Goal: Task Accomplishment & Management: Manage account settings

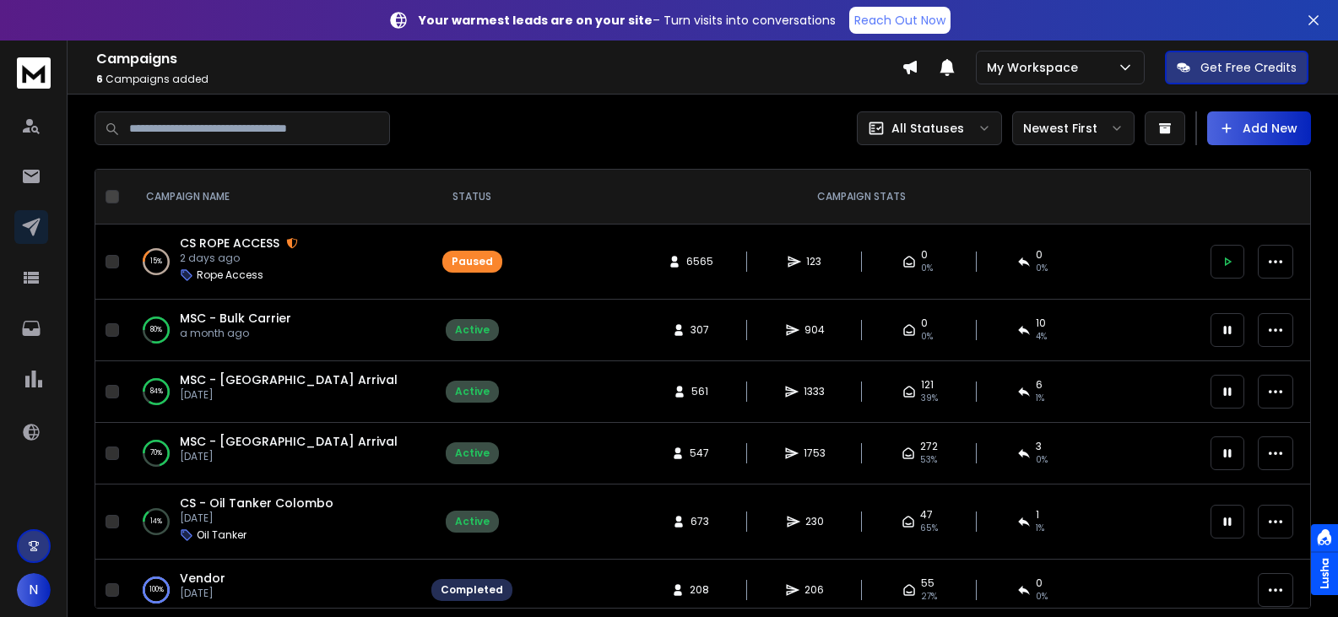
click at [269, 247] on span "CS ROPE ACCESS" at bounding box center [230, 243] width 100 height 17
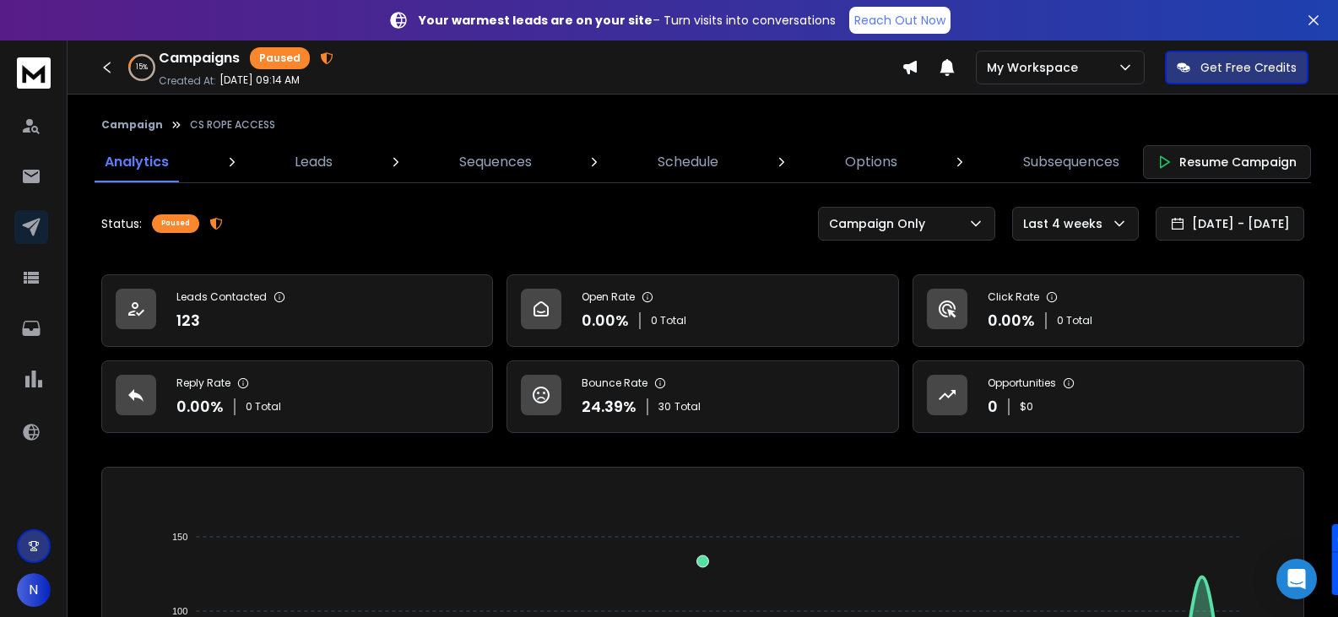
drag, startPoint x: 41, startPoint y: 72, endPoint x: 29, endPoint y: 228, distance: 156.6
click at [486, 152] on p "Sequences" at bounding box center [495, 162] width 73 height 20
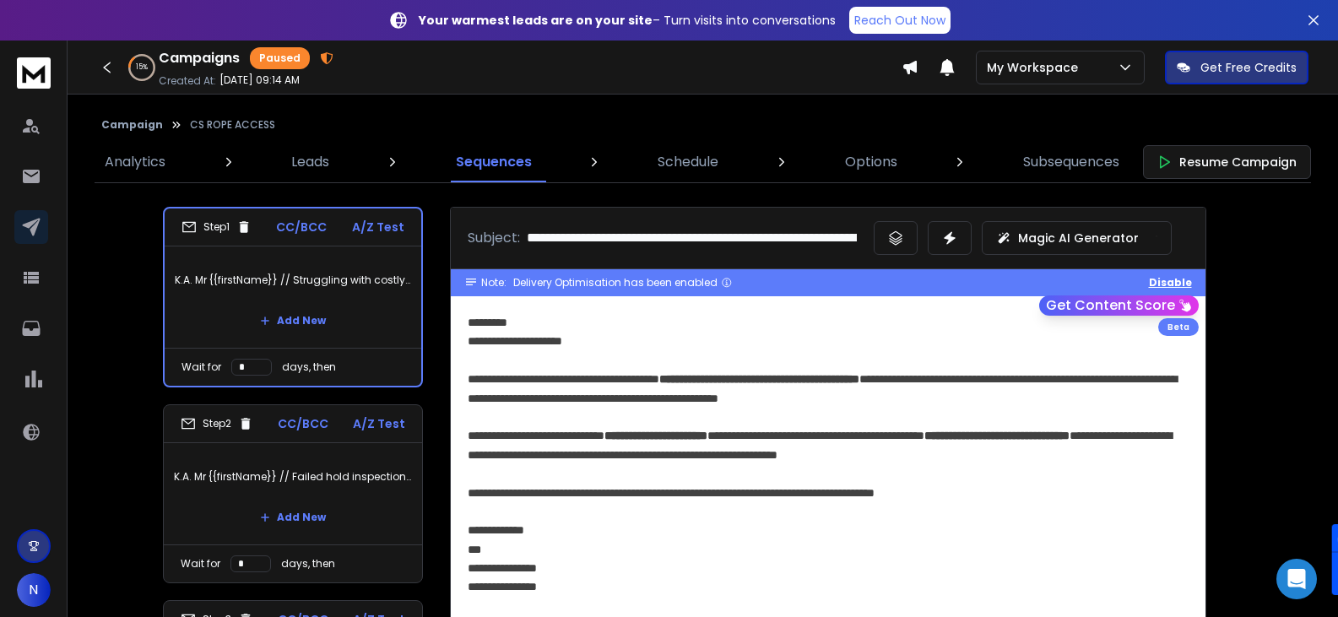
click at [770, 239] on input "**********" at bounding box center [692, 238] width 330 height 20
click at [305, 162] on p "Leads" at bounding box center [310, 162] width 38 height 20
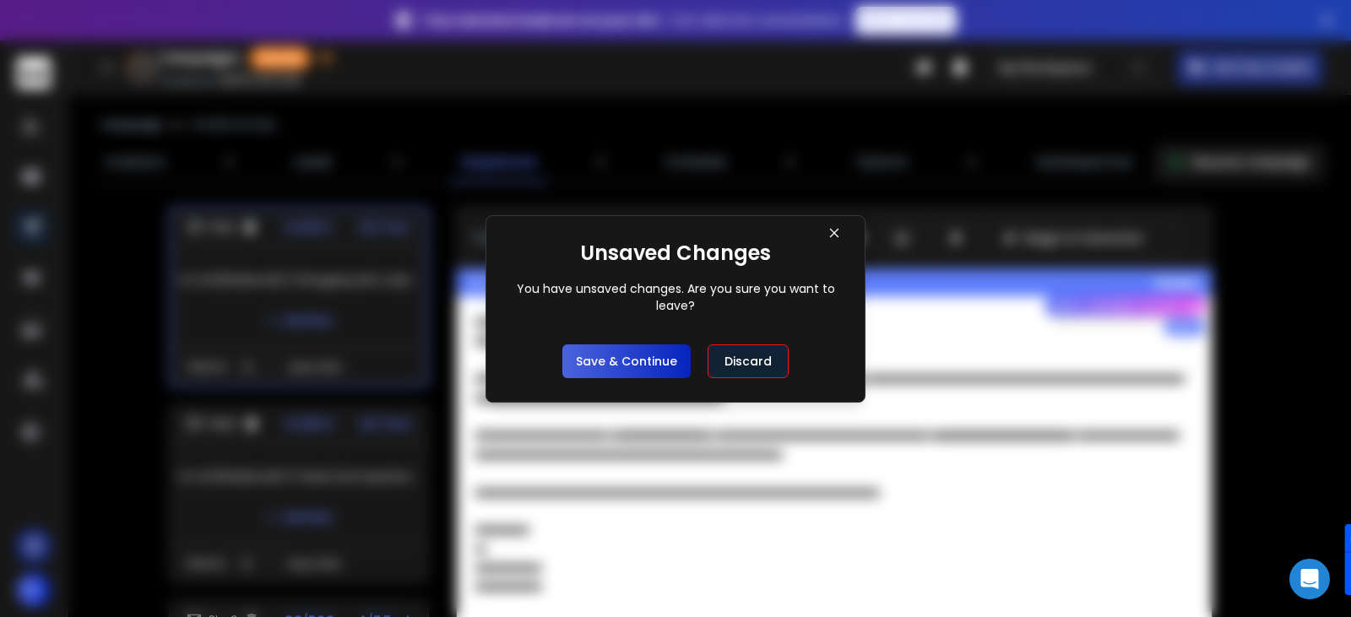
click at [755, 361] on button "Discard" at bounding box center [748, 361] width 81 height 34
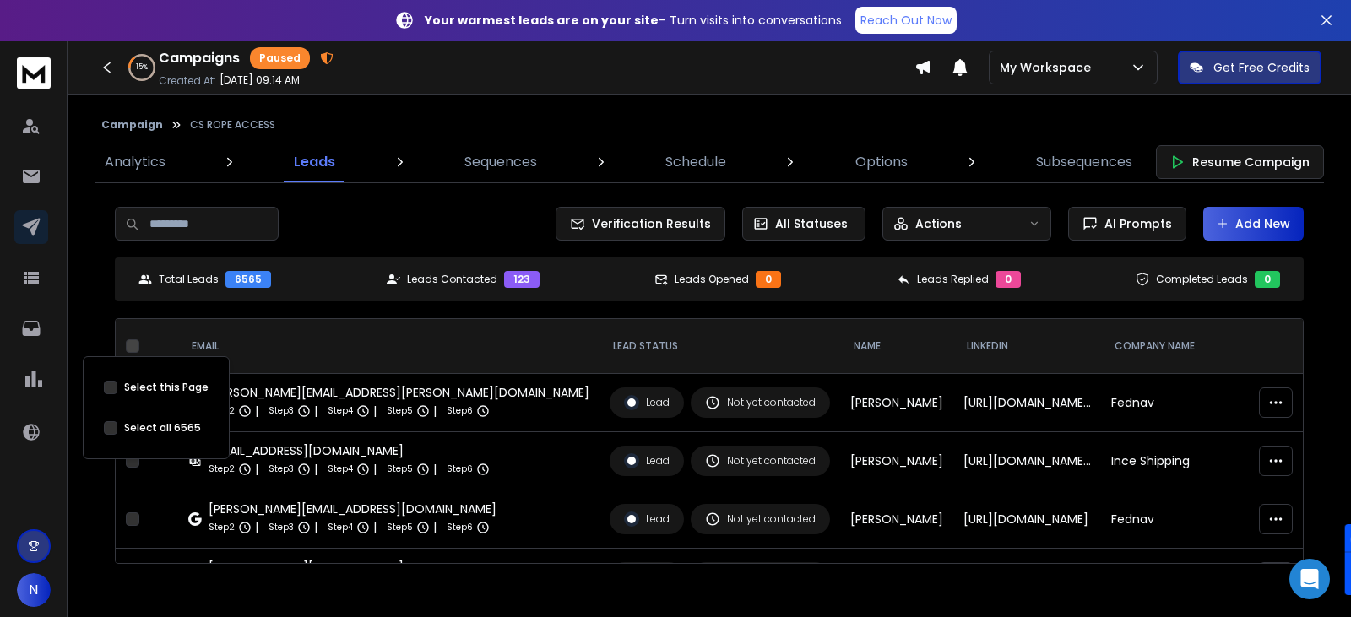
click at [110, 425] on button "Select this Page" at bounding box center [111, 428] width 14 height 14
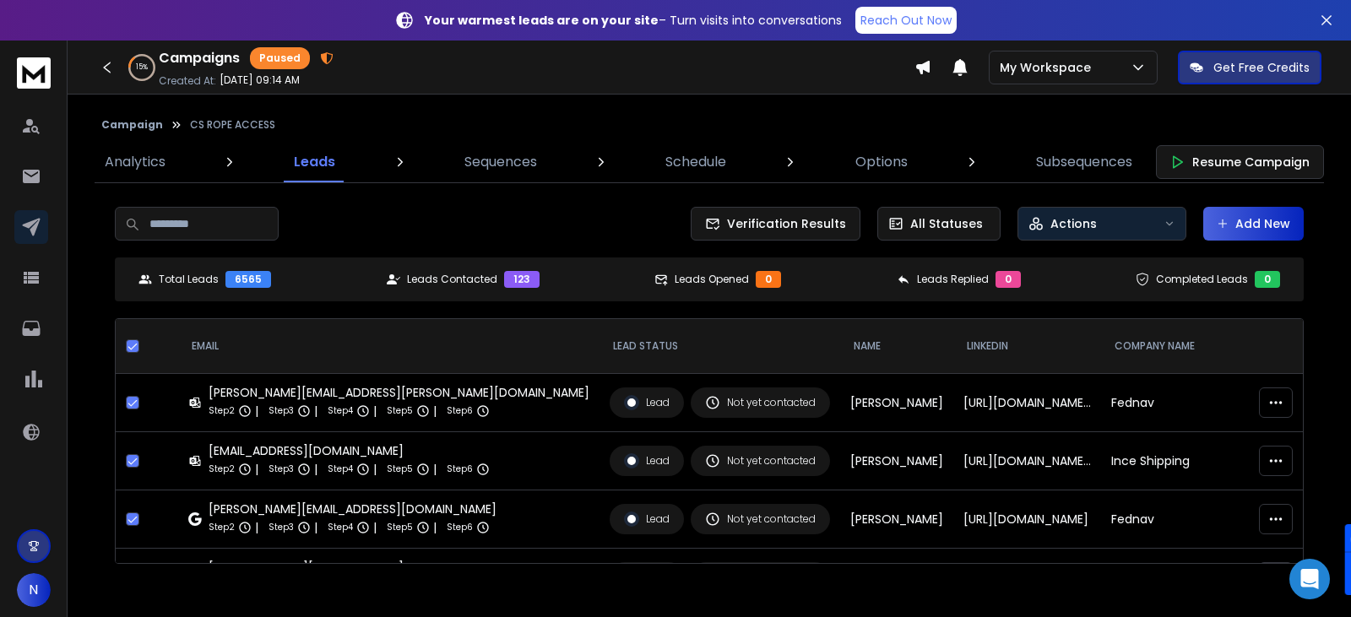
click at [1125, 230] on div "Actions" at bounding box center [1092, 223] width 128 height 17
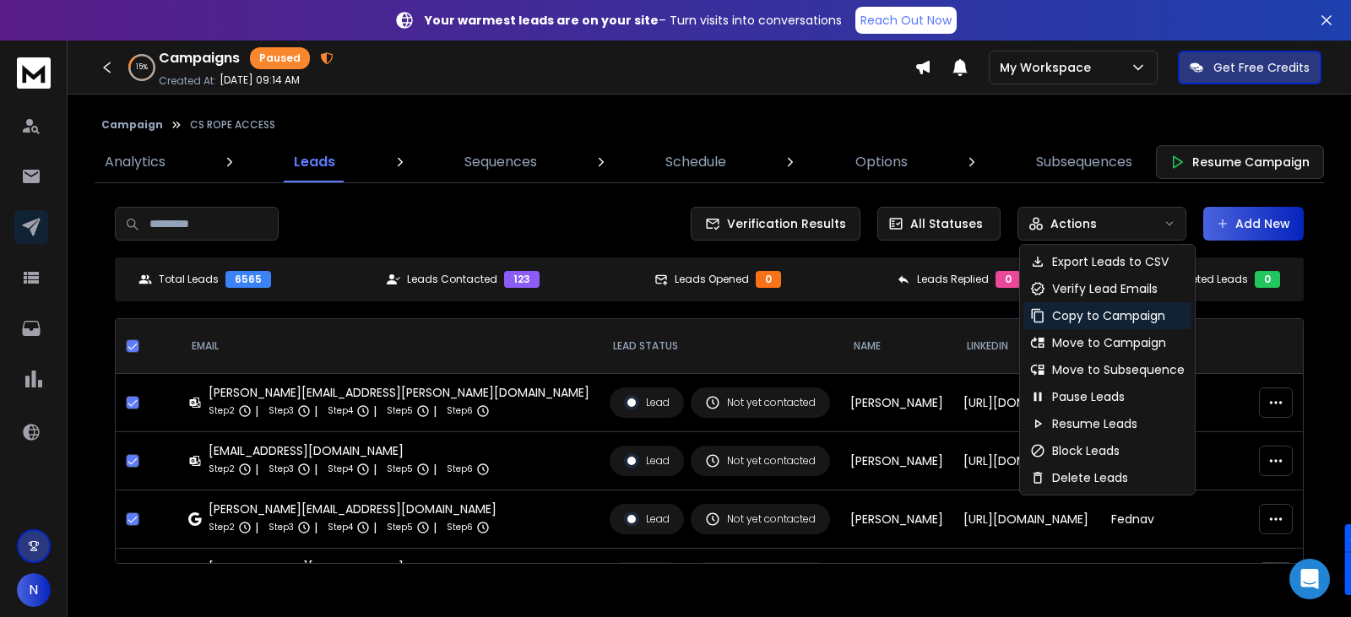
click at [1095, 313] on p "Copy to Campaign" at bounding box center [1108, 315] width 113 height 17
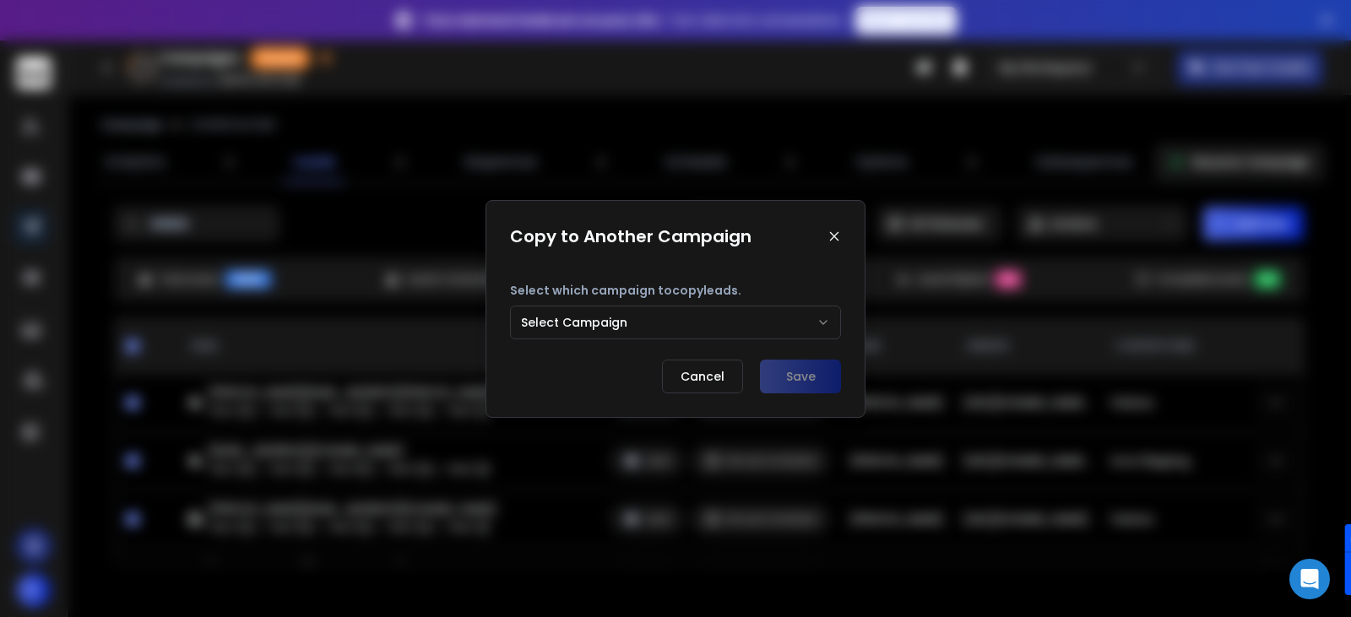
click at [724, 327] on button "Select Campaign" at bounding box center [675, 323] width 331 height 34
click at [792, 380] on button "Save" at bounding box center [800, 377] width 81 height 34
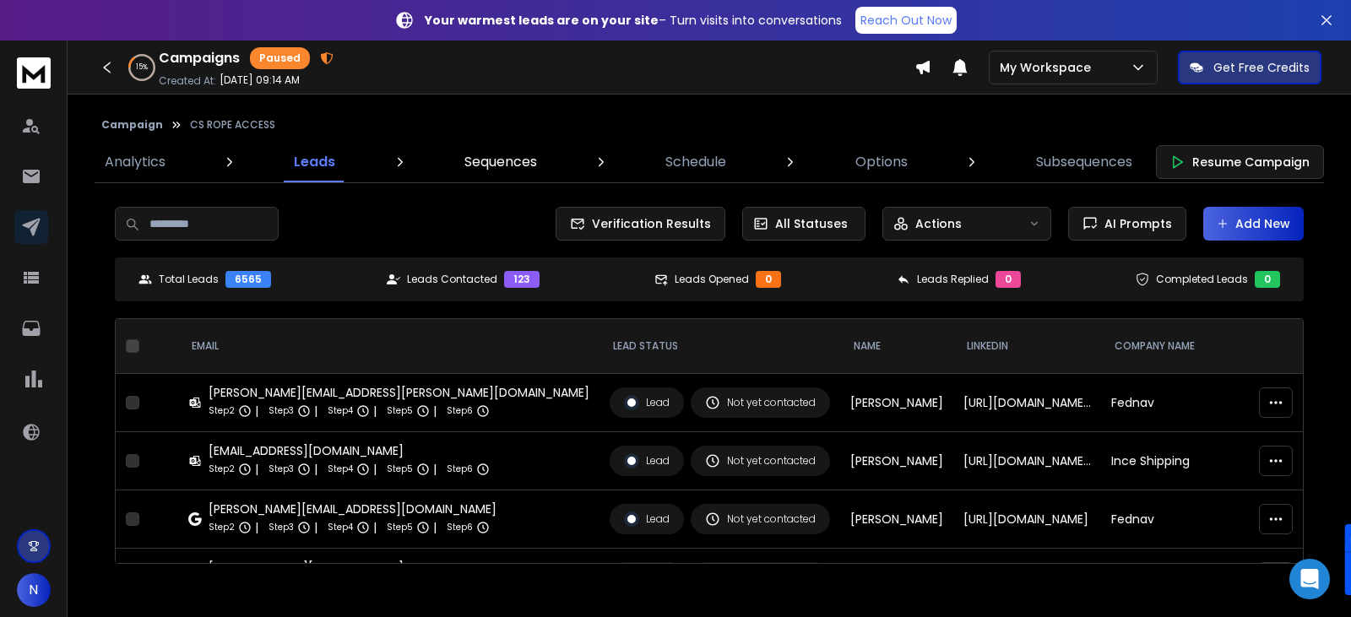
click at [528, 150] on link "Sequences" at bounding box center [500, 162] width 93 height 41
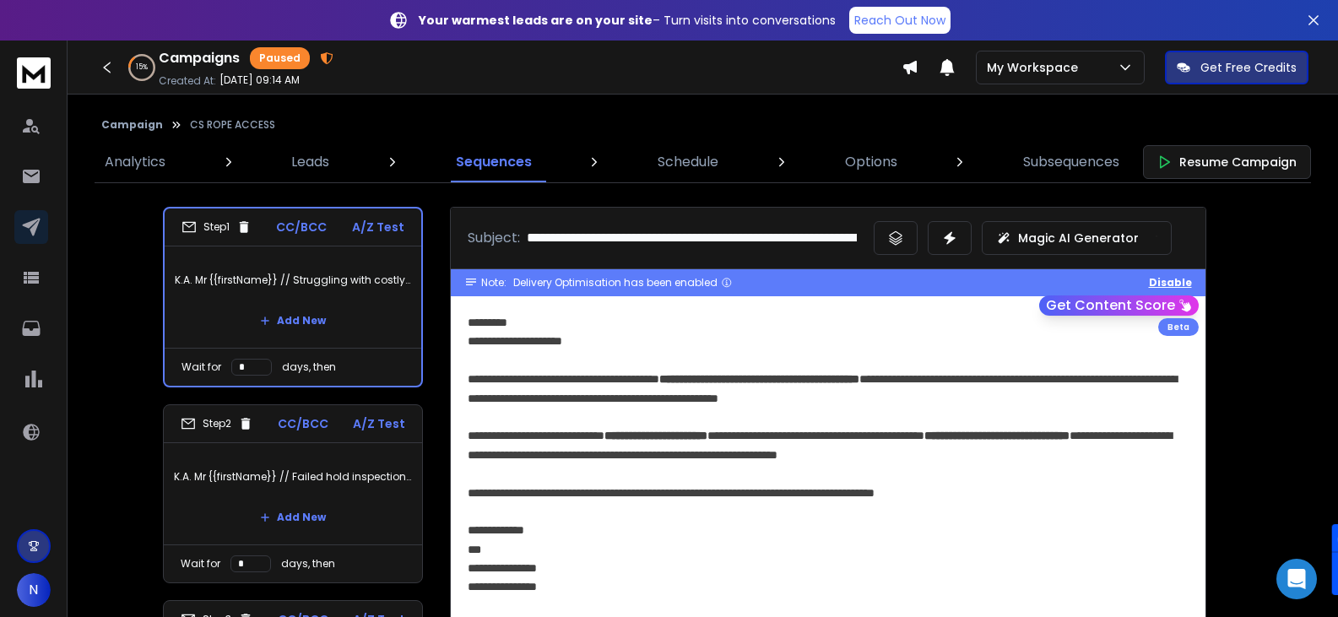
click at [378, 299] on p "K.A. Mr {{firstName}} // Struggling with costly hold cleaning delays?" at bounding box center [293, 280] width 236 height 47
drag, startPoint x: 526, startPoint y: 235, endPoint x: 754, endPoint y: 236, distance: 228.0
click at [754, 236] on div "**********" at bounding box center [662, 238] width 389 height 20
click at [781, 240] on input "**********" at bounding box center [692, 238] width 330 height 20
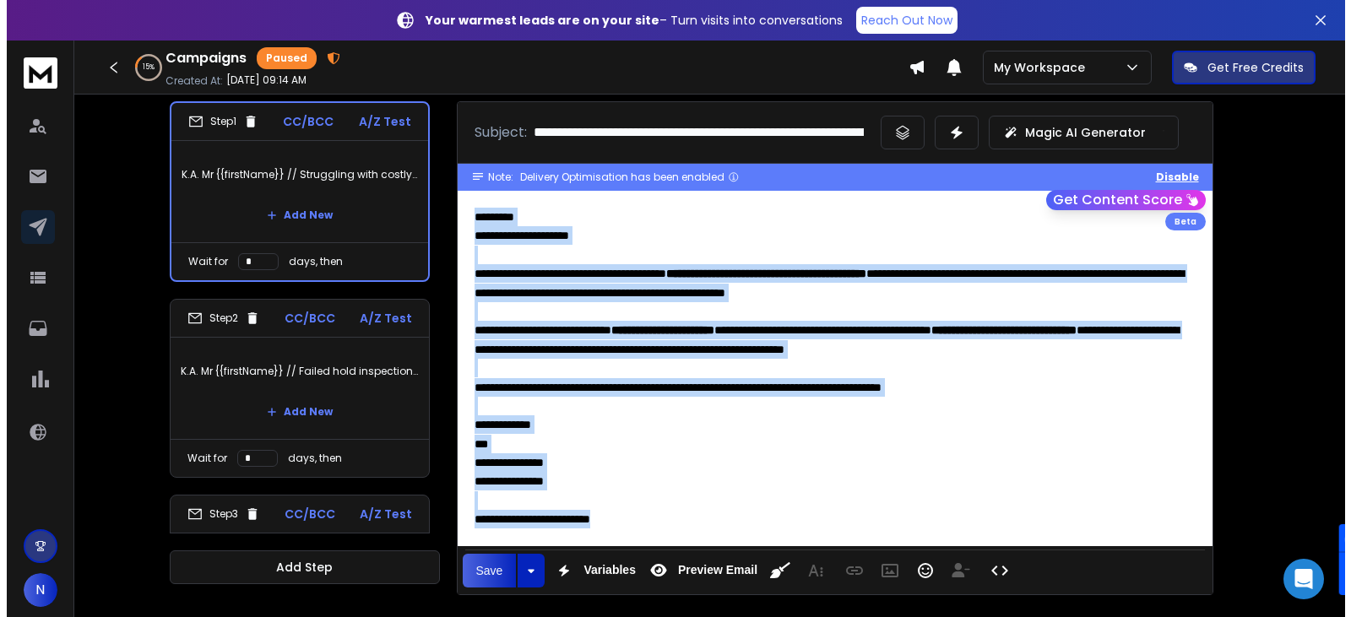
scroll to position [107, 0]
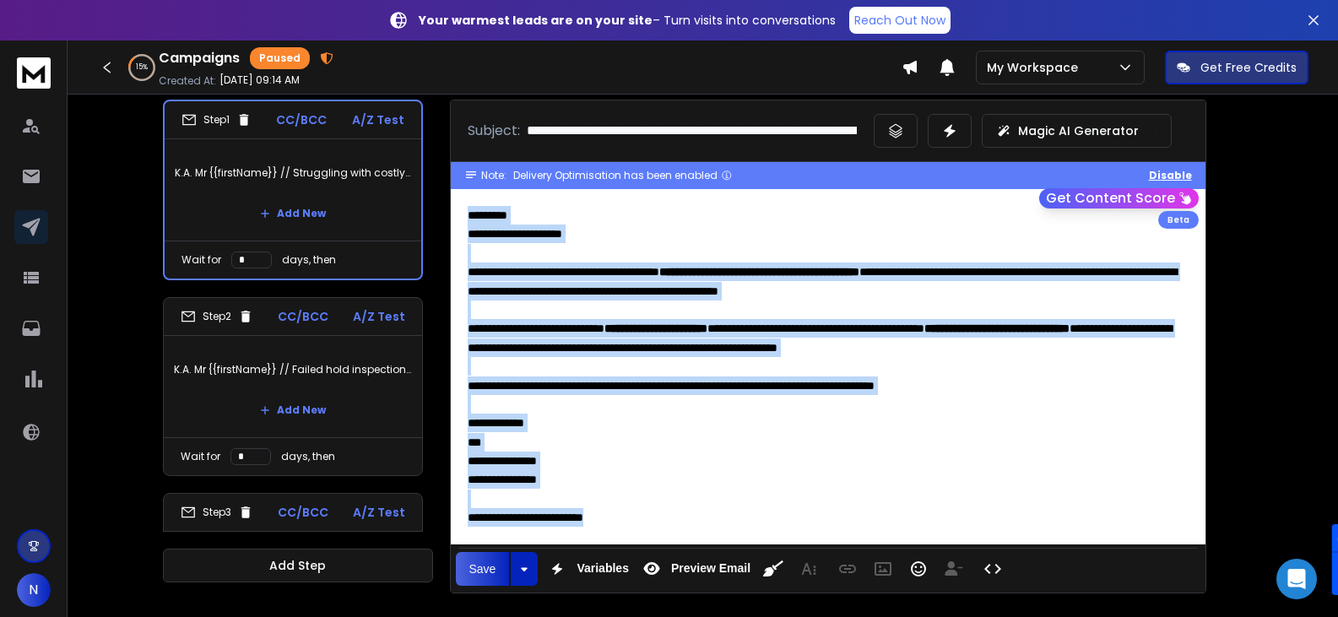
drag, startPoint x: 469, startPoint y: 319, endPoint x: 677, endPoint y: 518, distance: 287.2
click at [677, 518] on div "**********" at bounding box center [828, 366] width 755 height 355
copy div "**********"
click at [42, 594] on span "N" at bounding box center [34, 590] width 34 height 34
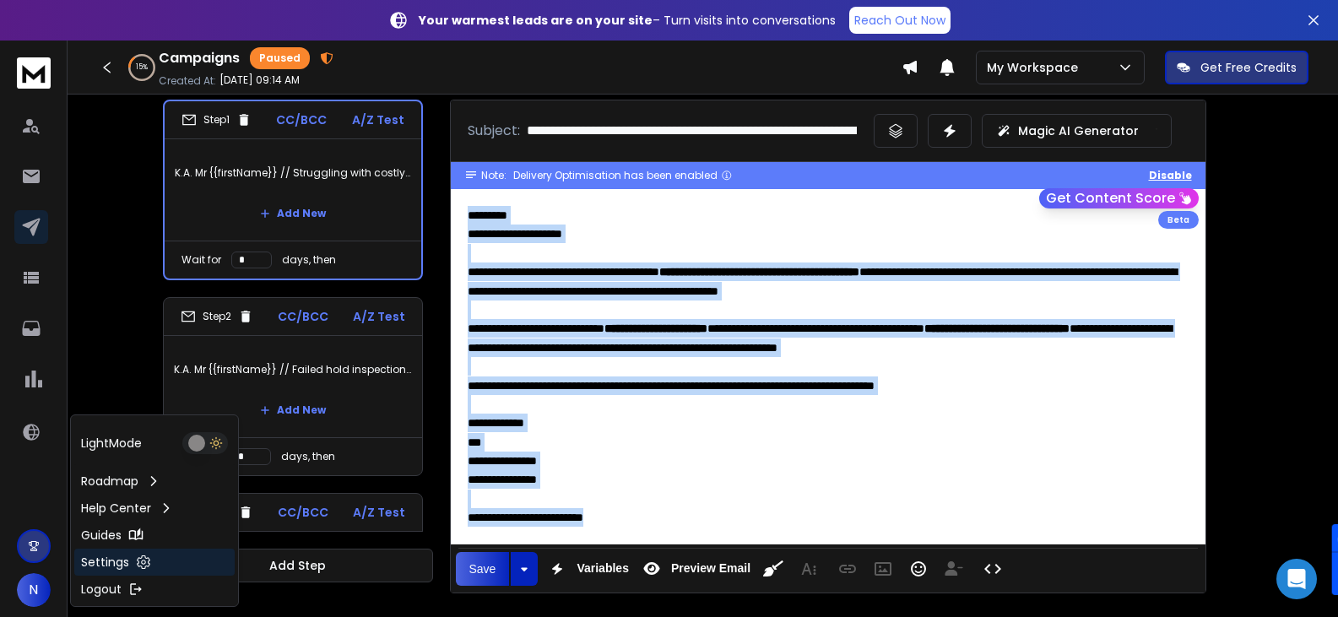
click at [106, 563] on p "Settings" at bounding box center [105, 562] width 48 height 17
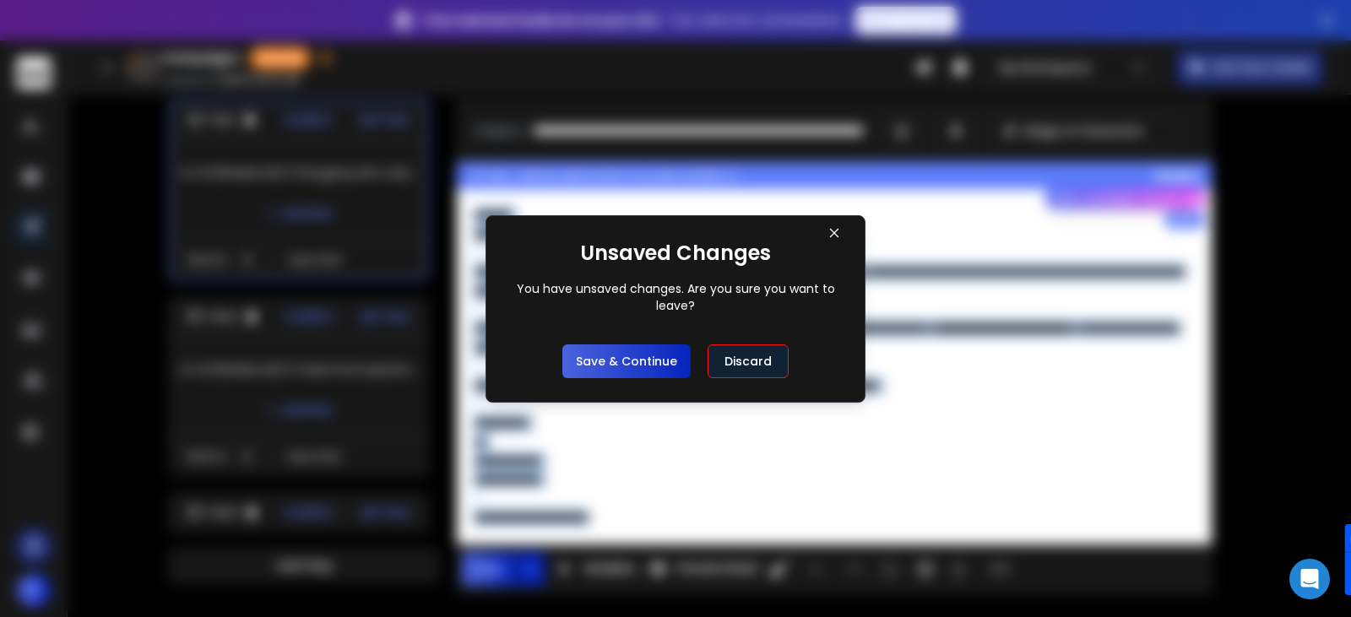
click at [630, 355] on button "Save & Continue" at bounding box center [626, 361] width 128 height 34
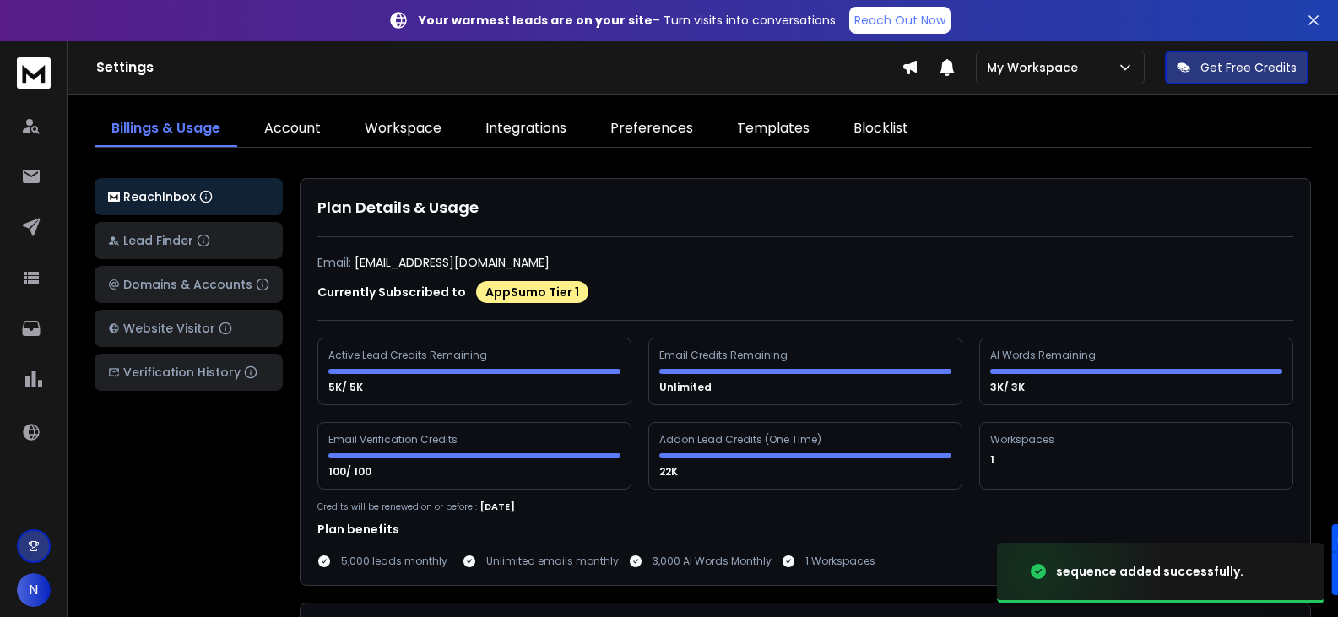
click at [899, 125] on link "Blocklist" at bounding box center [881, 128] width 89 height 35
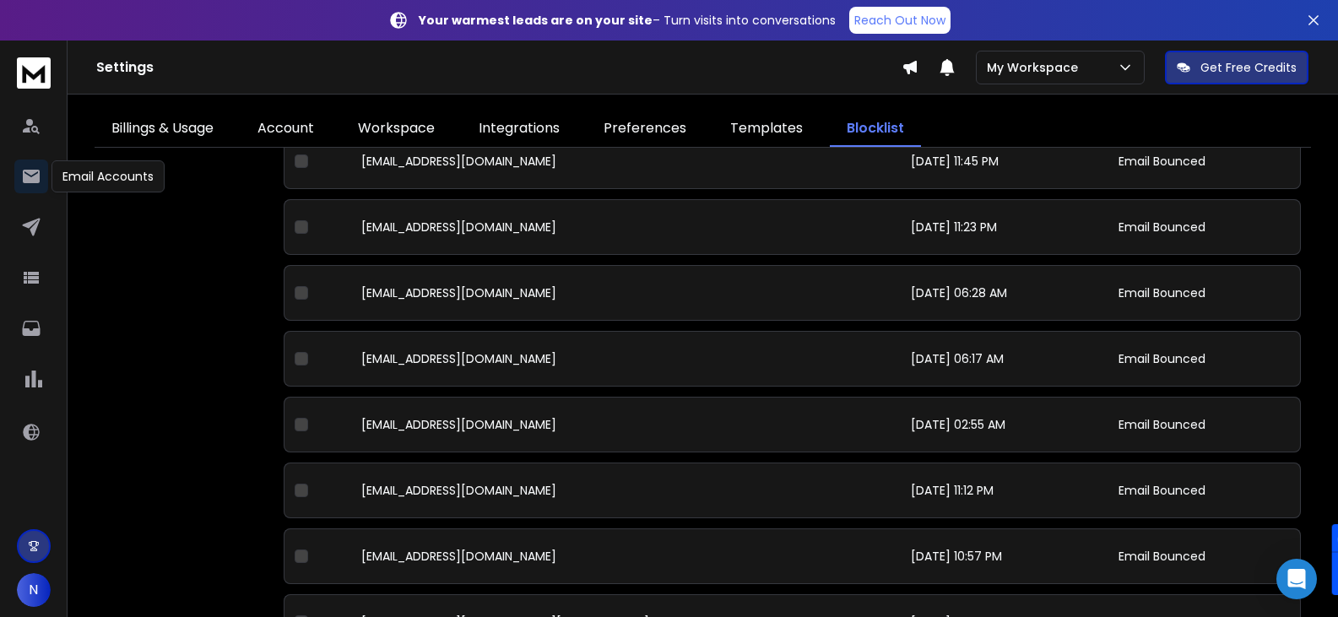
click at [31, 185] on icon at bounding box center [31, 176] width 20 height 20
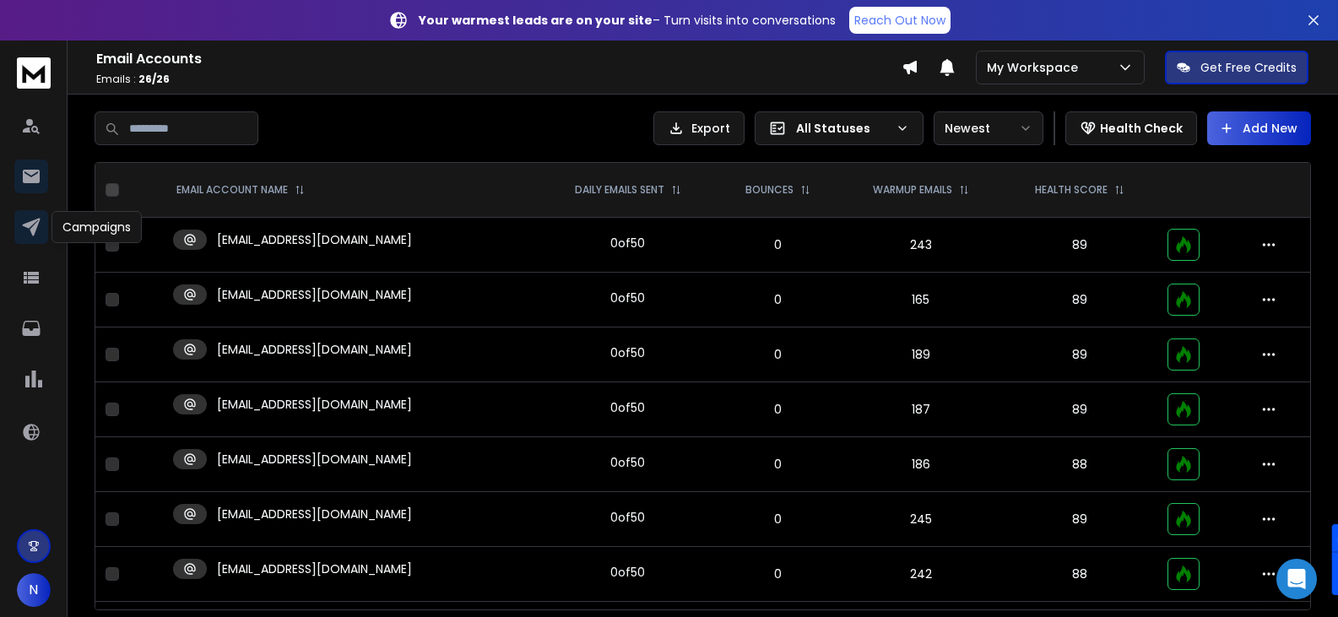
click at [21, 226] on icon at bounding box center [31, 227] width 20 height 20
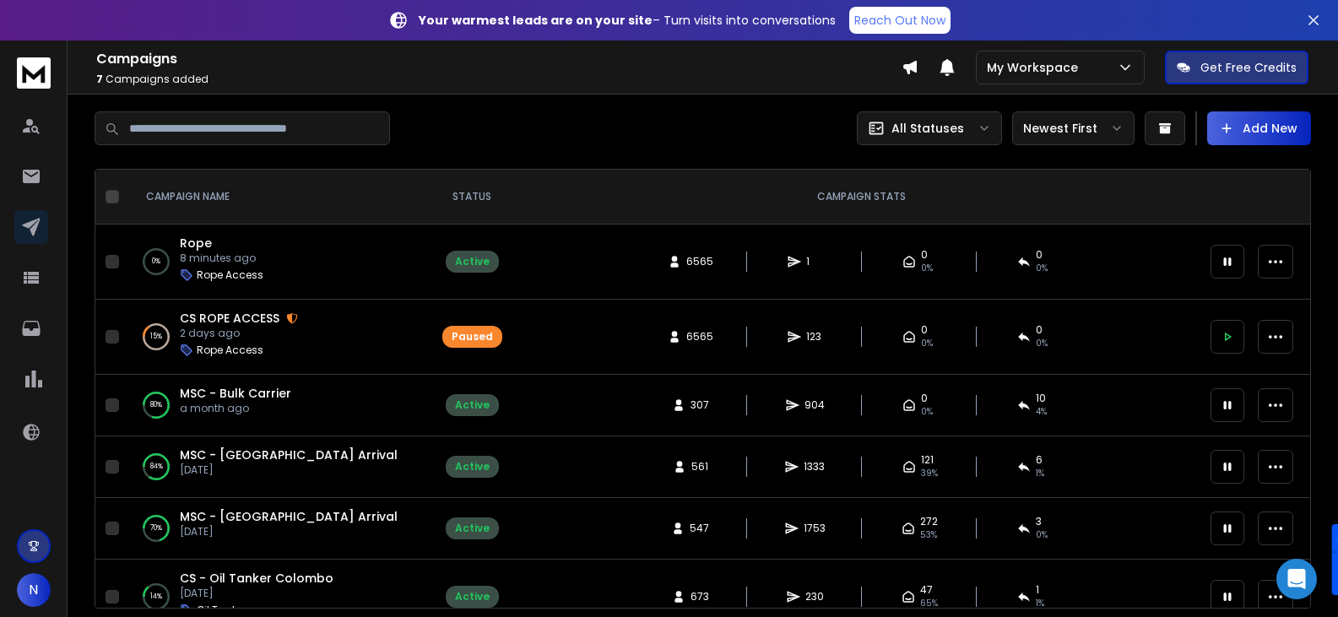
click at [255, 237] on h1 "Rope" at bounding box center [222, 243] width 84 height 17
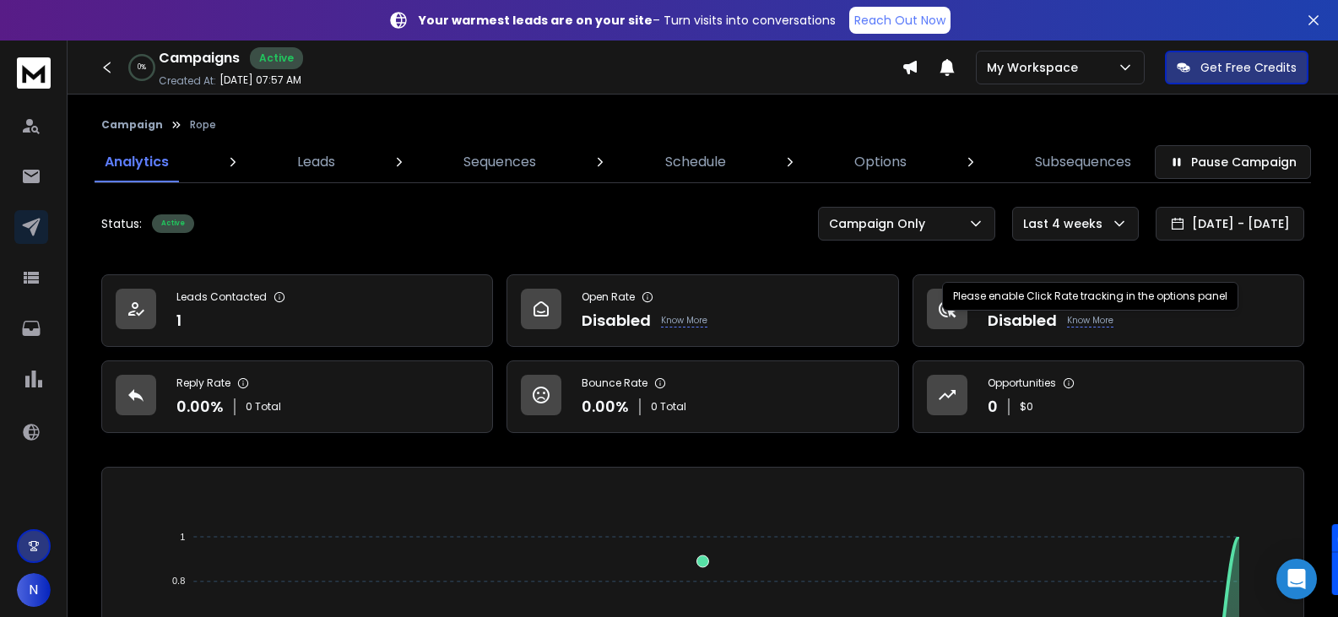
click at [1098, 316] on p "Know More" at bounding box center [1090, 321] width 46 height 14
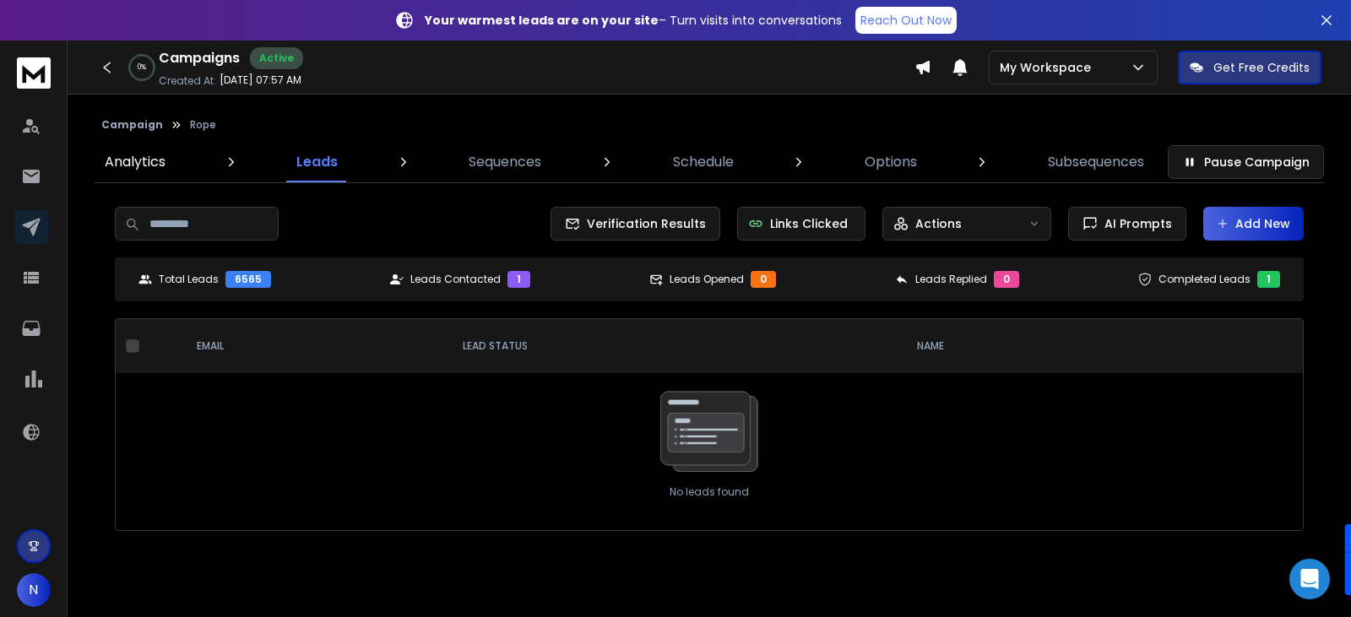
click at [139, 174] on link "Analytics" at bounding box center [135, 162] width 81 height 41
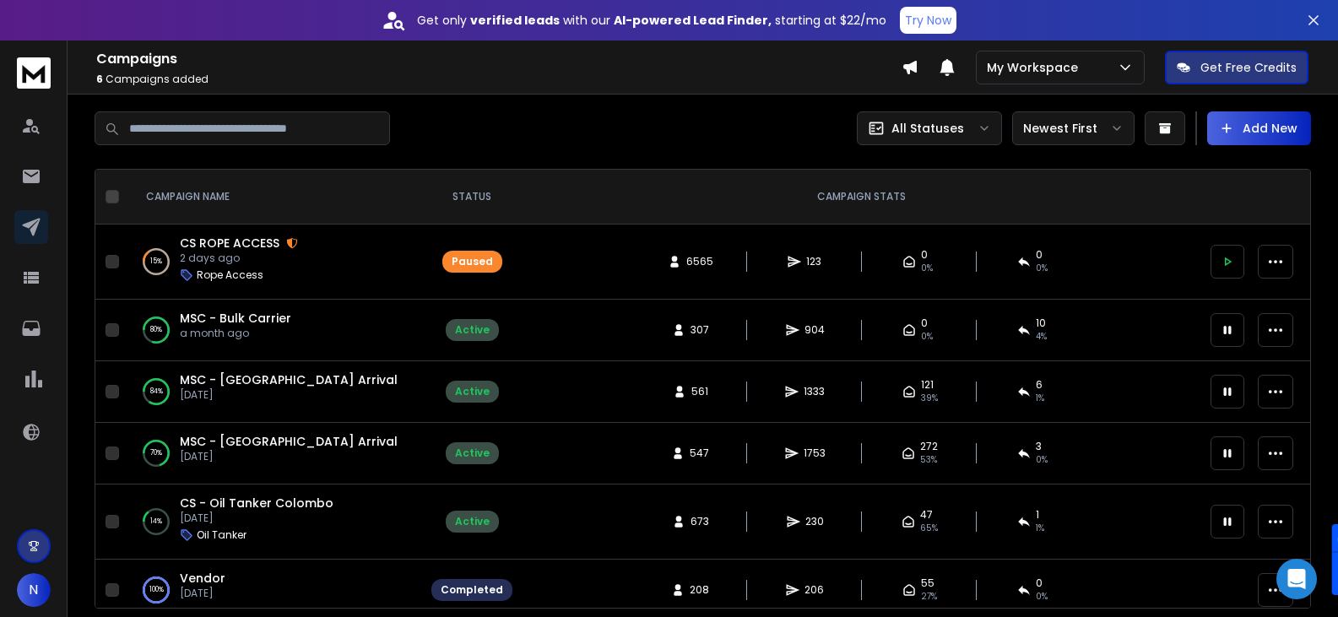
click at [1264, 127] on button "Add New" at bounding box center [1259, 128] width 104 height 34
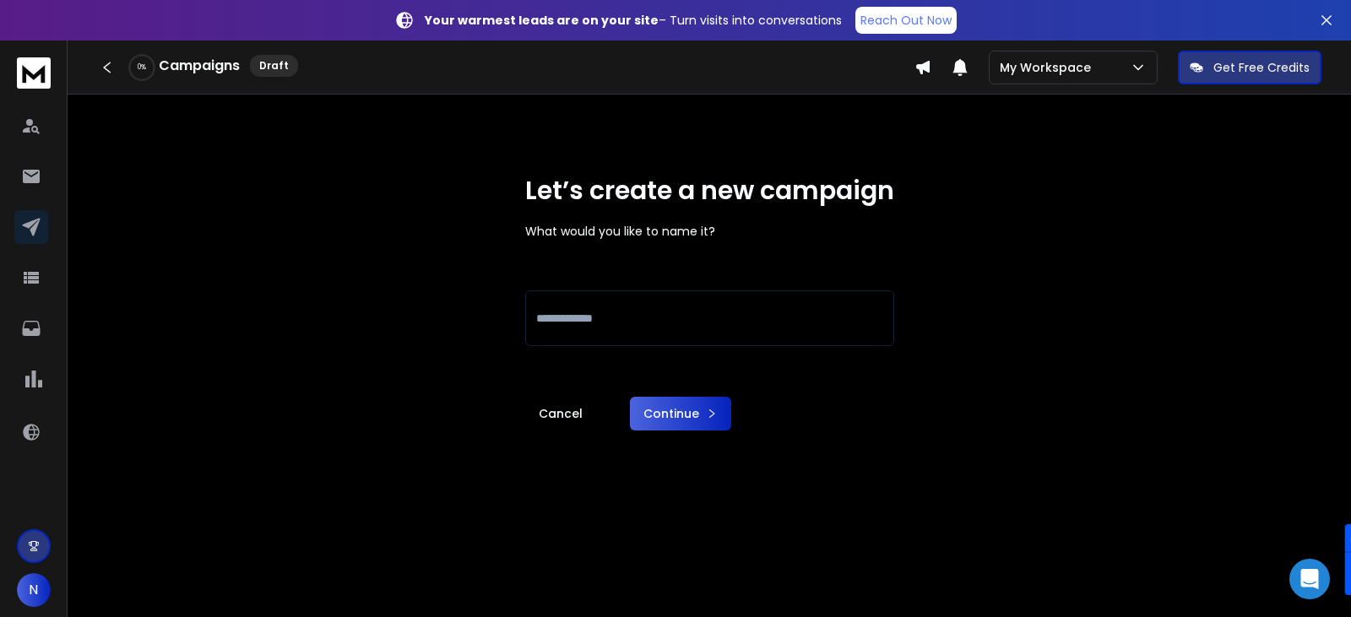
click at [640, 317] on input at bounding box center [709, 318] width 369 height 56
type input "****"
click at [701, 409] on button "Continue" at bounding box center [680, 414] width 101 height 34
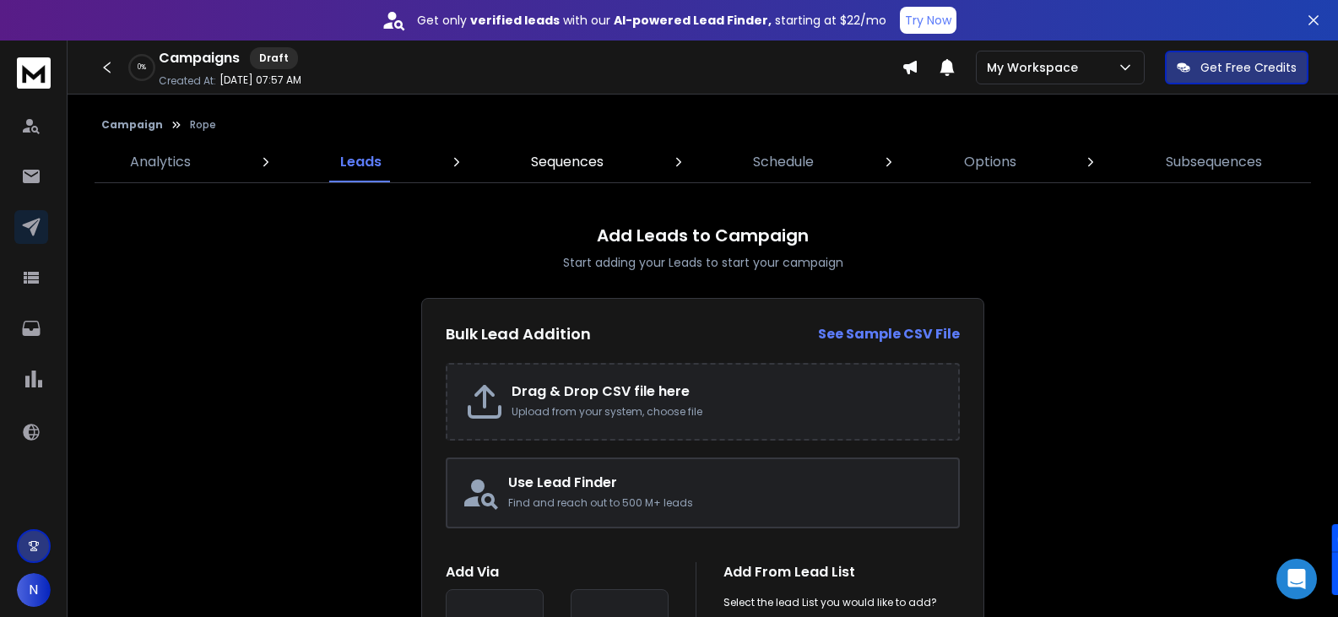
click at [551, 148] on link "Sequences" at bounding box center [567, 162] width 93 height 41
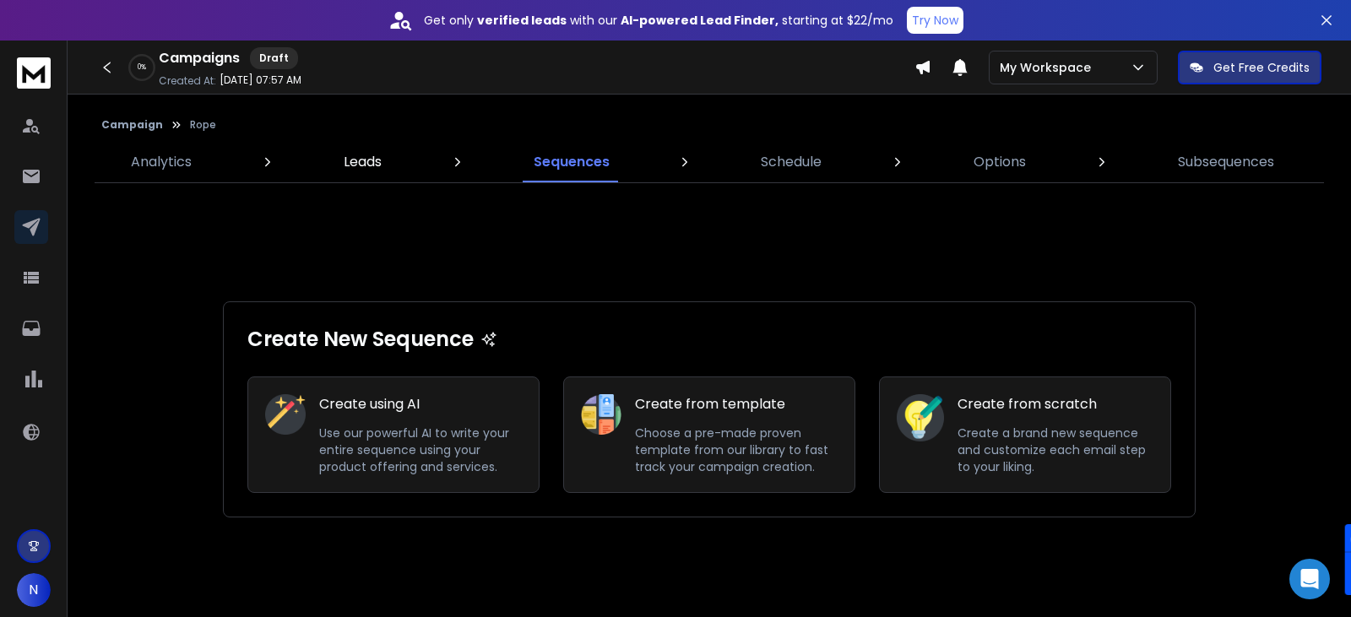
click at [362, 167] on p "Leads" at bounding box center [363, 162] width 38 height 20
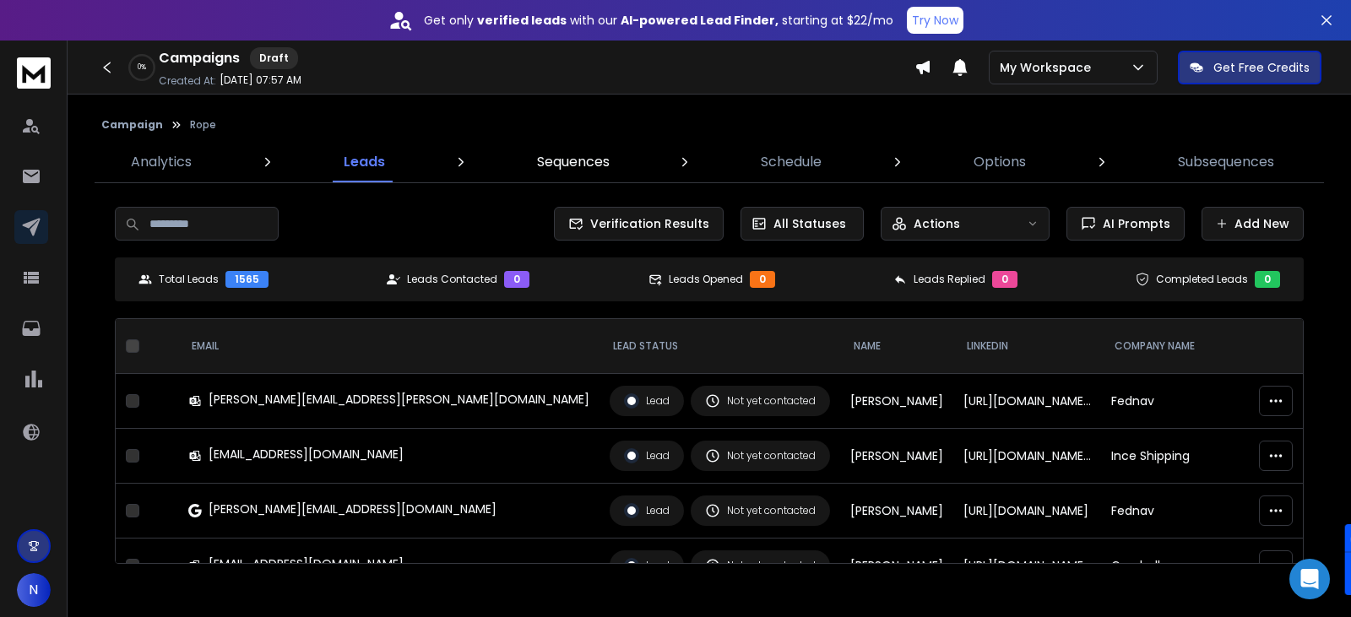
click at [594, 165] on p "Sequences" at bounding box center [573, 162] width 73 height 20
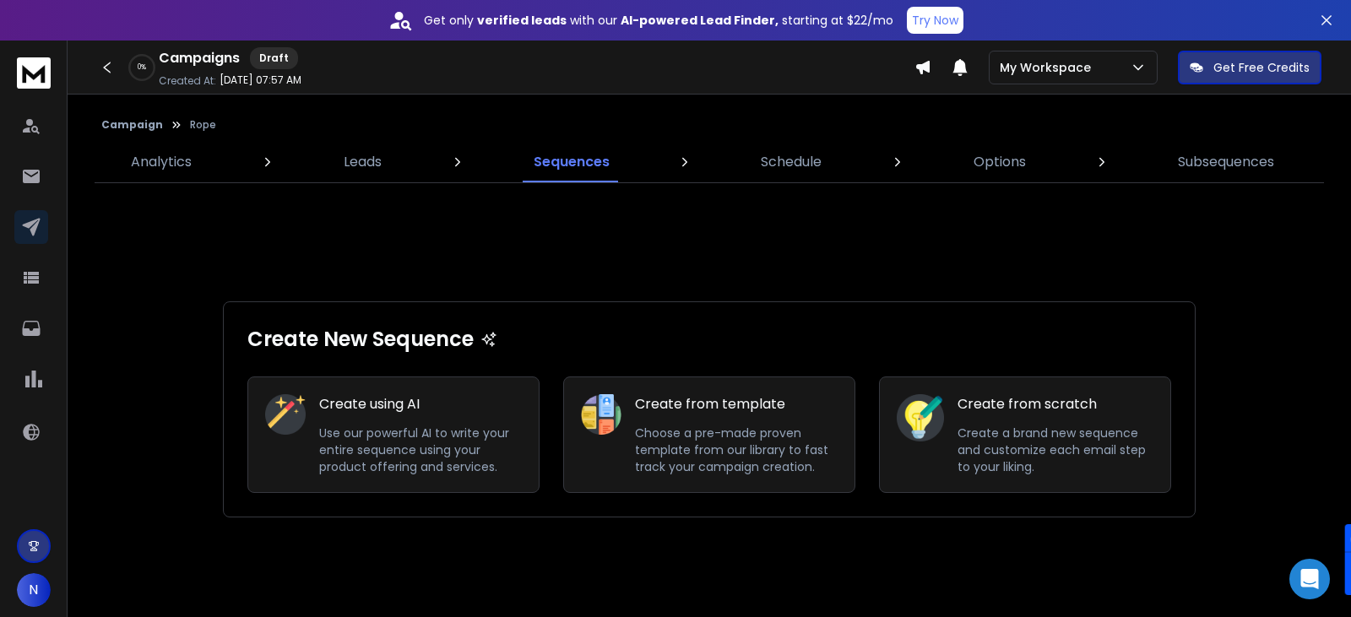
click at [1072, 439] on p "Create a brand new sequence and customize each email step to your liking." at bounding box center [1055, 450] width 196 height 51
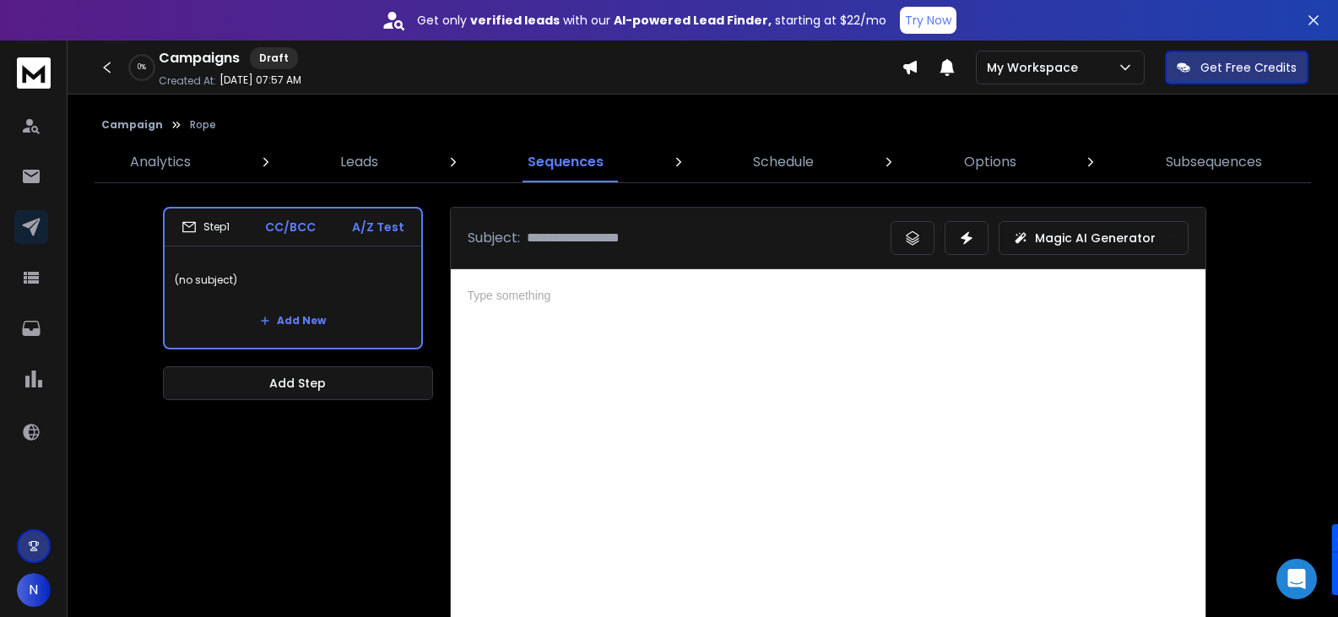
click at [579, 230] on input at bounding box center [700, 238] width 347 height 20
paste input "**********"
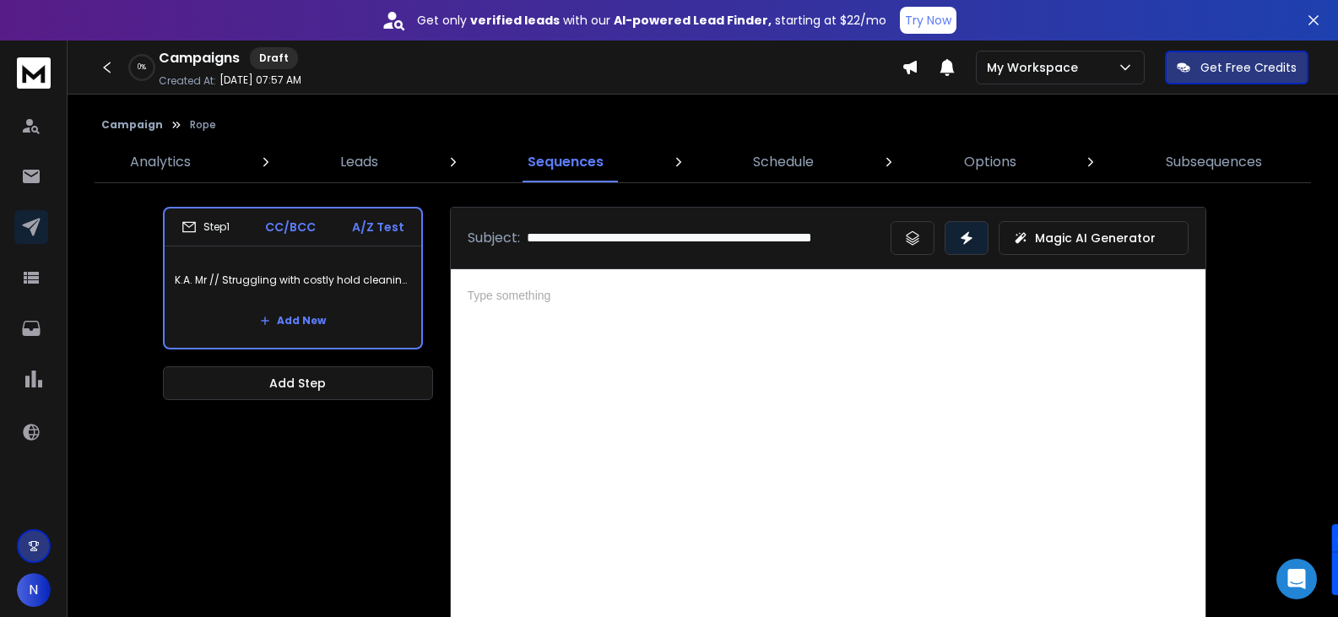
click at [972, 238] on icon "button" at bounding box center [966, 237] width 11 height 13
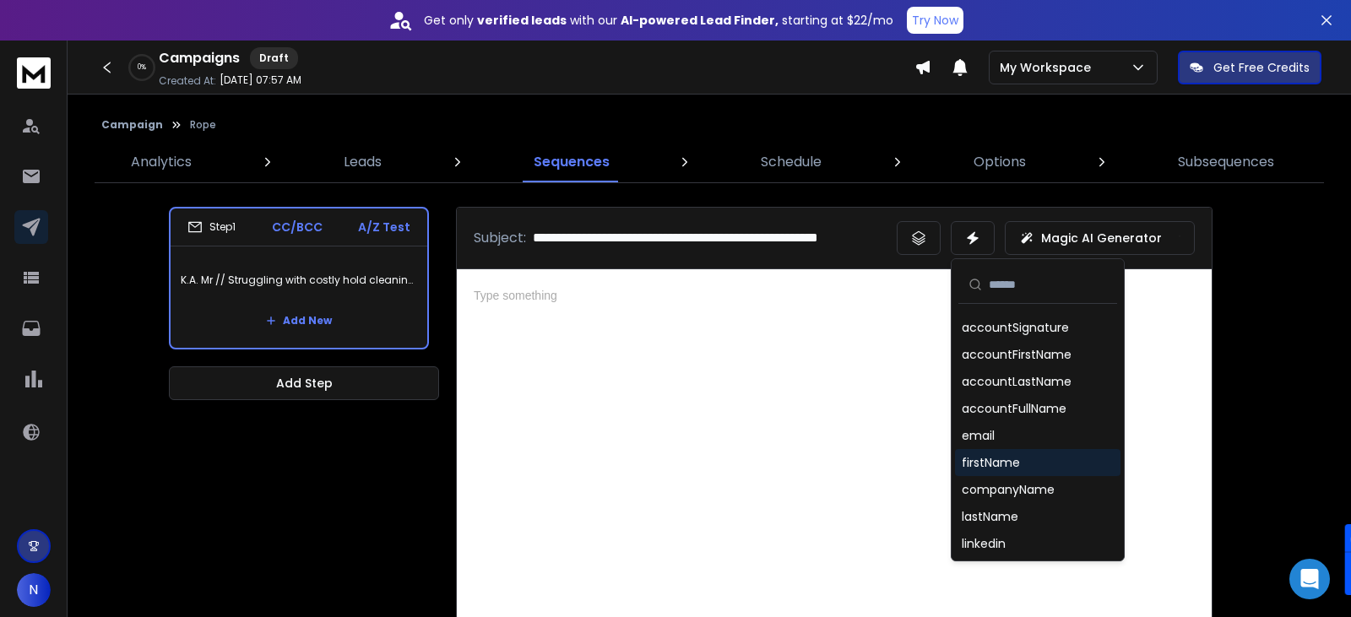
click at [1001, 458] on div "firstName" at bounding box center [991, 462] width 58 height 17
type input "**********"
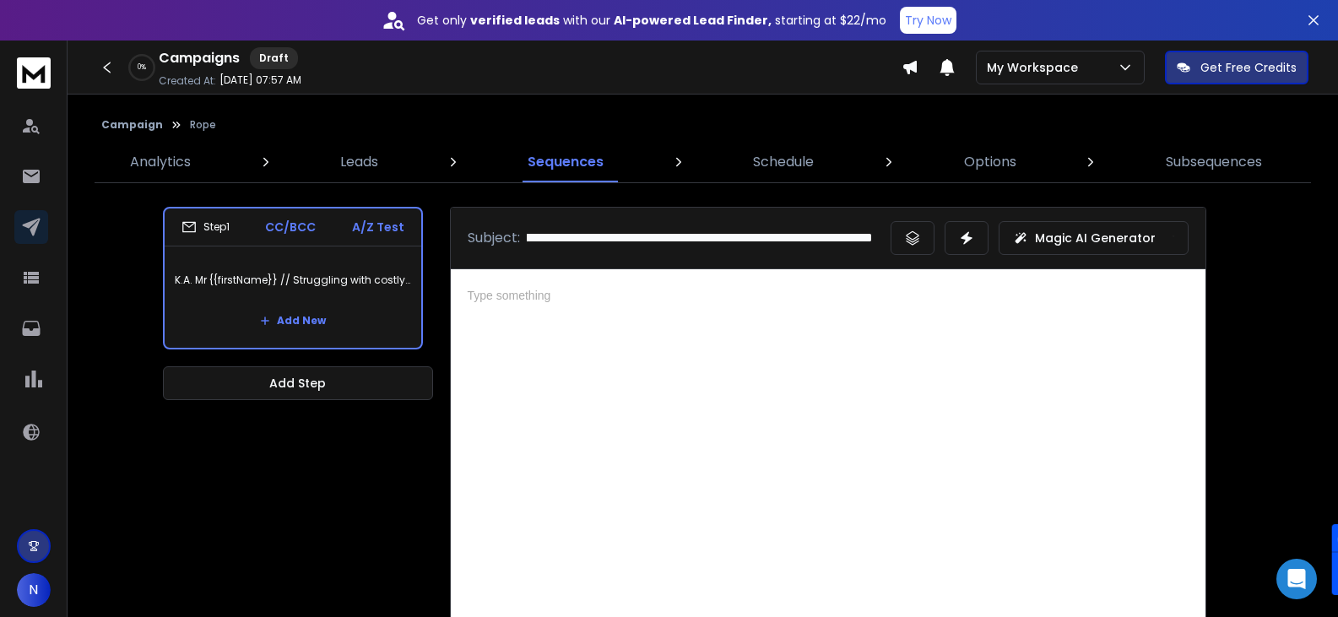
scroll to position [0, 106]
click at [636, 352] on div at bounding box center [828, 444] width 755 height 351
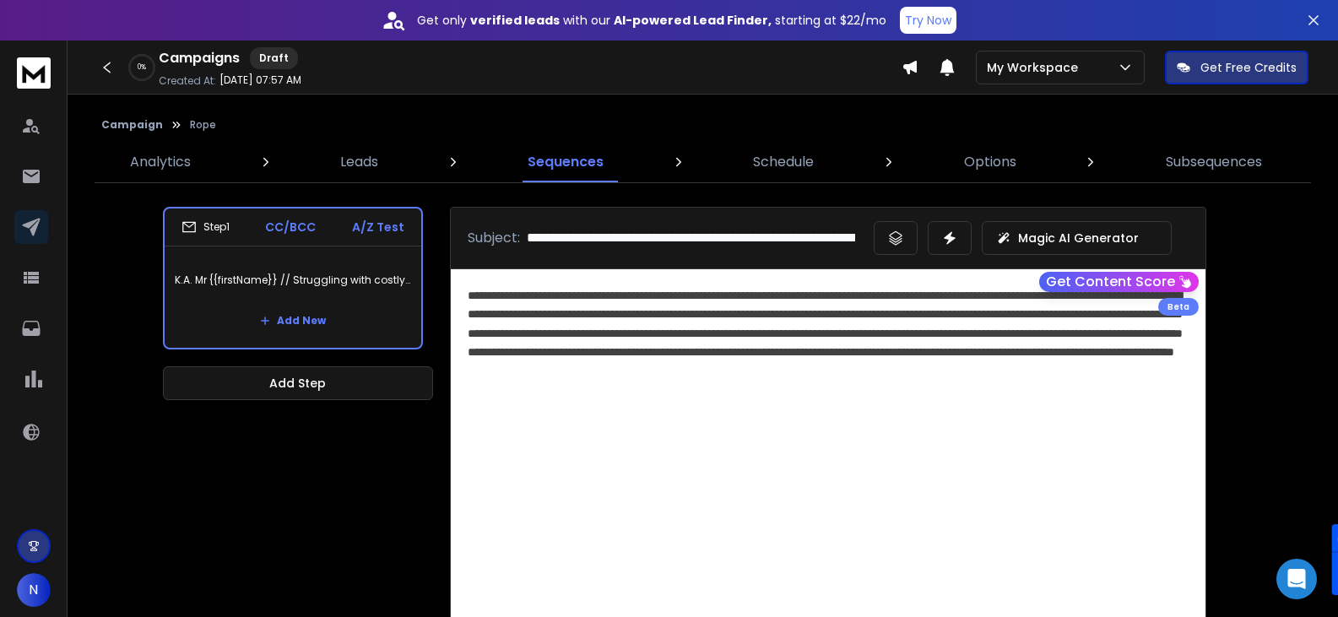
click at [643, 296] on div "**********" at bounding box center [828, 342] width 721 height 113
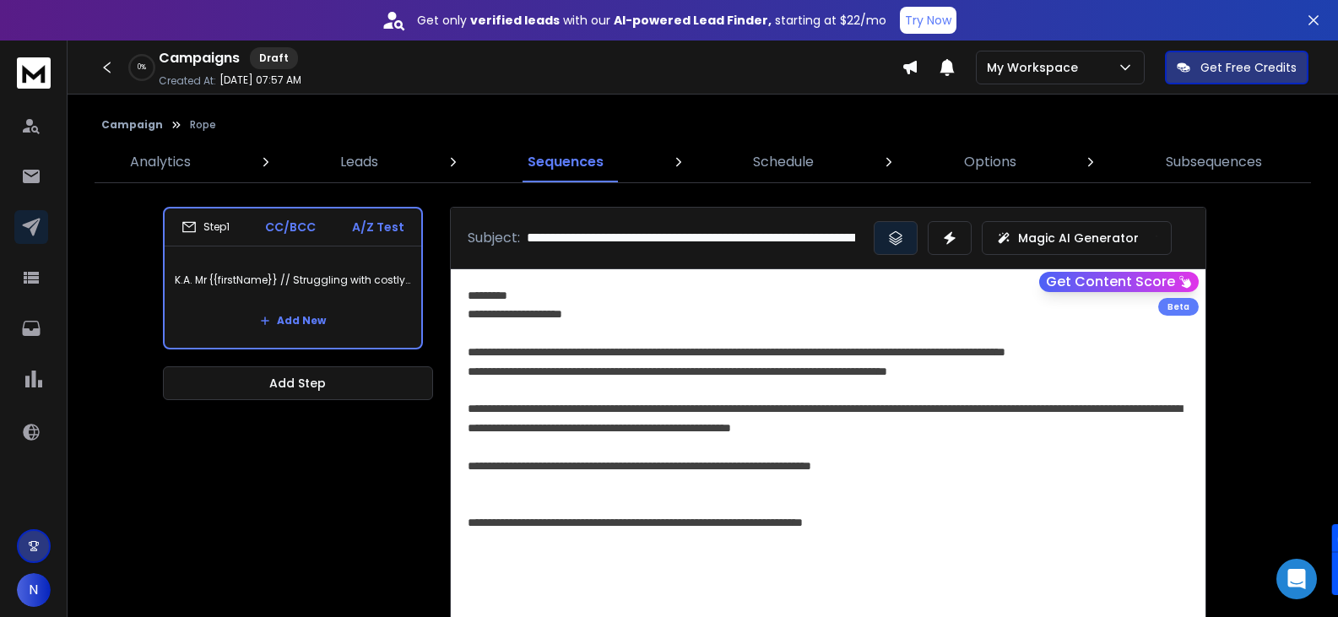
click at [898, 239] on icon at bounding box center [895, 235] width 13 height 9
click at [894, 237] on icon at bounding box center [895, 237] width 15 height 15
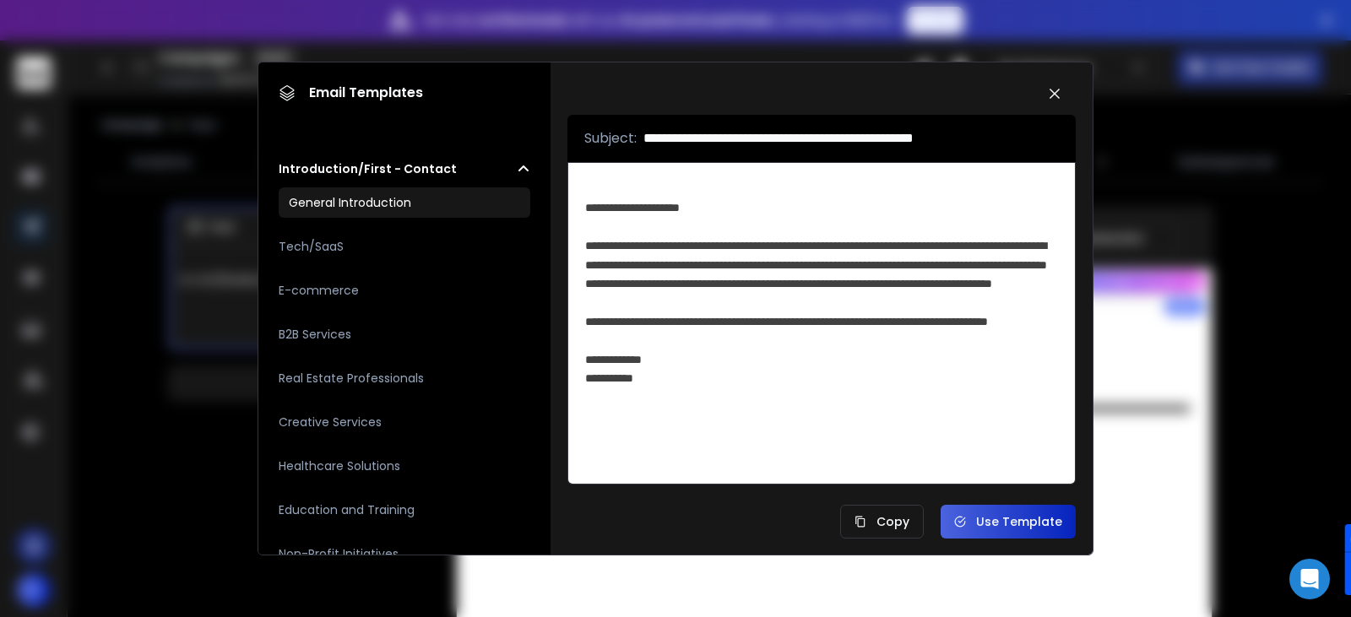
click at [1056, 96] on icon at bounding box center [1054, 94] width 10 height 10
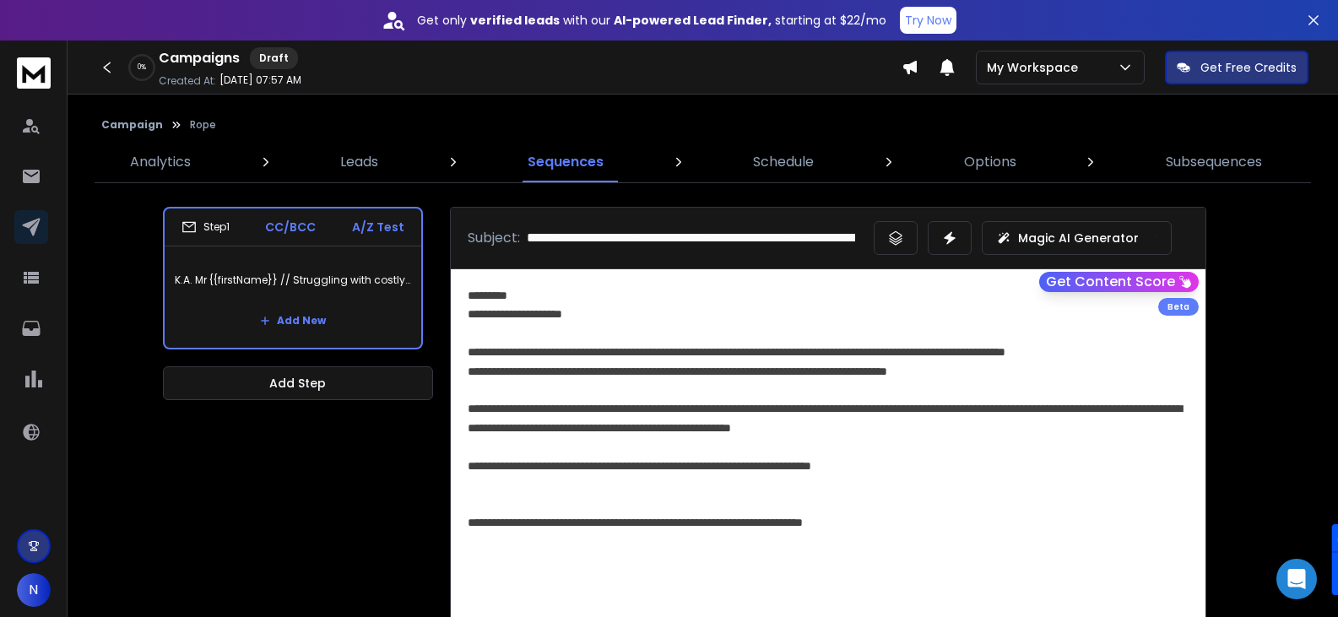
click at [871, 467] on div "**********" at bounding box center [828, 466] width 721 height 19
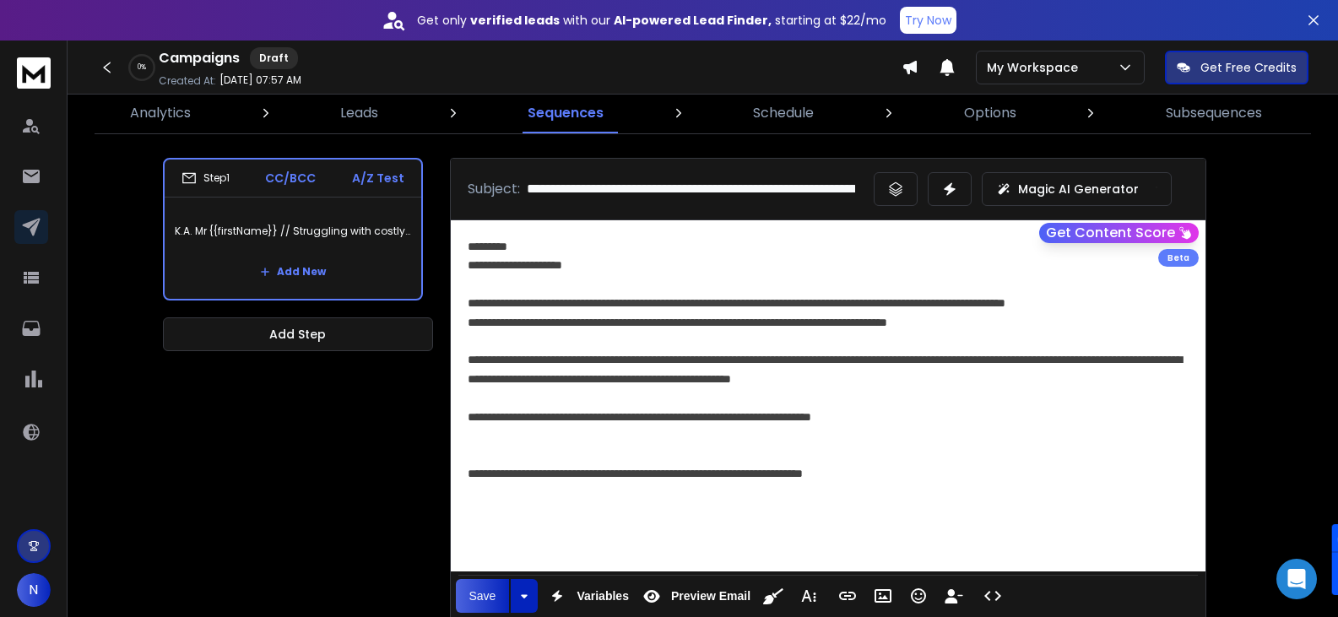
scroll to position [76, 0]
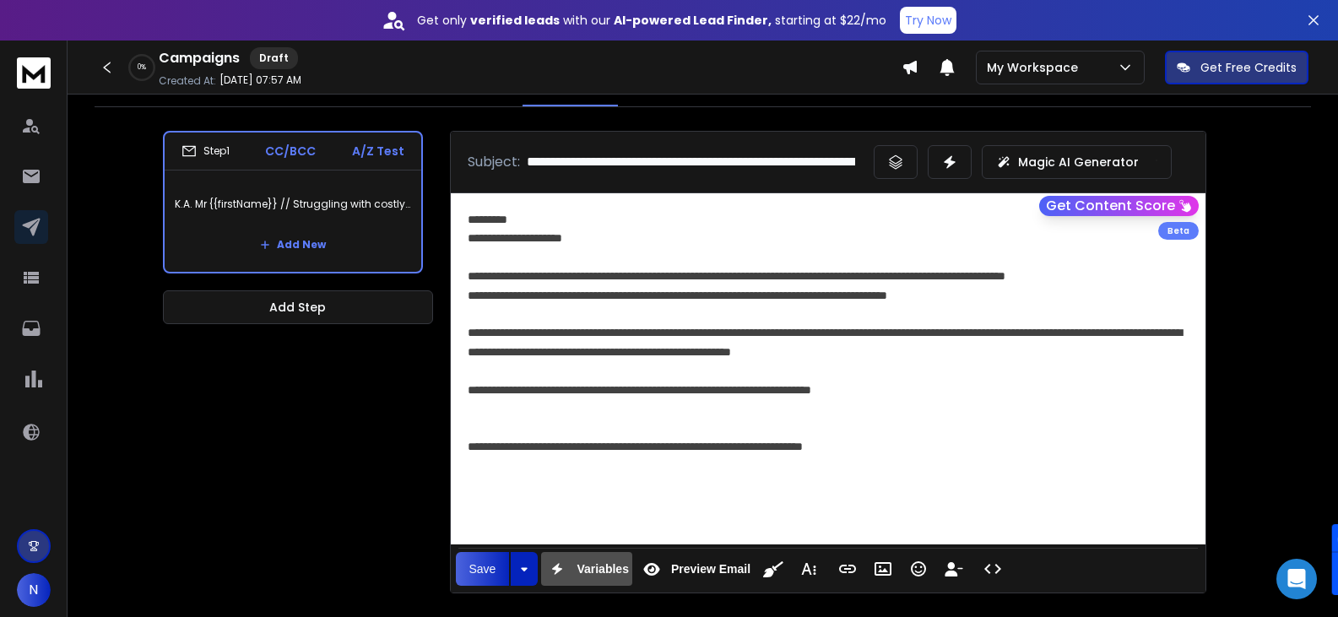
click at [603, 570] on span "Variables" at bounding box center [602, 569] width 59 height 14
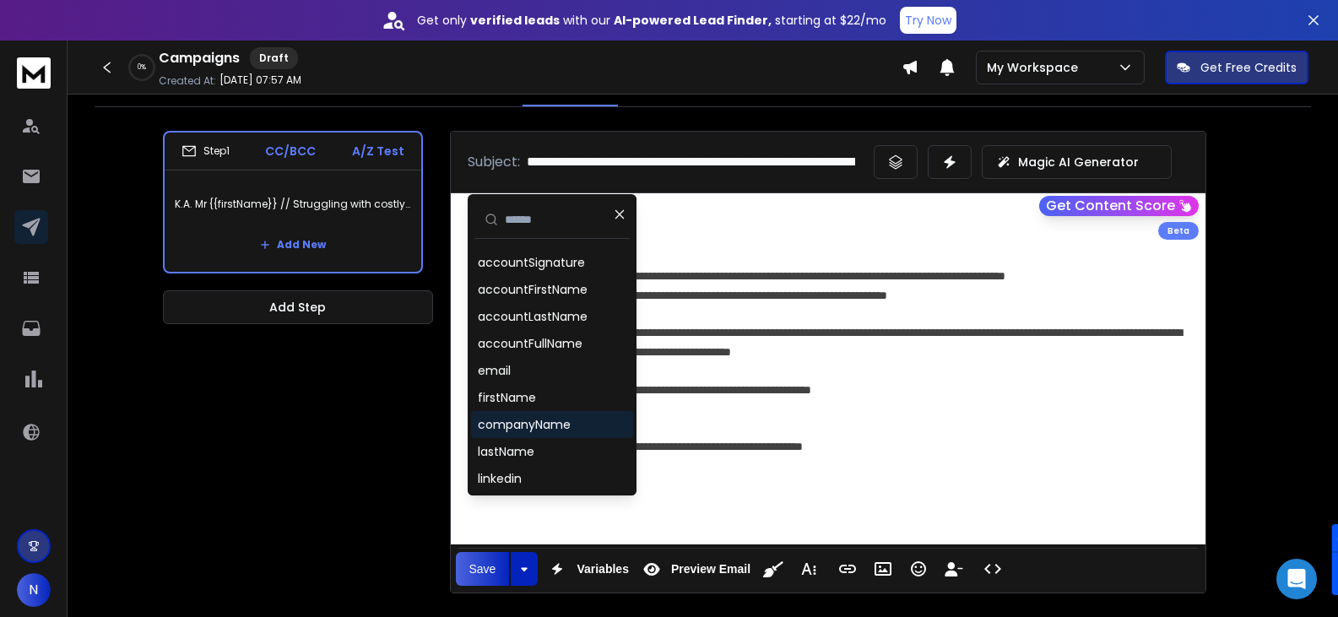
click at [534, 422] on div "companyName" at bounding box center [524, 424] width 93 height 17
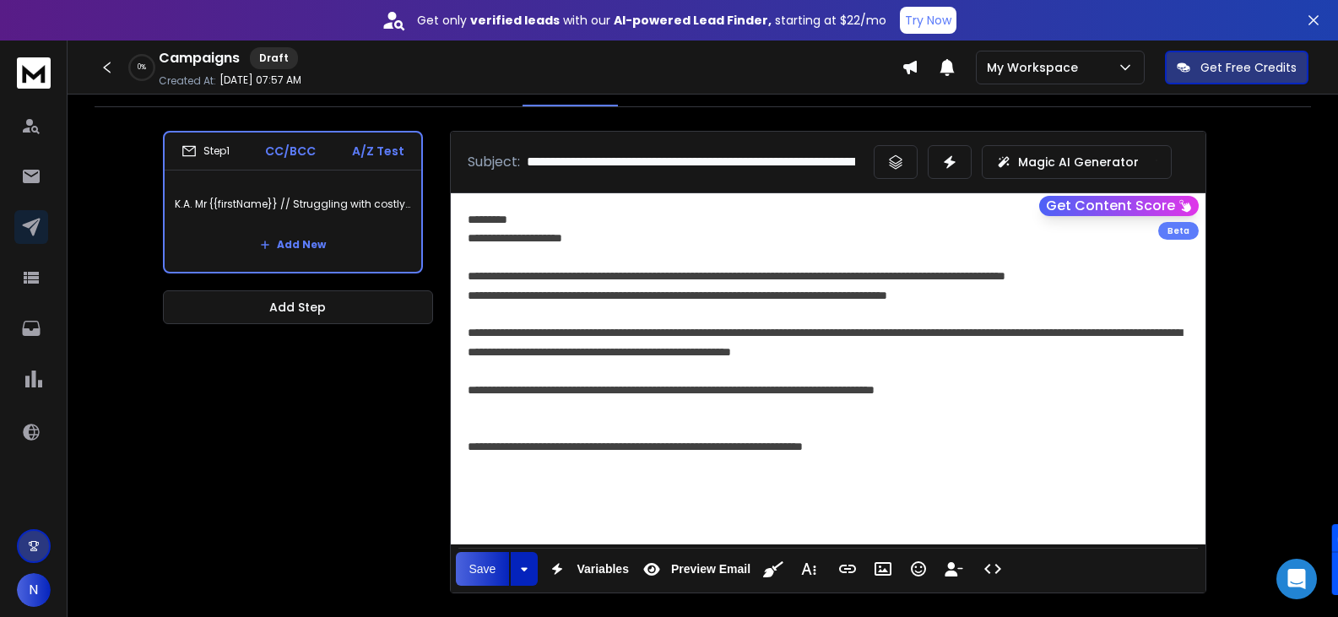
click at [545, 447] on div "**********" at bounding box center [828, 446] width 721 height 19
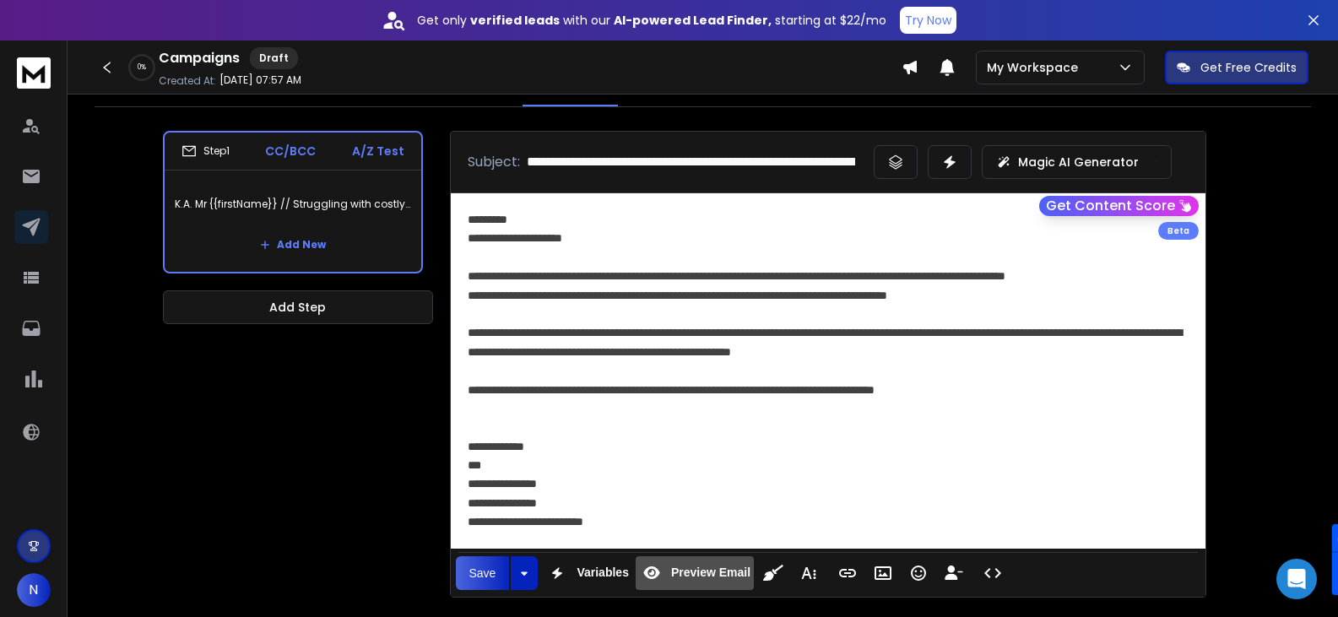
click at [712, 569] on span "Preview Email" at bounding box center [711, 573] width 86 height 14
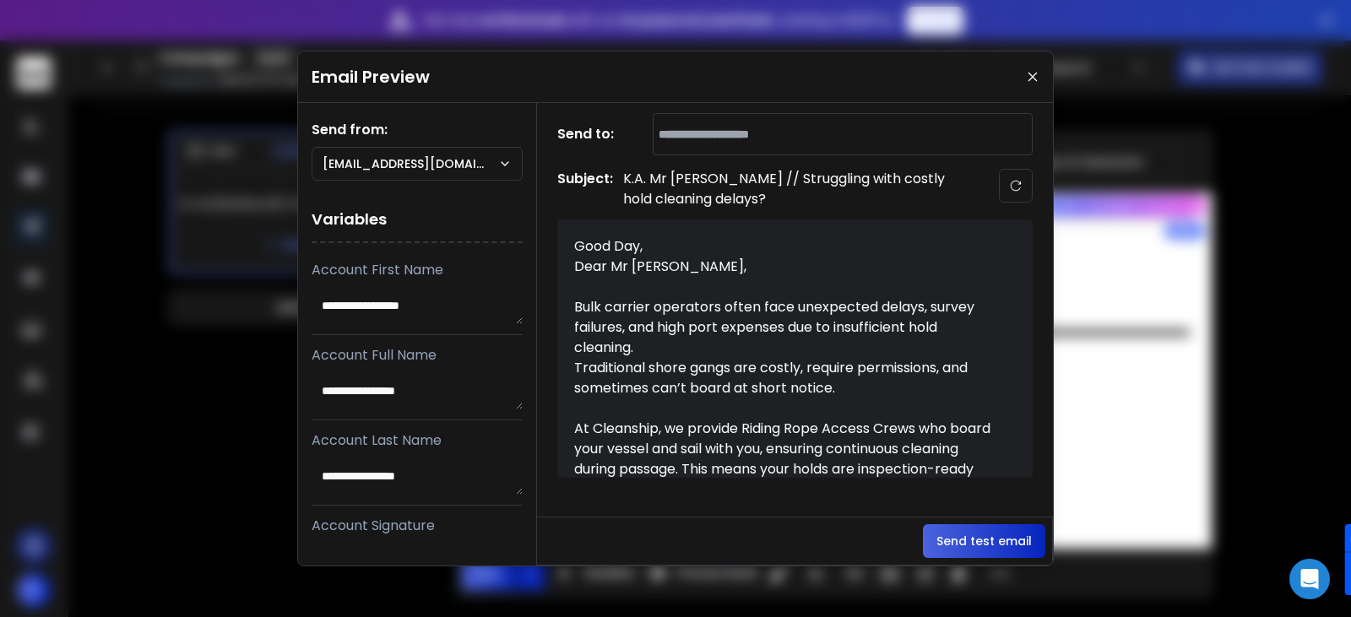
click at [1034, 76] on icon at bounding box center [1032, 77] width 9 height 9
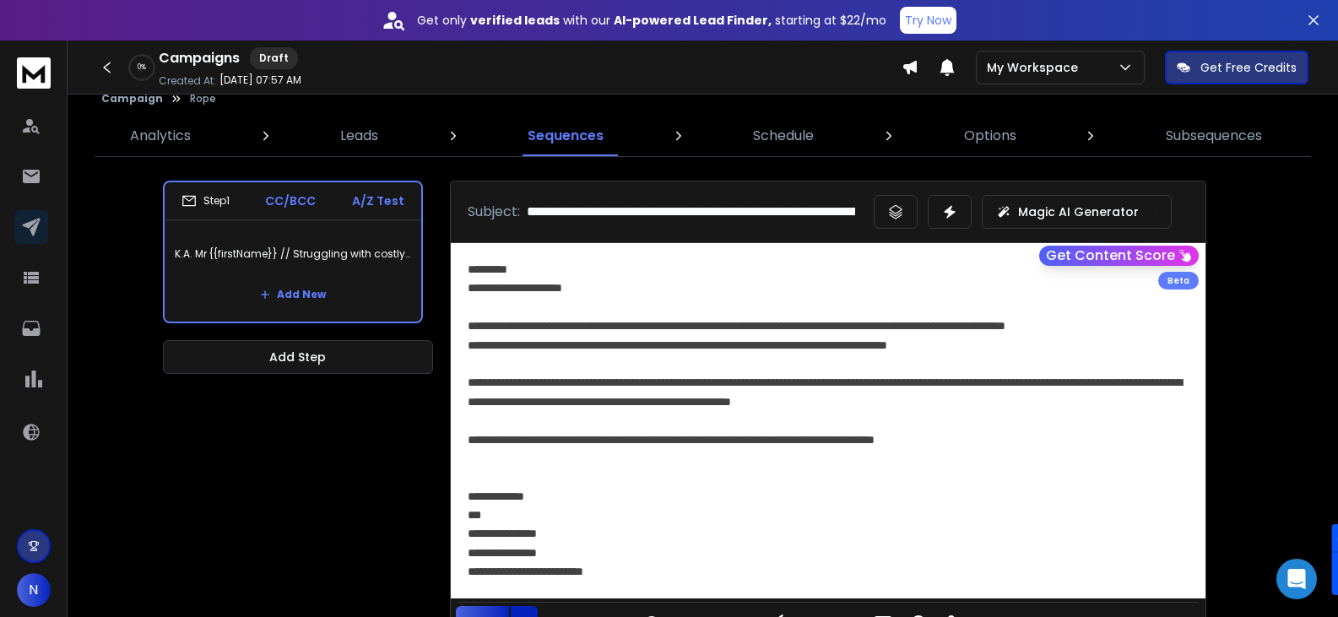
scroll to position [0, 0]
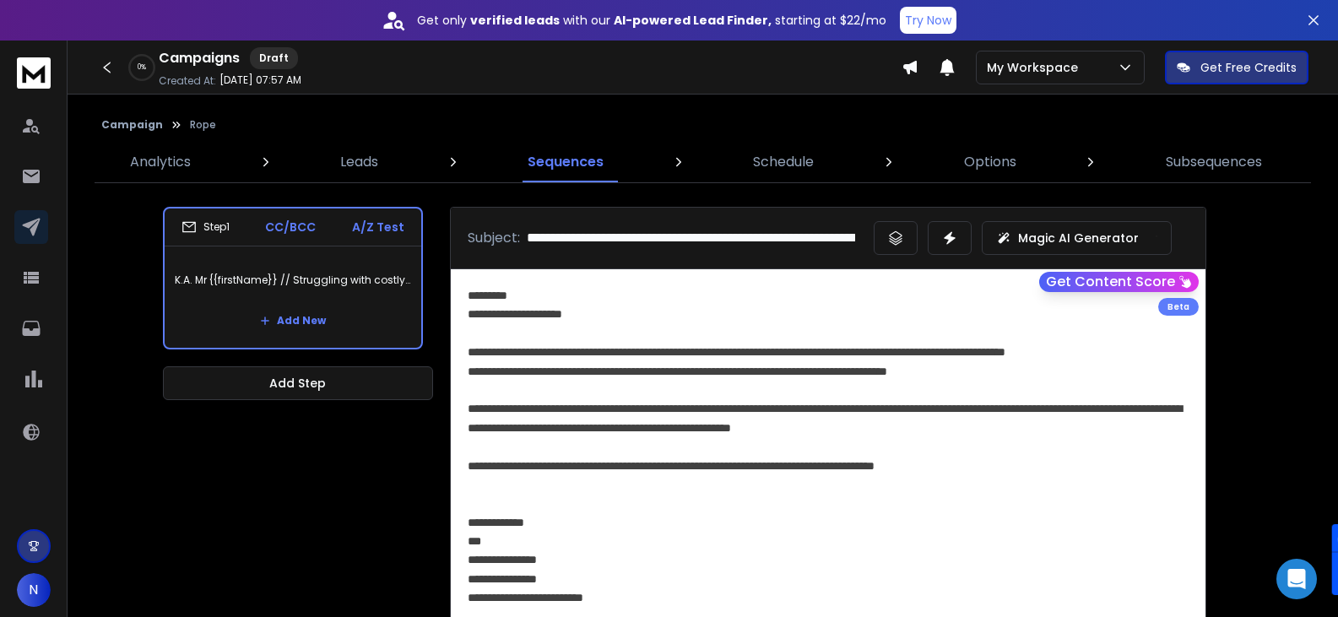
click at [496, 412] on div "**********" at bounding box center [828, 418] width 721 height 38
click at [496, 409] on div "**********" at bounding box center [828, 418] width 721 height 38
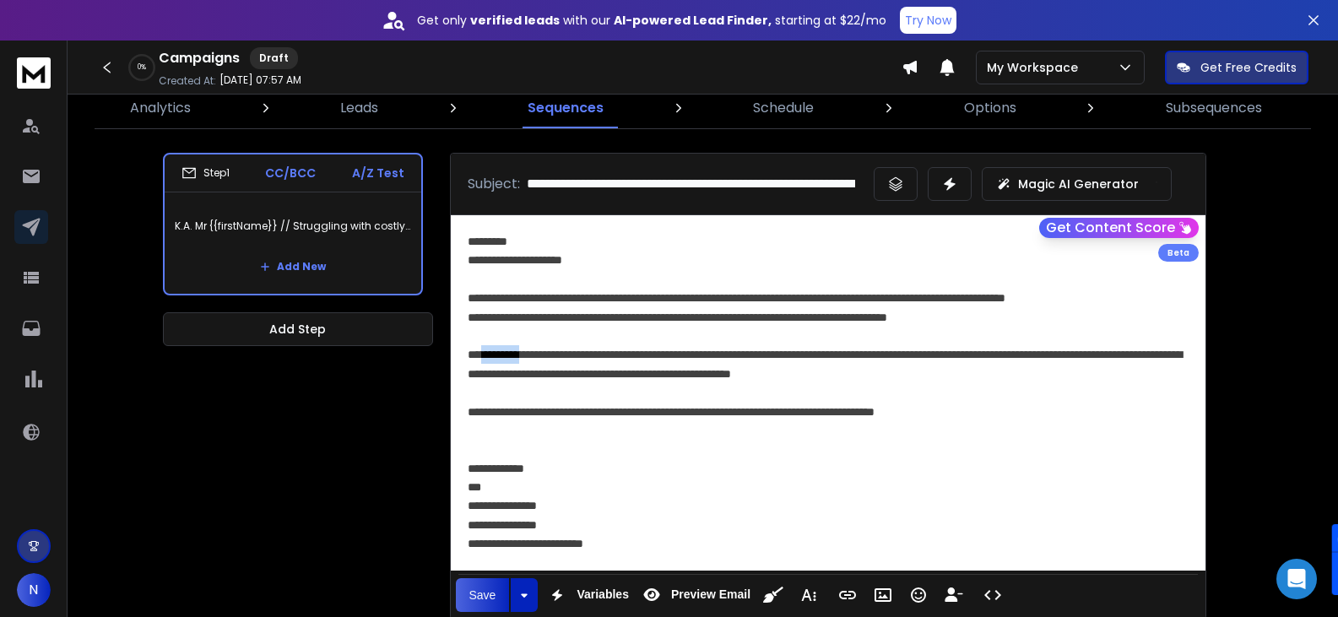
scroll to position [80, 0]
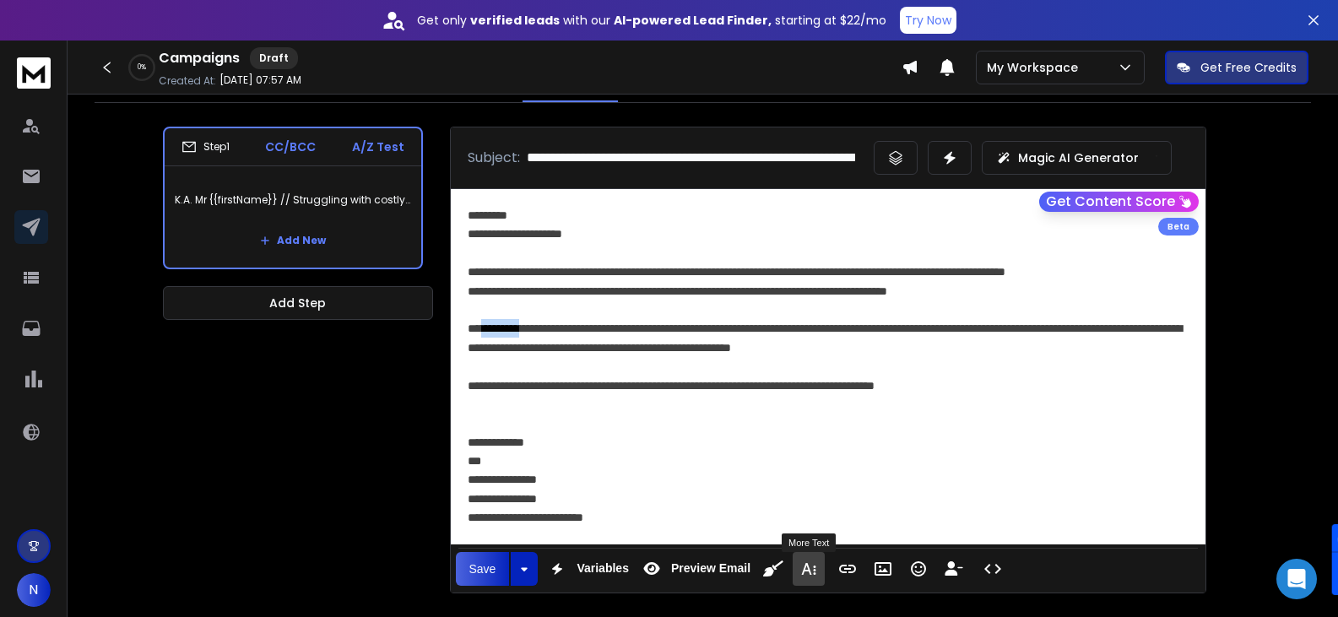
click at [811, 570] on icon "button" at bounding box center [809, 569] width 20 height 20
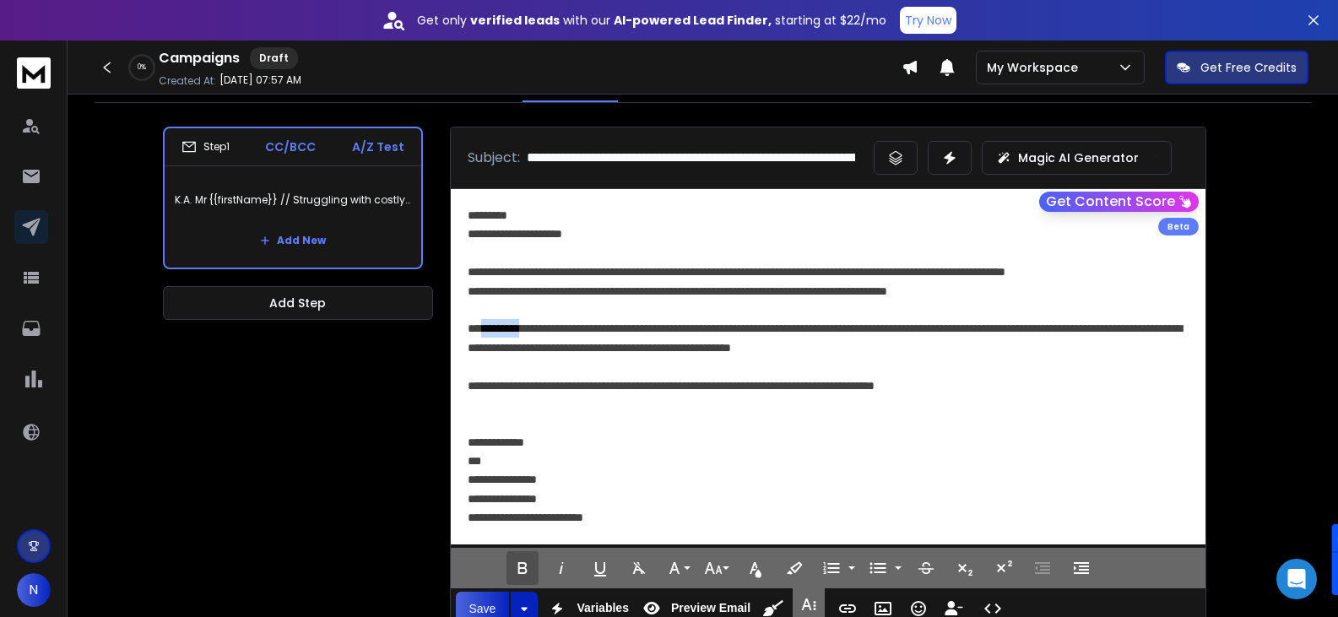
click at [518, 570] on icon "button" at bounding box center [523, 568] width 20 height 20
click at [1054, 276] on div "**********" at bounding box center [828, 272] width 721 height 19
click at [519, 571] on icon "button" at bounding box center [522, 568] width 9 height 12
click at [676, 350] on div "**********" at bounding box center [828, 338] width 721 height 38
click at [675, 350] on div "**********" at bounding box center [828, 338] width 721 height 38
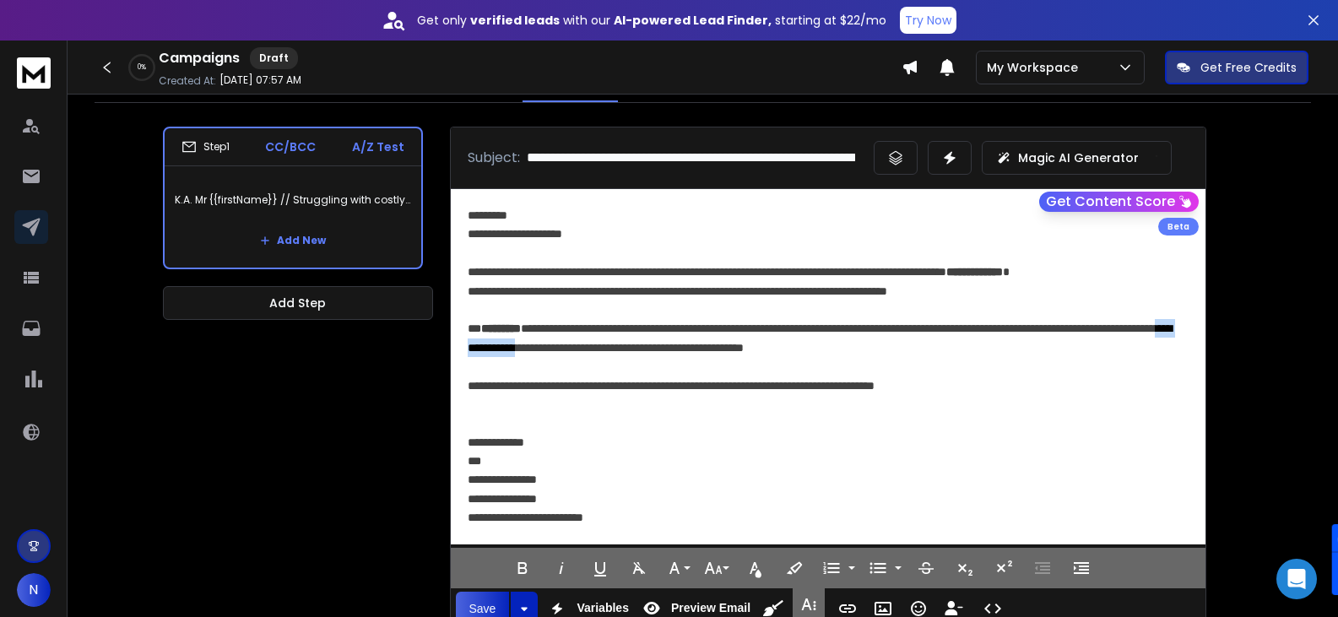
click at [738, 348] on div "**********" at bounding box center [828, 338] width 721 height 38
click at [519, 566] on icon "button" at bounding box center [522, 568] width 9 height 12
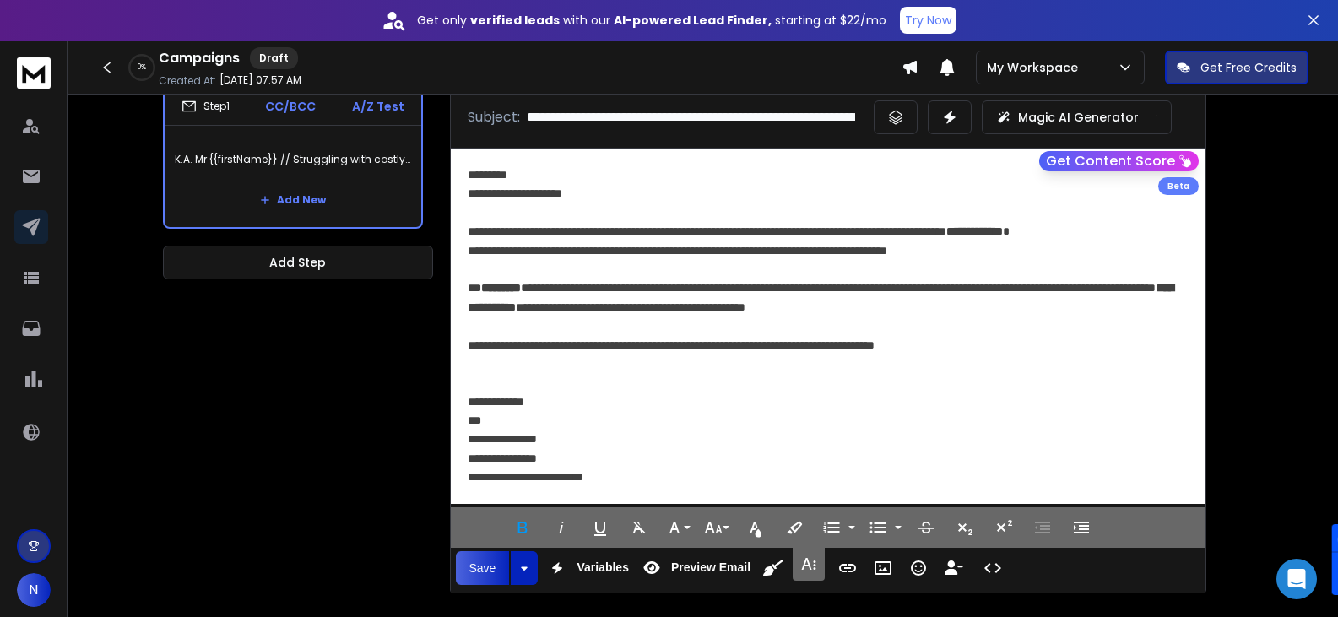
click at [670, 477] on div "**********" at bounding box center [828, 477] width 721 height 19
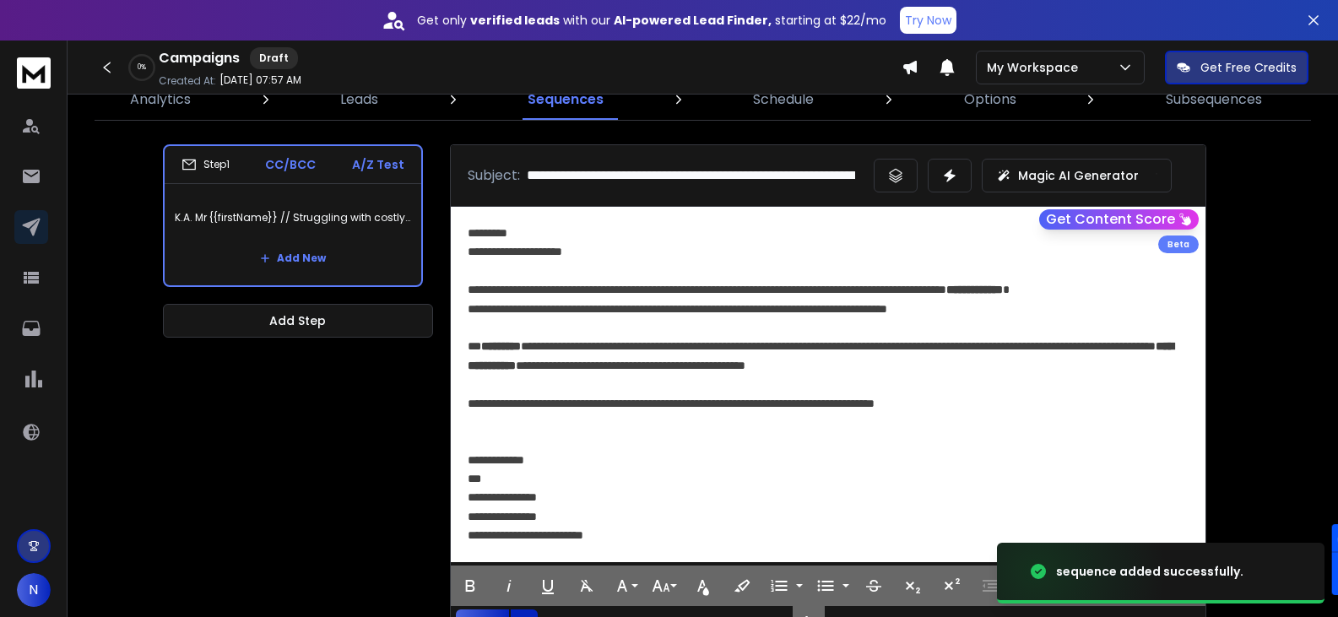
scroll to position [0, 0]
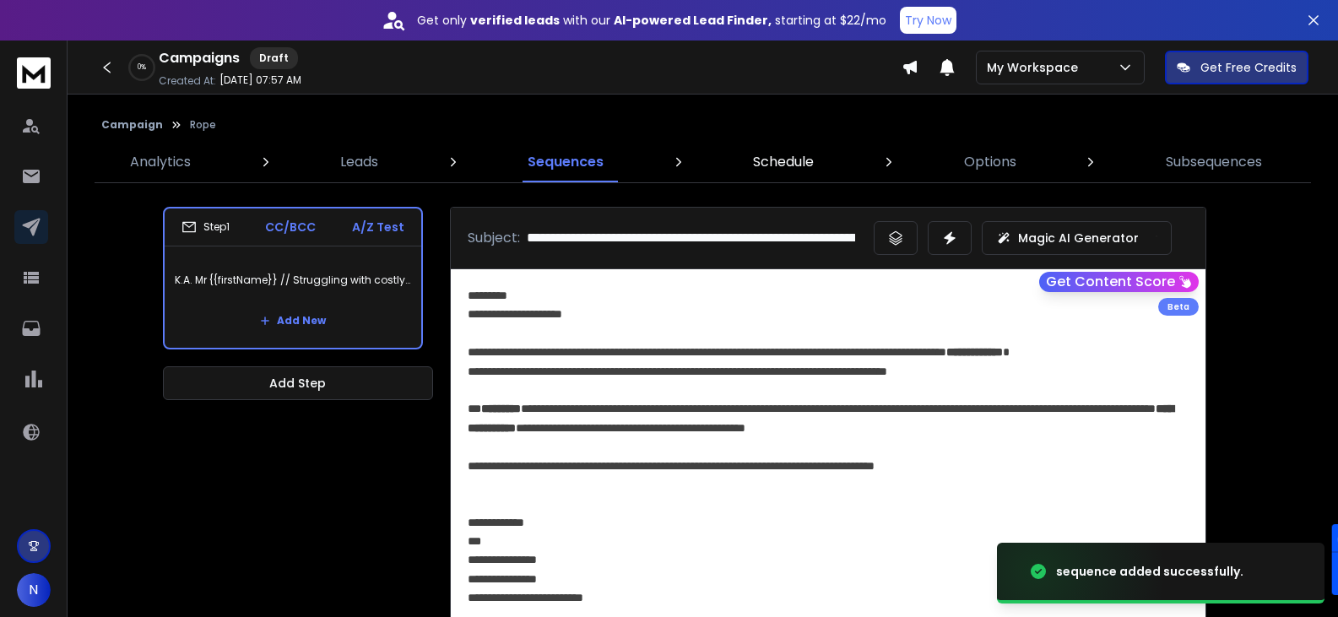
click at [776, 155] on p "Schedule" at bounding box center [783, 162] width 61 height 20
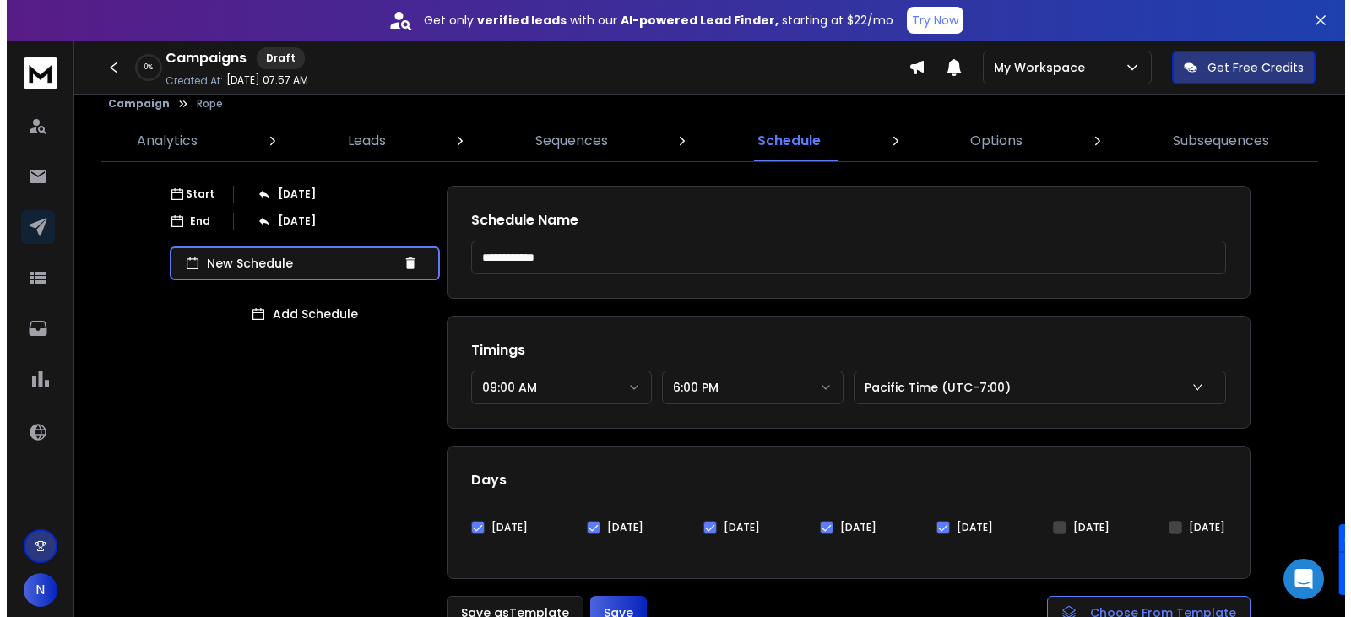
scroll to position [57, 0]
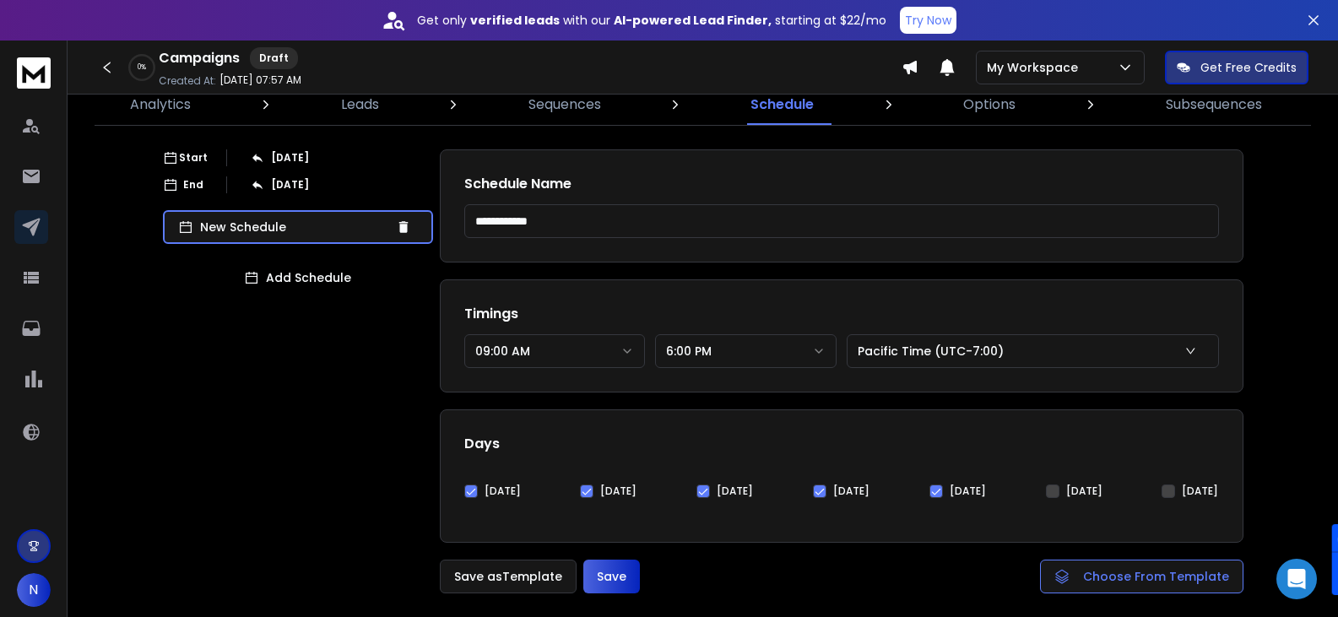
click at [337, 277] on button "Add Schedule" at bounding box center [298, 278] width 270 height 34
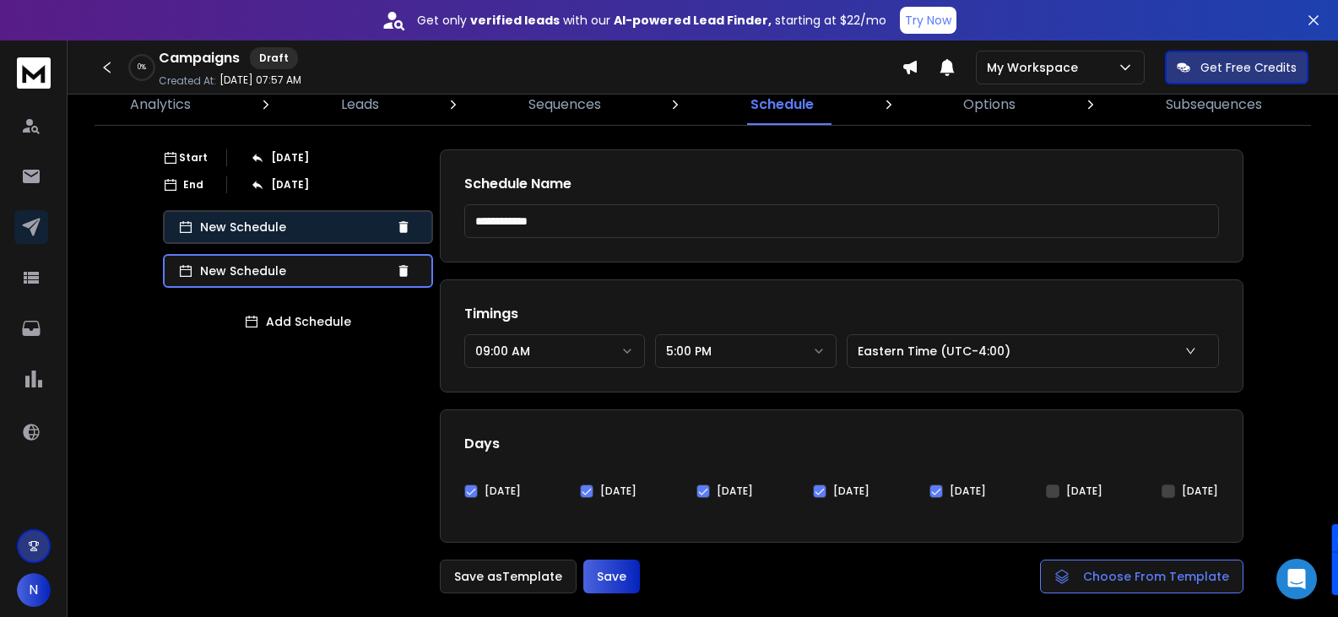
click at [399, 221] on icon at bounding box center [403, 227] width 15 height 15
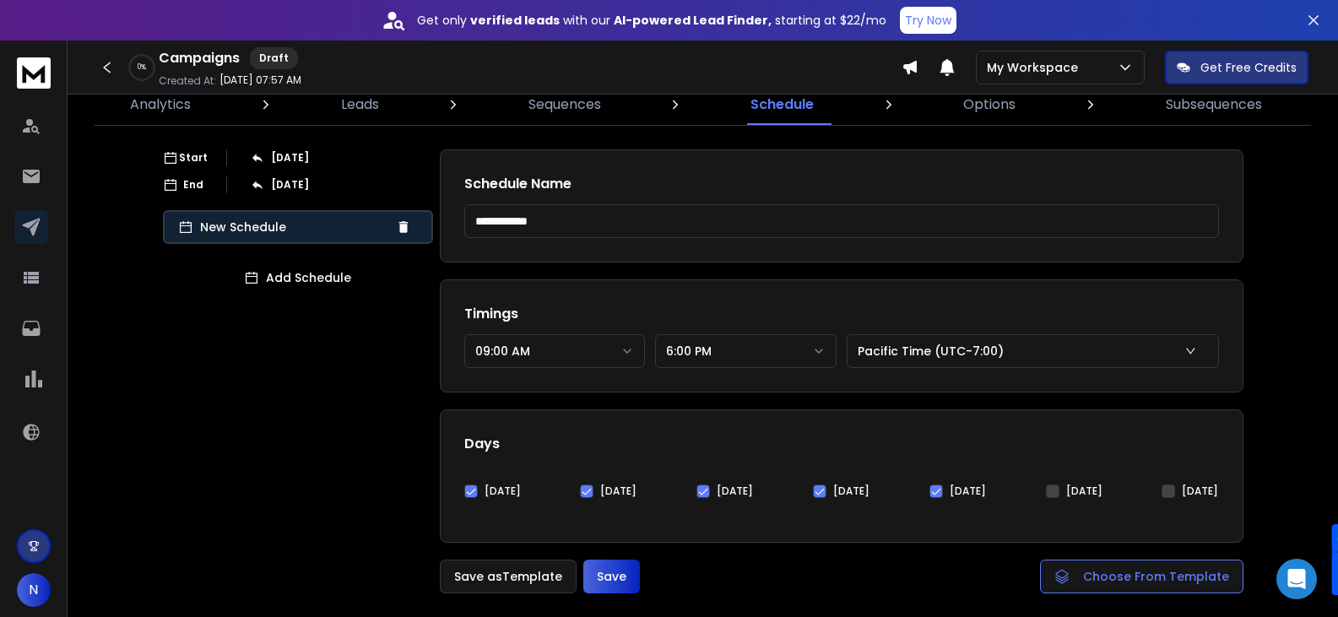
click at [289, 224] on p "New Schedule" at bounding box center [294, 227] width 189 height 17
select select "********"
drag, startPoint x: 618, startPoint y: 231, endPoint x: 379, endPoint y: 230, distance: 238.9
click at [379, 230] on div "**********" at bounding box center [703, 371] width 1081 height 444
type input "****"
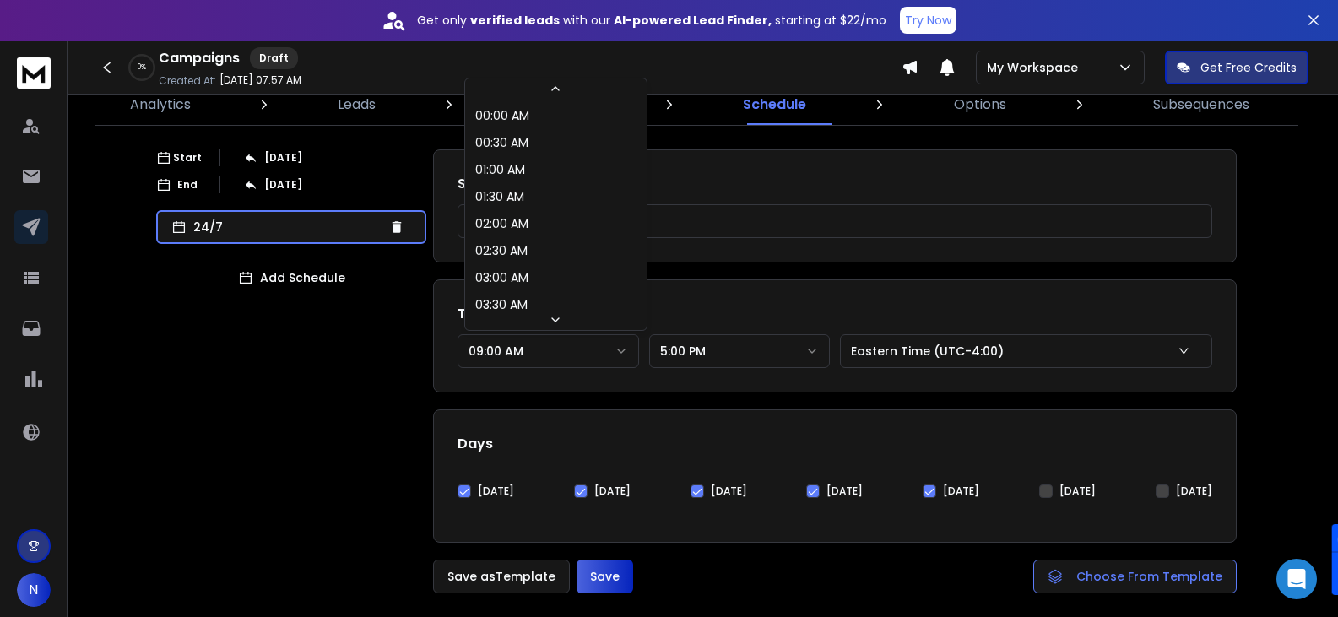
click at [587, 342] on button "09:00 AM" at bounding box center [549, 351] width 182 height 34
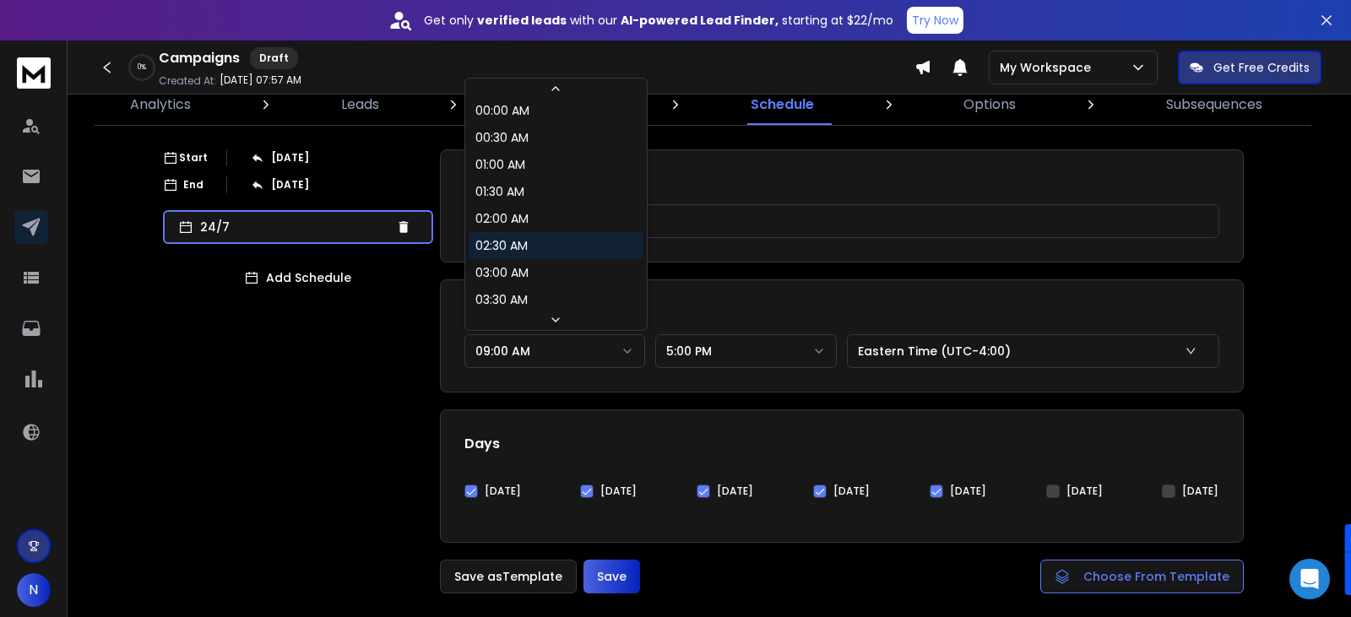
scroll to position [0, 0]
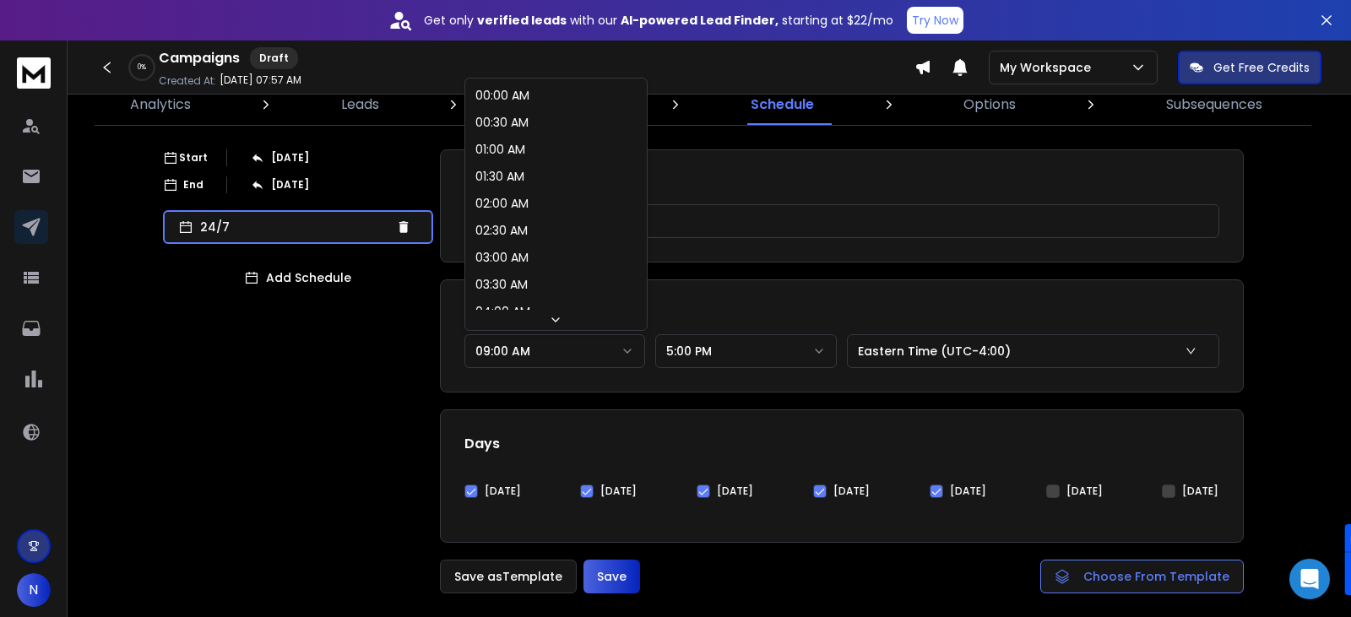
select select "********"
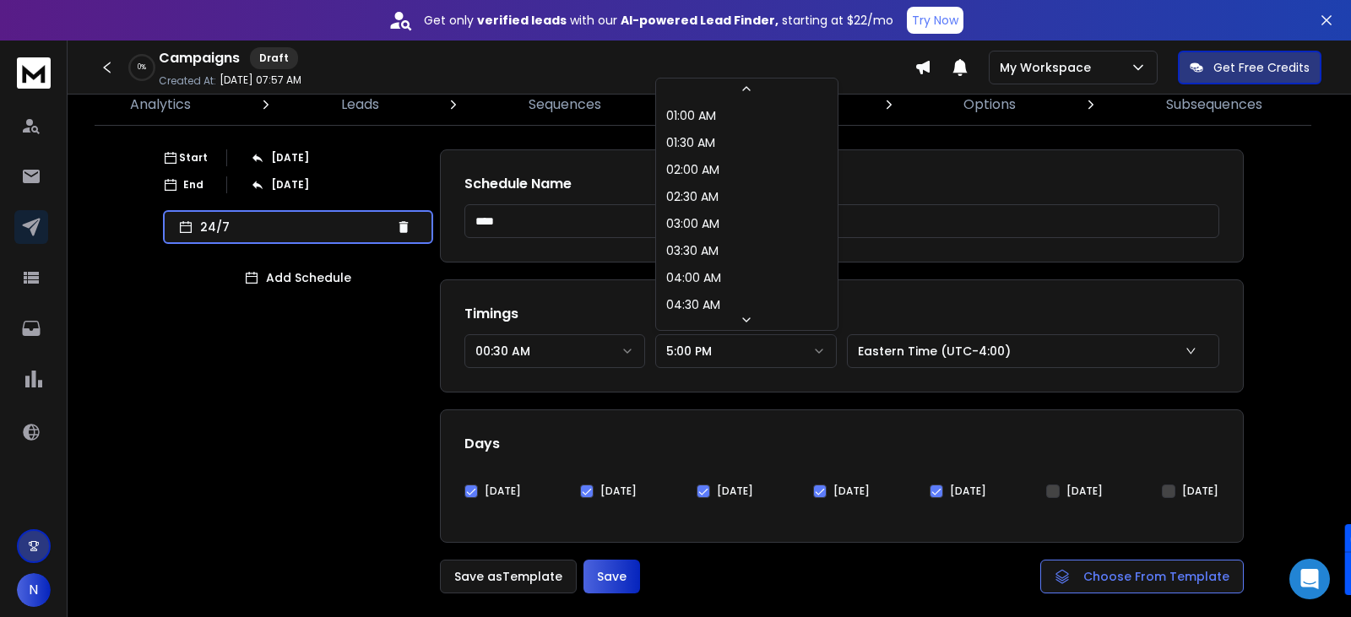
click at [727, 360] on button "5:00 PM" at bounding box center [746, 351] width 182 height 34
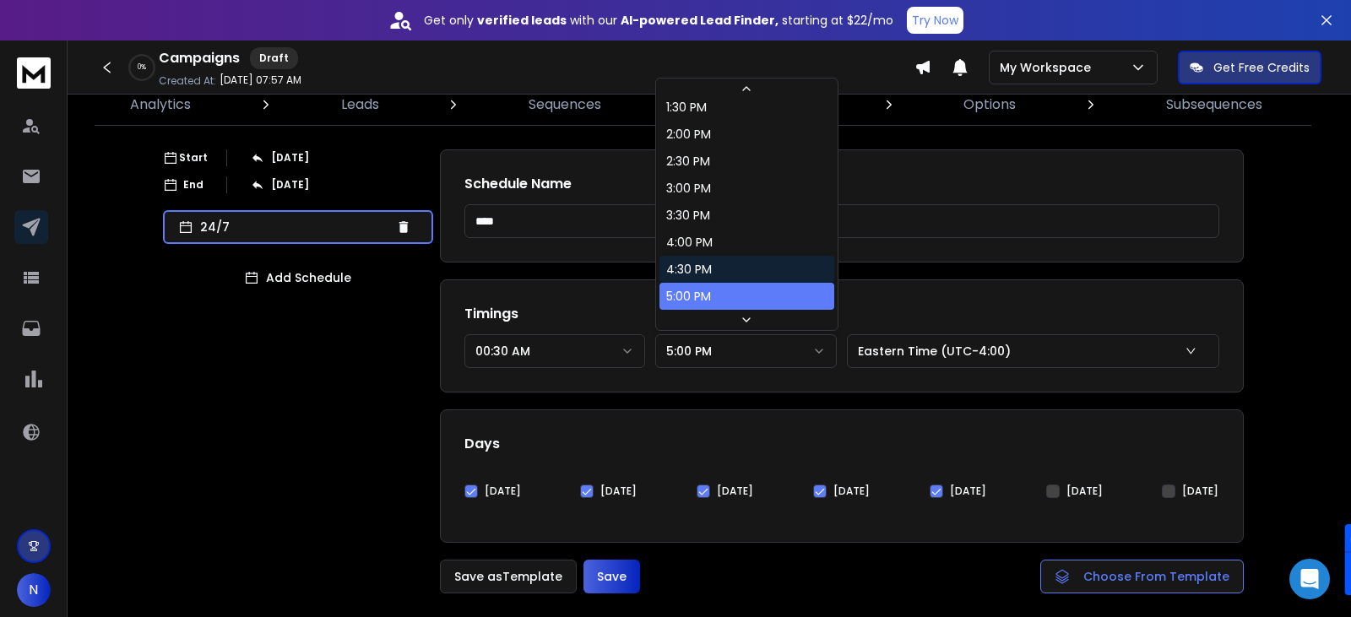
scroll to position [1045, 0]
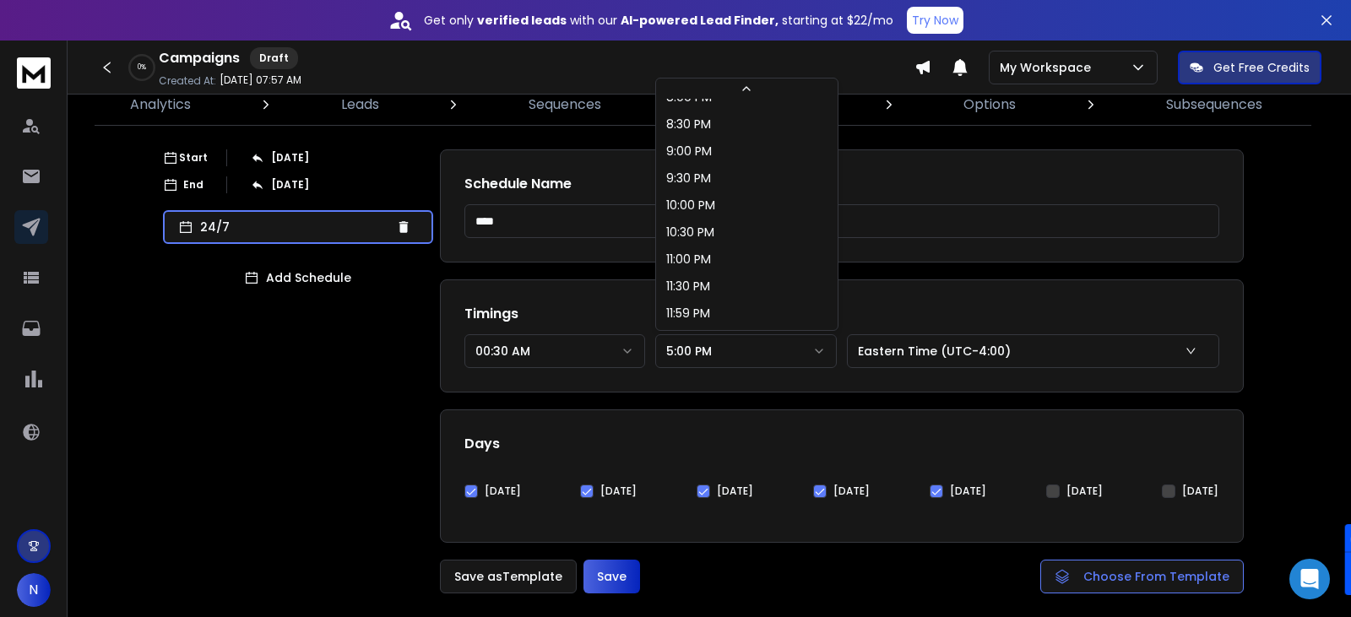
select select "********"
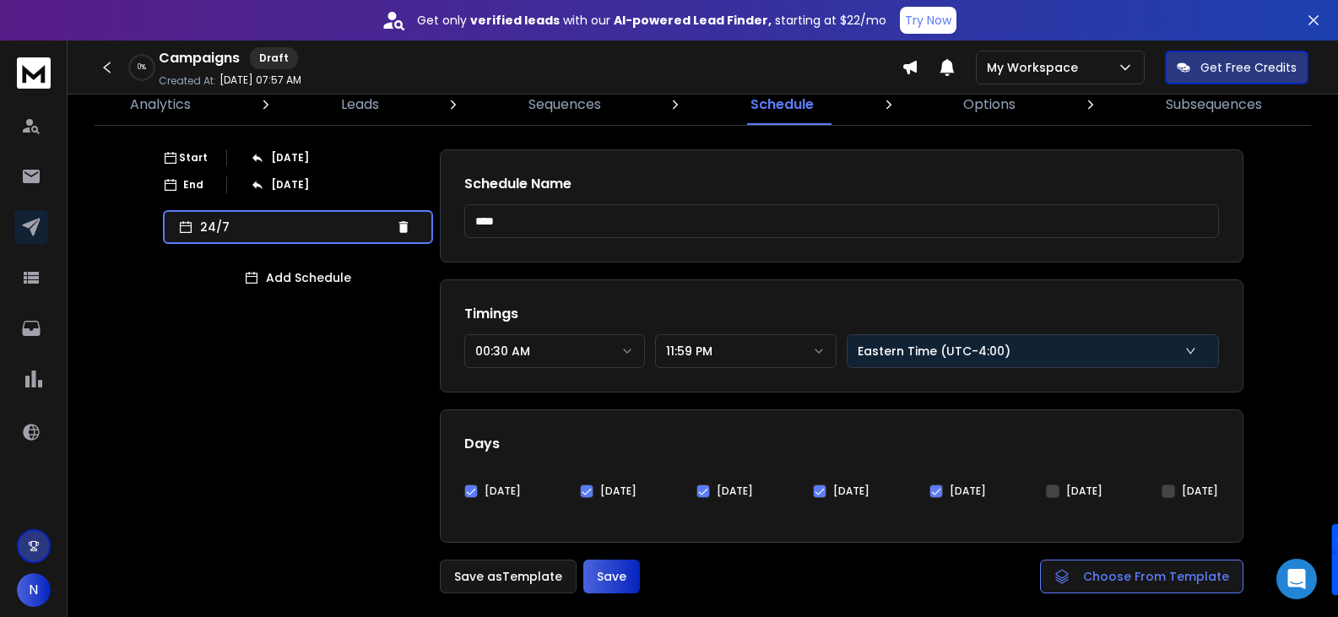
click at [942, 346] on p "Eastern Time (UTC-4:00)" at bounding box center [938, 351] width 160 height 17
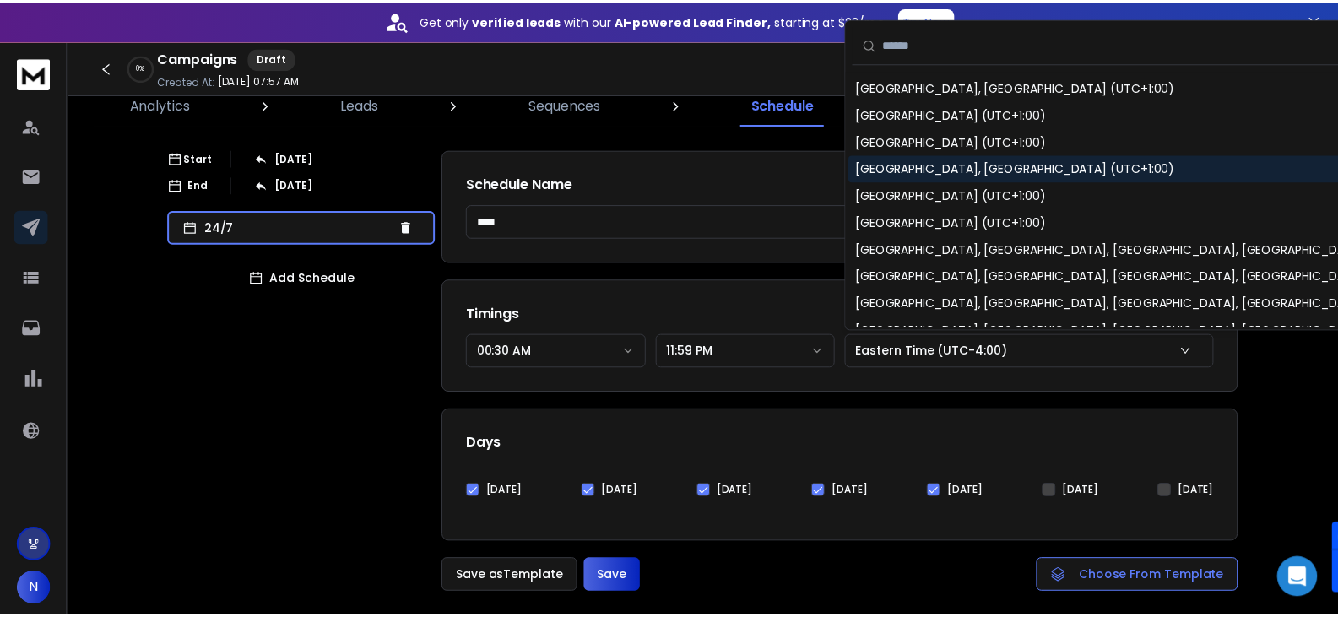
scroll to position [591, 0]
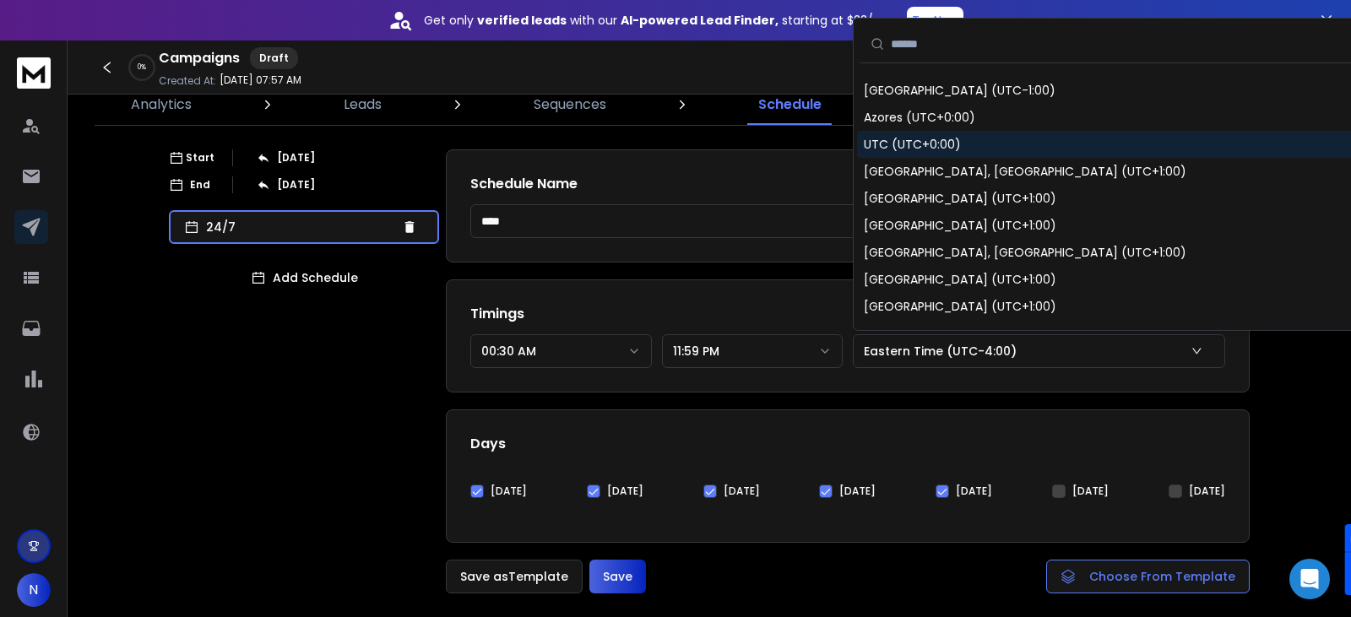
click at [910, 139] on div "UTC (UTC+0:00)" at bounding box center [912, 144] width 97 height 17
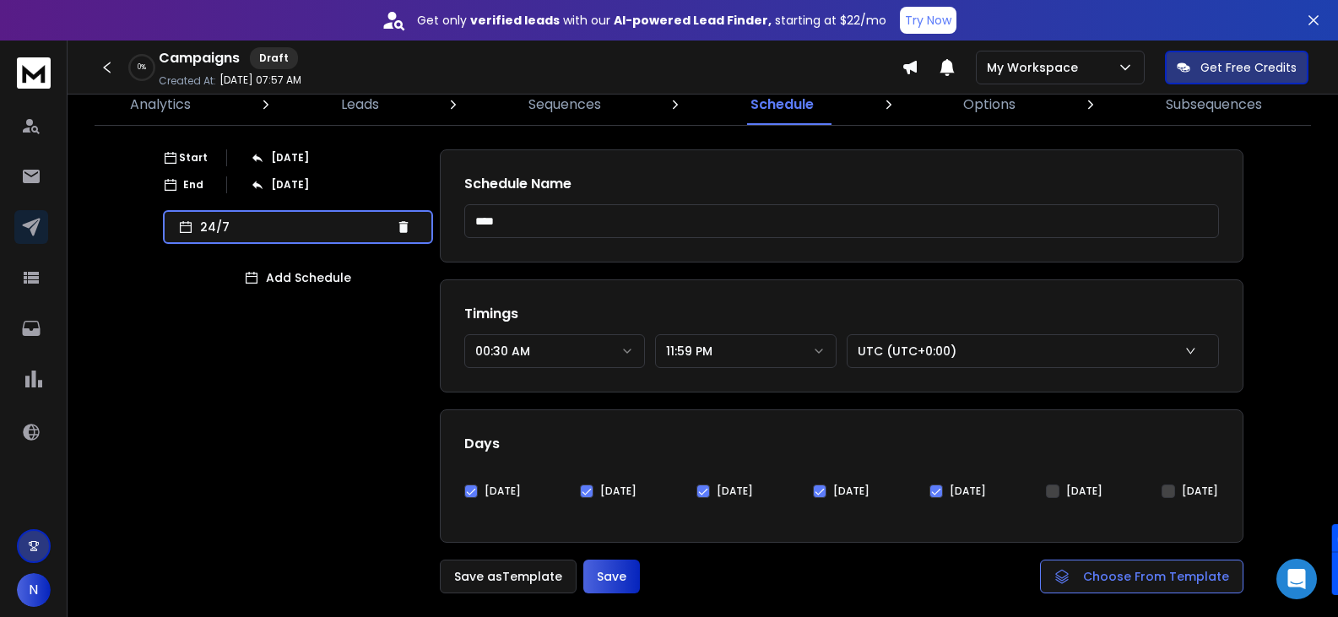
click at [1069, 490] on label "[DATE]" at bounding box center [1084, 492] width 36 height 14
click at [1060, 490] on button "[DATE]" at bounding box center [1053, 492] width 14 height 14
click at [1186, 485] on label "[DATE]" at bounding box center [1200, 492] width 36 height 14
click at [1175, 485] on button "[DATE]" at bounding box center [1169, 492] width 14 height 14
click at [626, 574] on button "Save" at bounding box center [611, 577] width 57 height 34
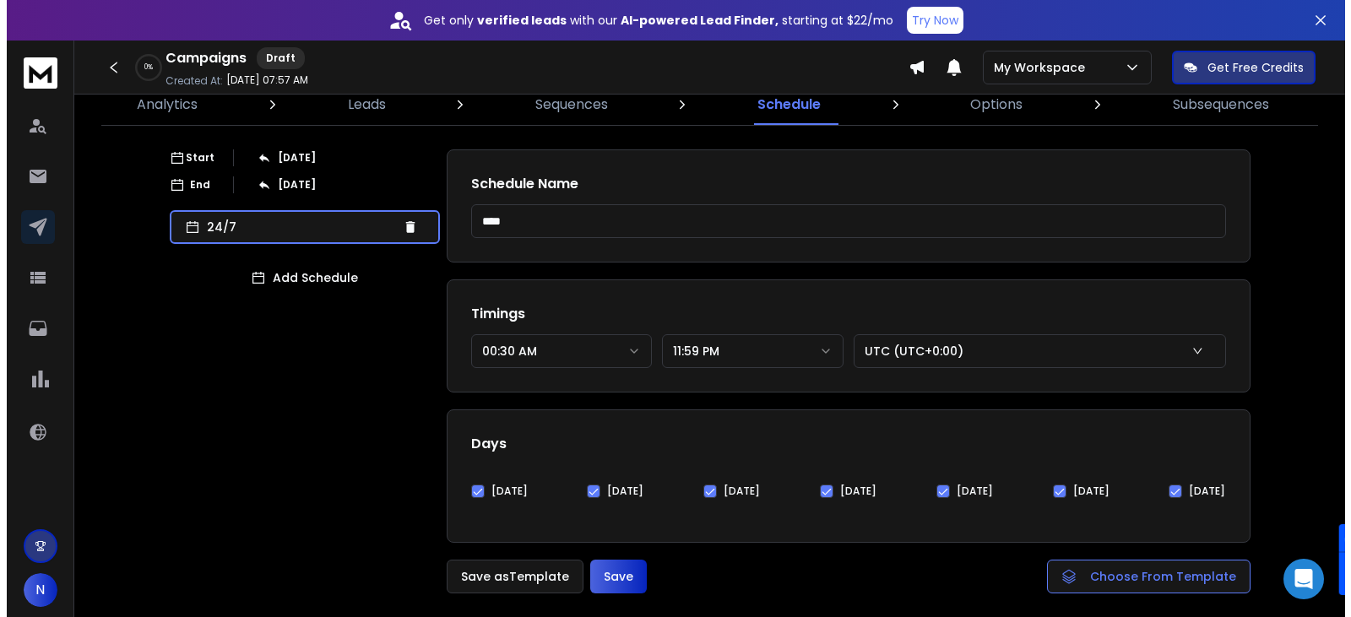
scroll to position [0, 0]
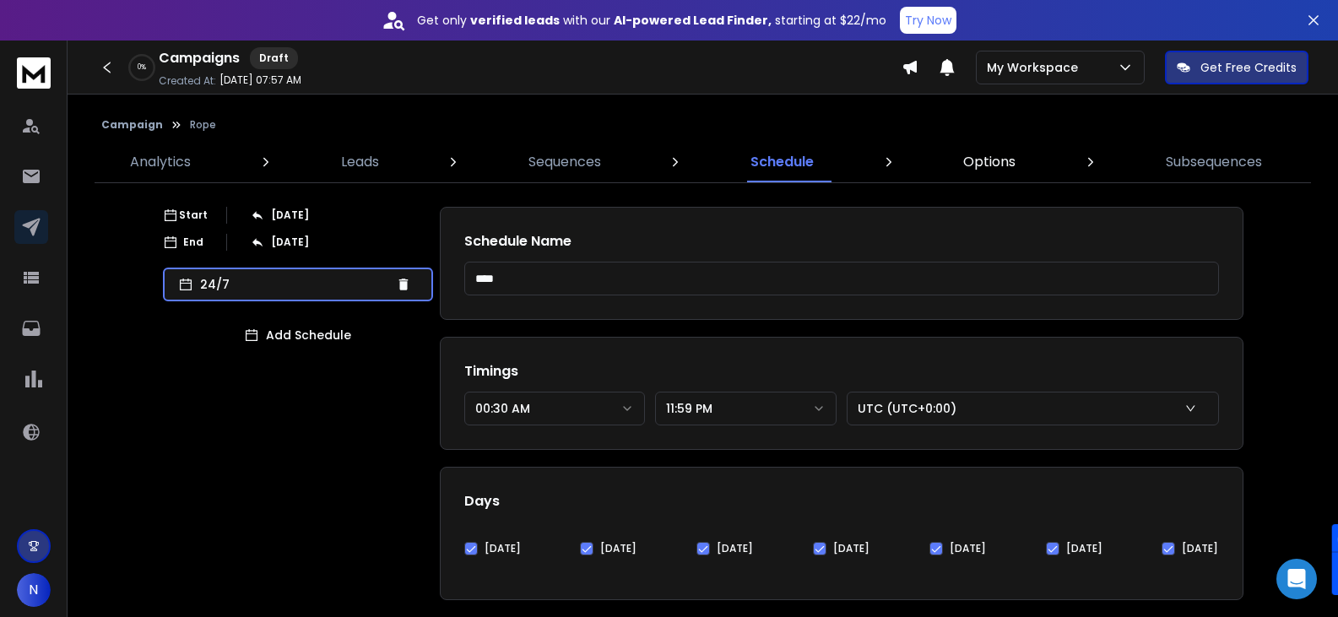
click at [995, 155] on p "Options" at bounding box center [989, 162] width 52 height 20
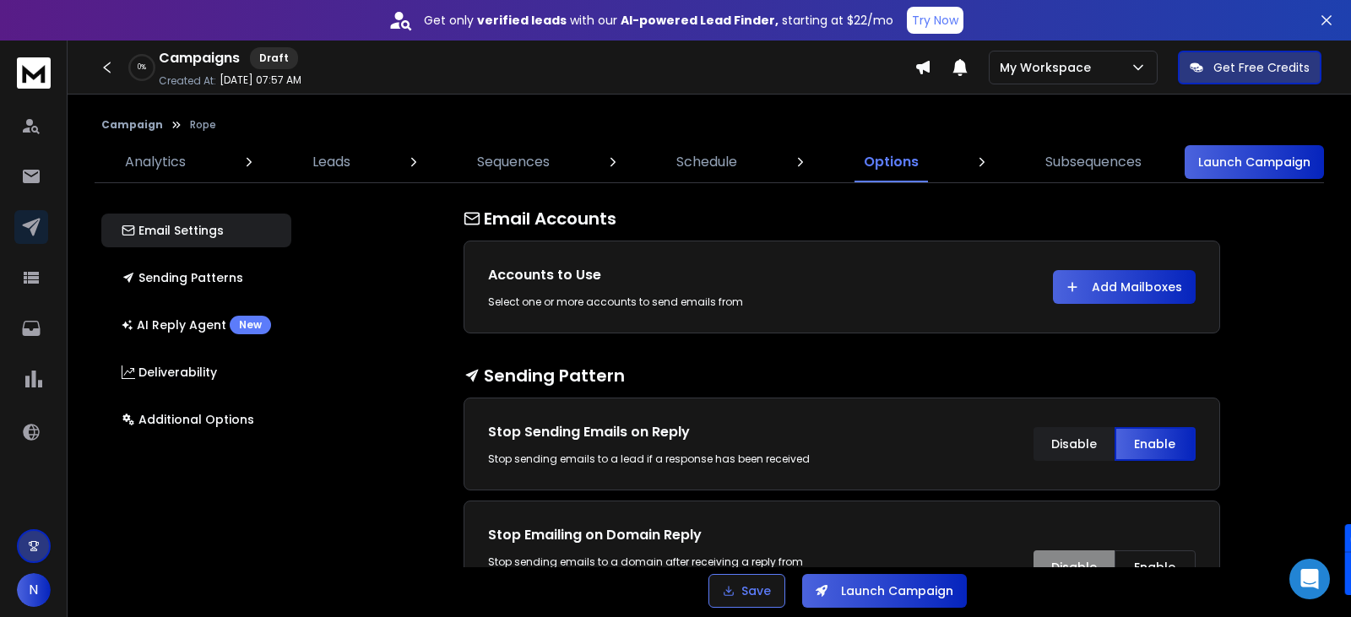
click at [1093, 301] on button "Add Mailboxes" at bounding box center [1124, 287] width 143 height 34
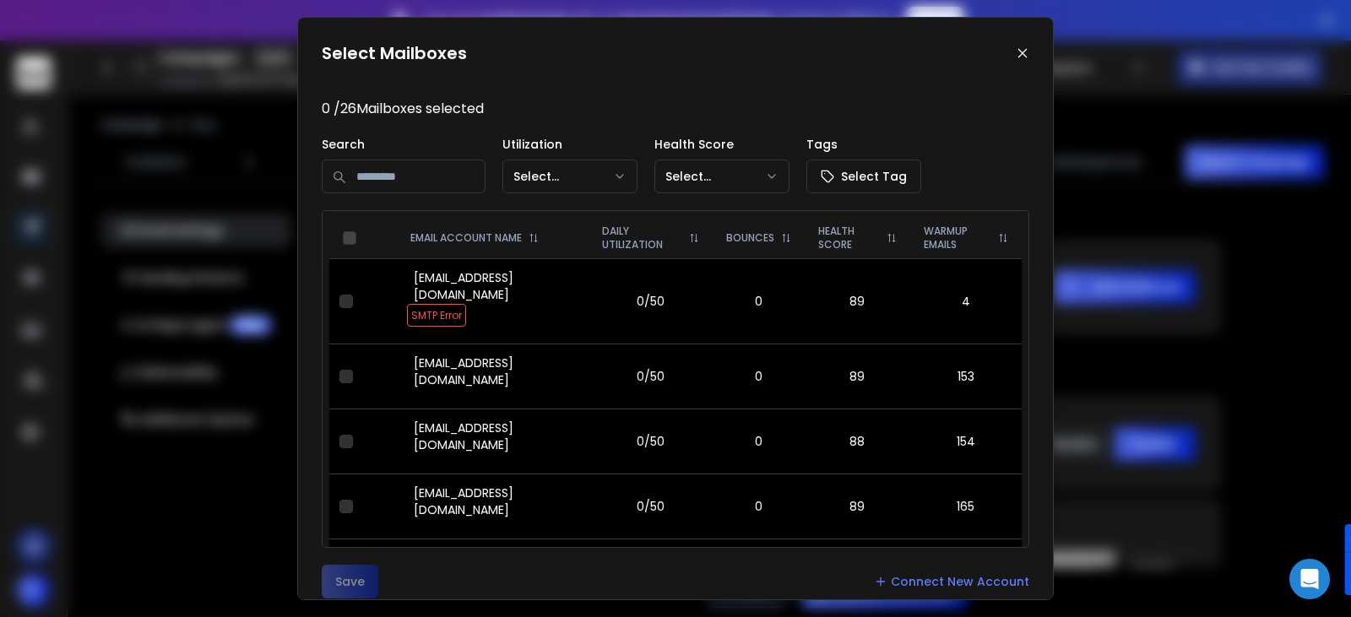
click at [419, 177] on input at bounding box center [404, 177] width 164 height 34
type input "*****"
click at [599, 193] on div "0 / 26 Mailboxes selected Search ***** Utilization Select... Health Score Selec…" at bounding box center [676, 349] width 708 height 500
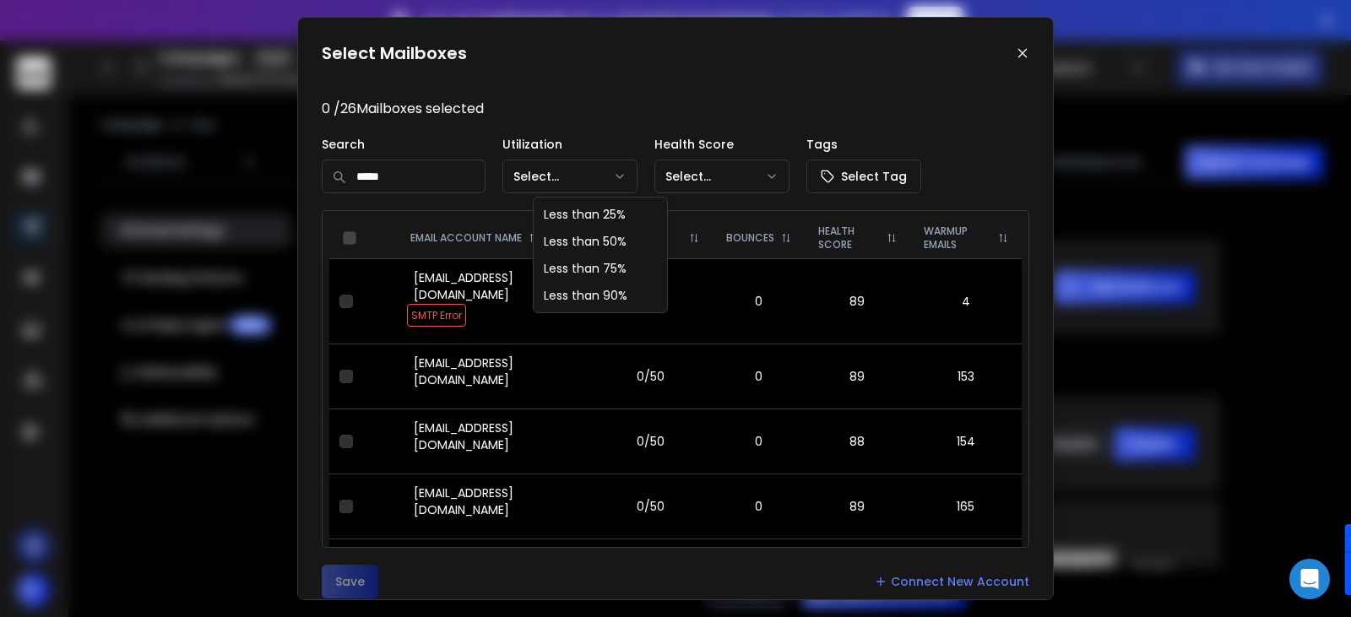
click at [604, 185] on button "Select..." at bounding box center [569, 177] width 135 height 34
click at [606, 182] on button "Select..." at bounding box center [569, 177] width 135 height 34
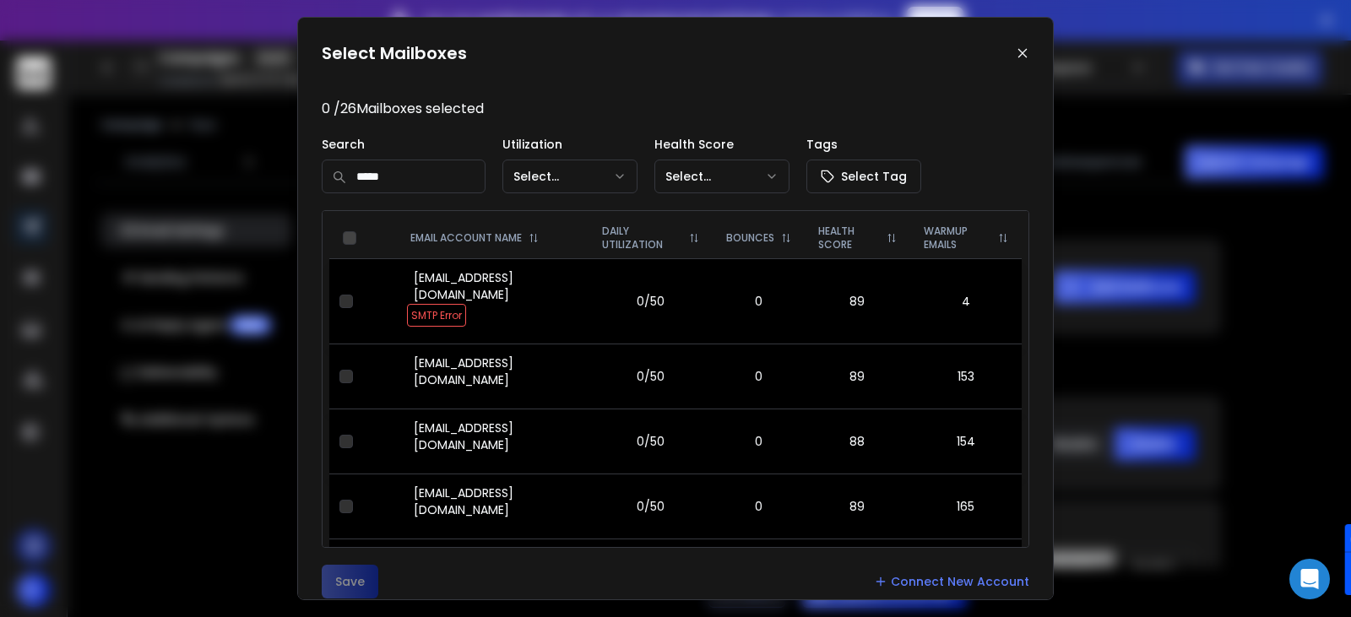
click at [437, 175] on input "*****" at bounding box center [404, 177] width 164 height 34
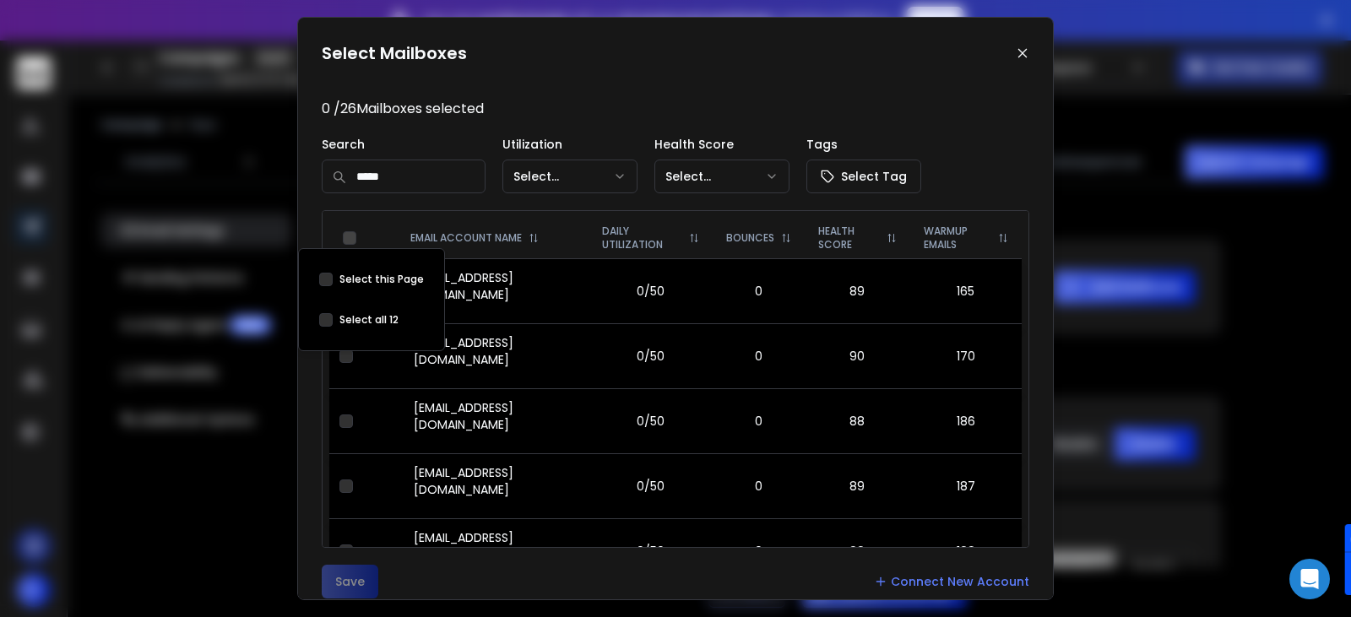
click at [321, 321] on button "Select this Page" at bounding box center [326, 320] width 14 height 14
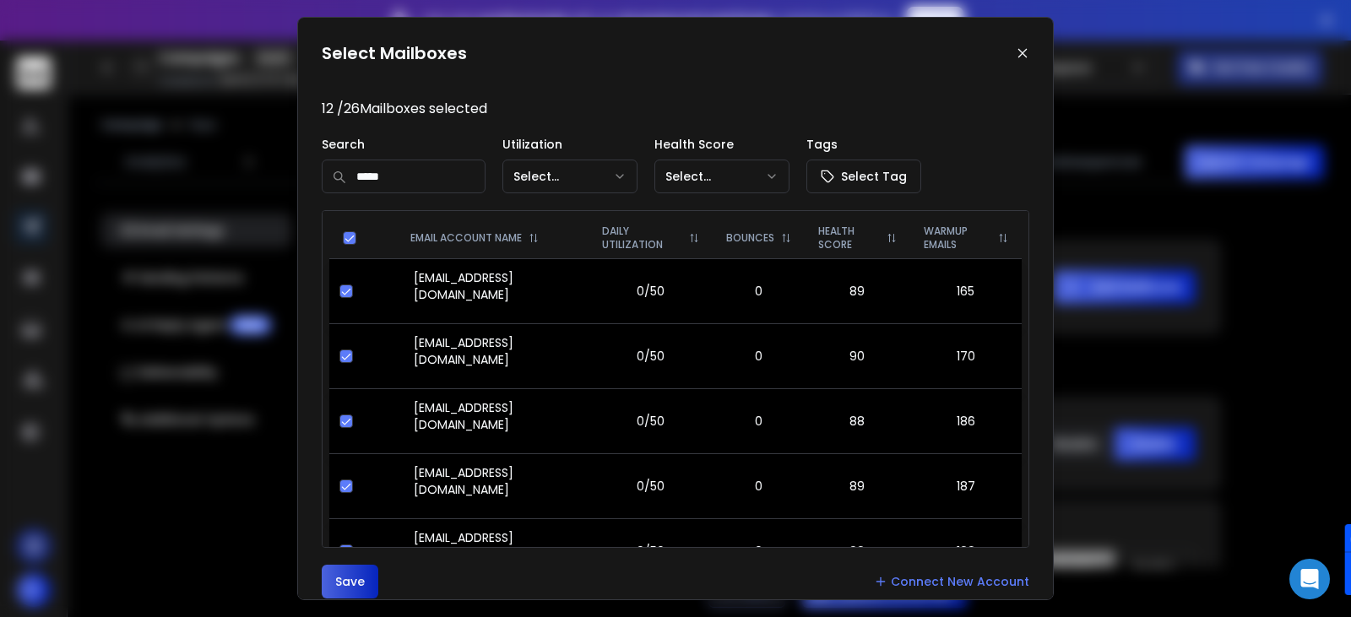
click at [347, 578] on button "Save" at bounding box center [350, 582] width 57 height 34
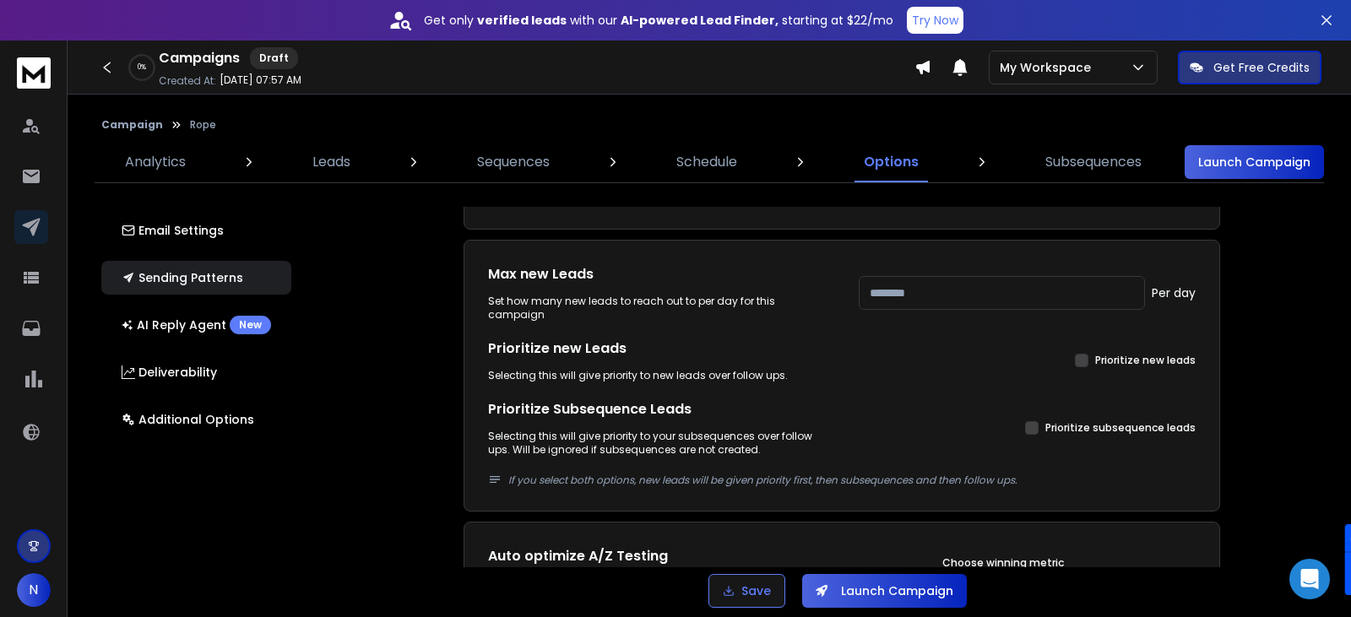
scroll to position [1013, 0]
click at [1120, 359] on label "Prioritize new leads" at bounding box center [1145, 360] width 100 height 14
click at [1088, 359] on button "Prioritize new leads" at bounding box center [1082, 360] width 14 height 14
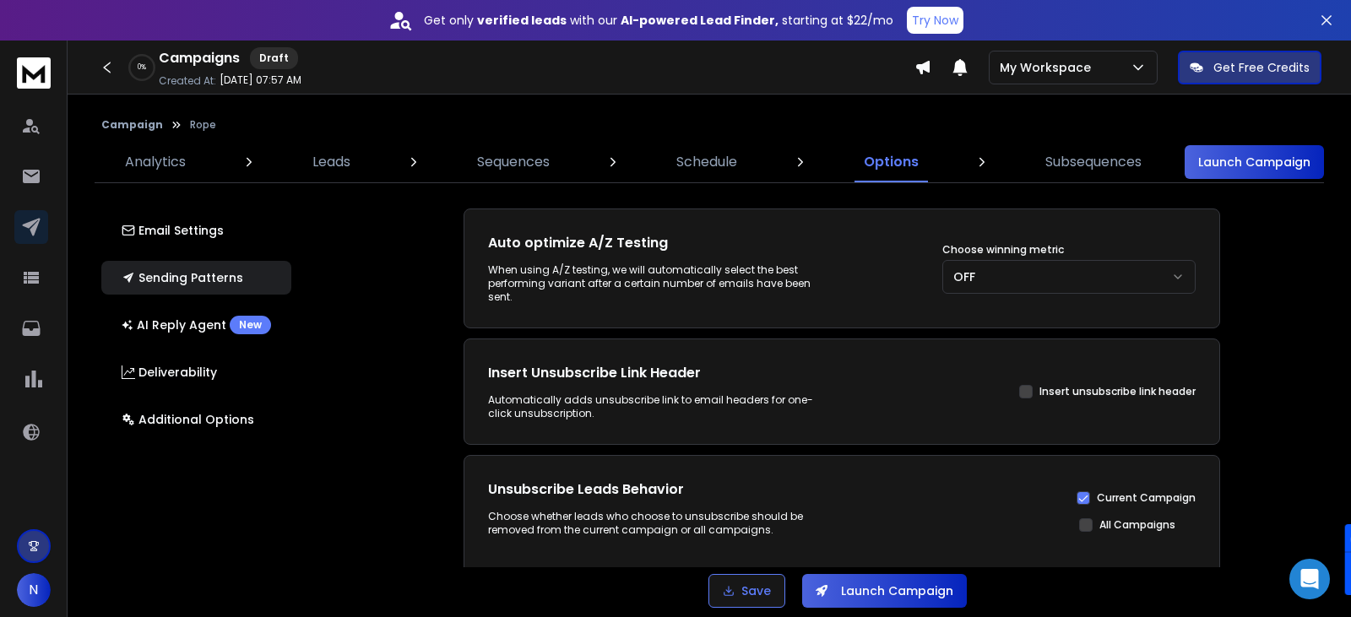
scroll to position [1351, 0]
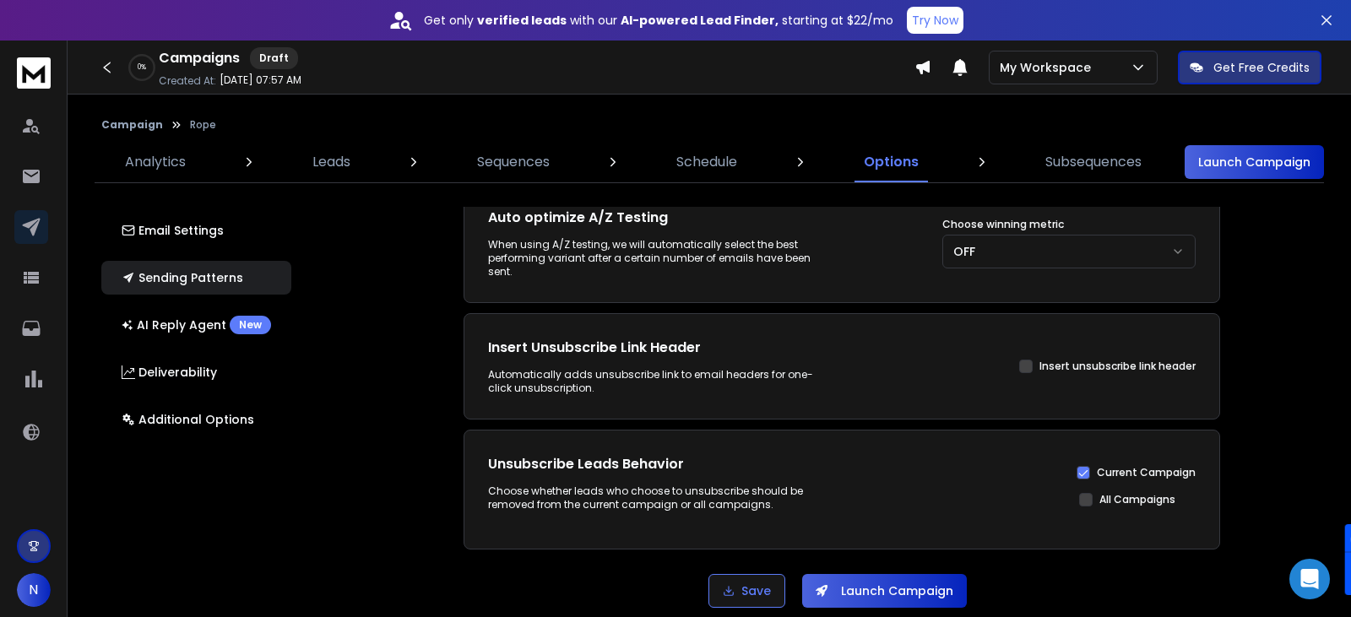
click at [1055, 366] on label "Insert unsubscribe link header" at bounding box center [1117, 367] width 156 height 14
click at [1033, 366] on button "Insert unsubscribe link header" at bounding box center [1026, 367] width 14 height 14
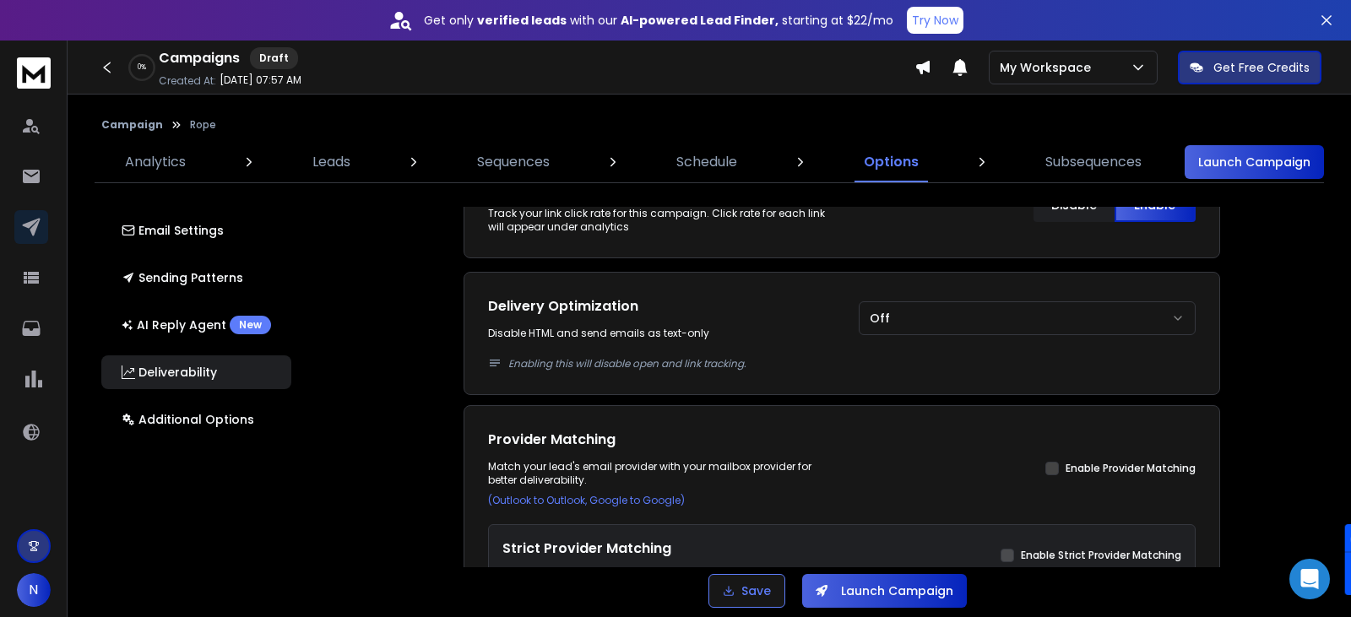
scroll to position [2111, 0]
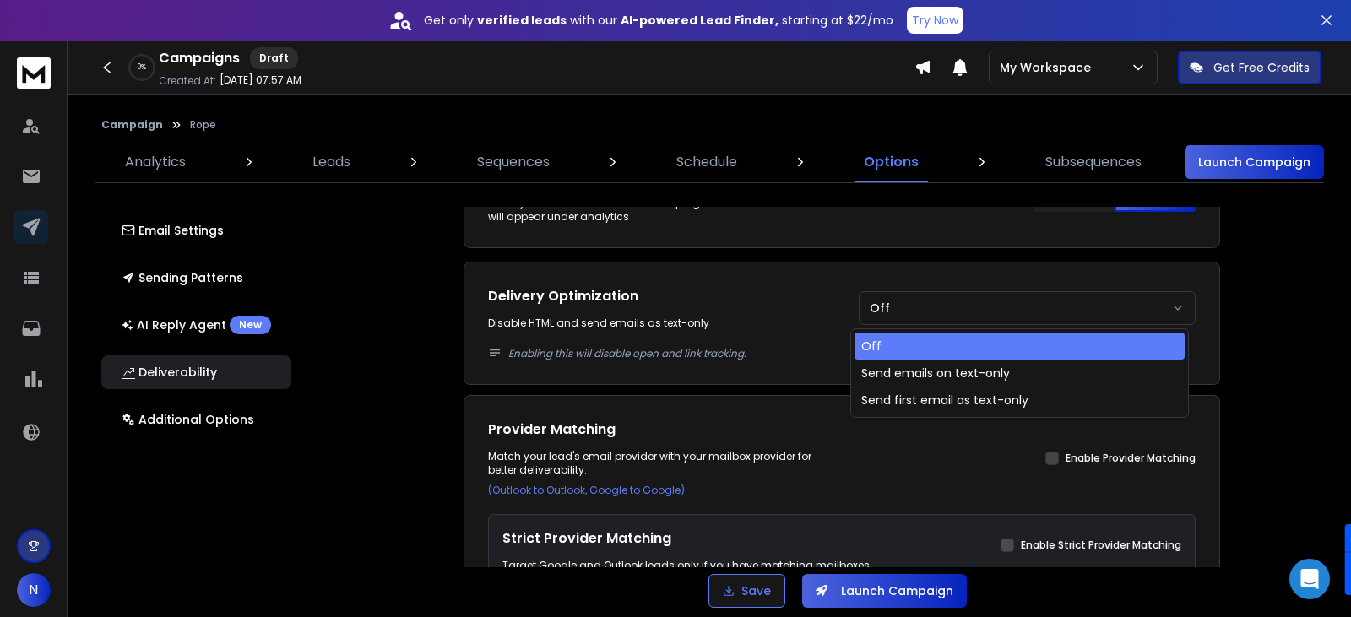
click at [919, 310] on button "Off" at bounding box center [1027, 308] width 337 height 34
select select "*"
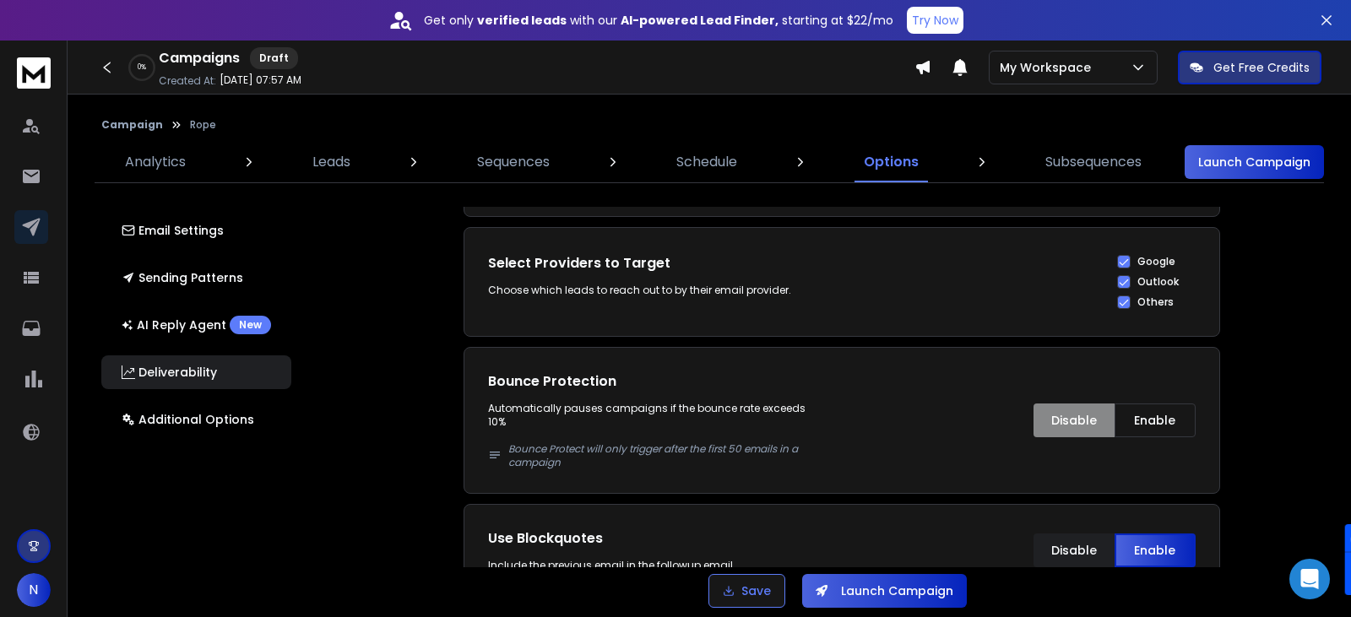
scroll to position [2533, 0]
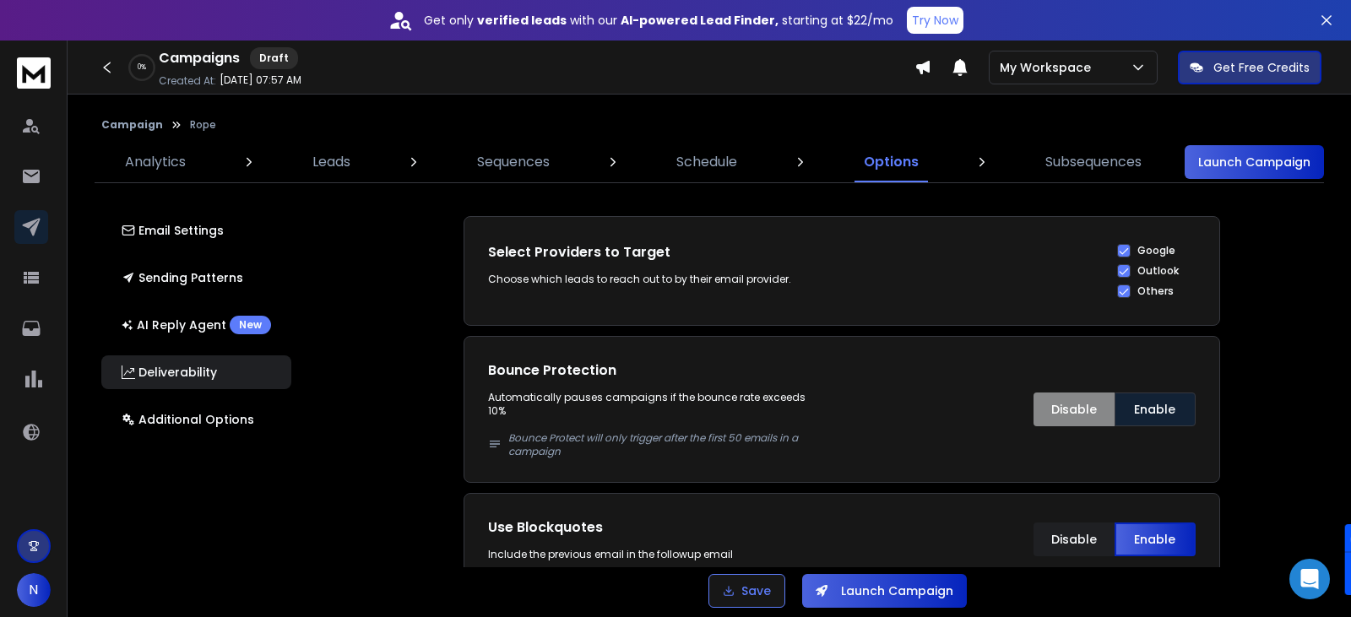
click at [1180, 397] on button "Enable" at bounding box center [1154, 410] width 81 height 34
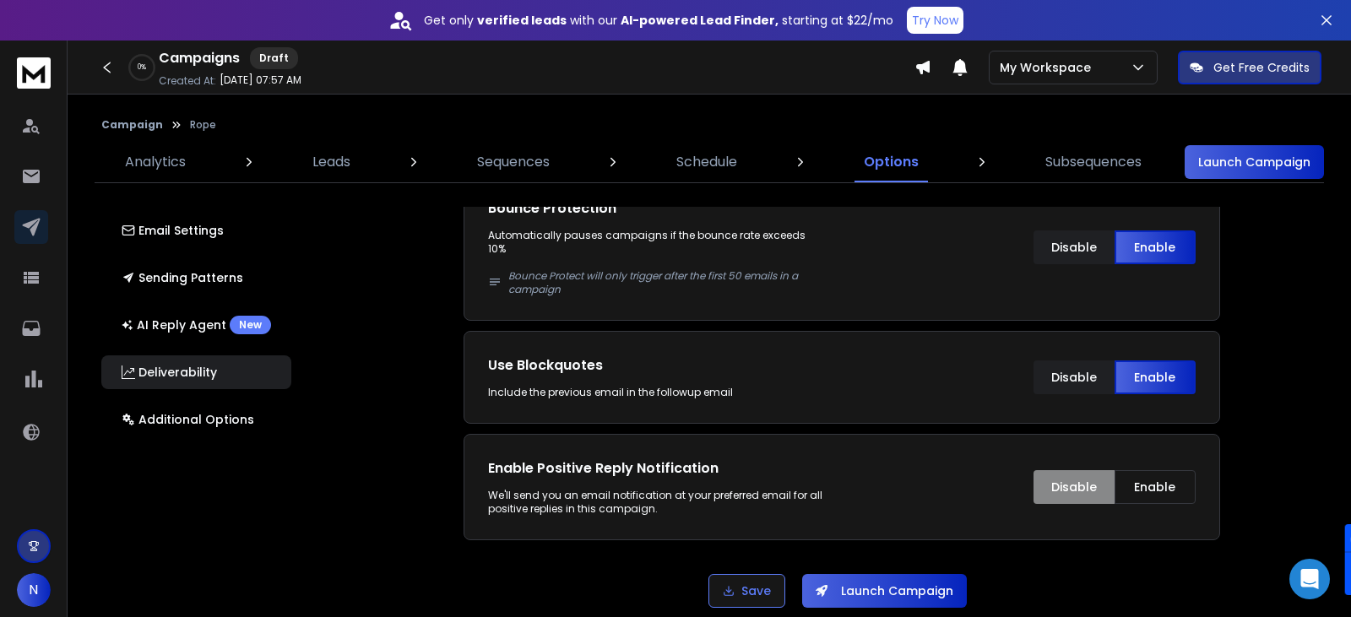
scroll to position [2702, 0]
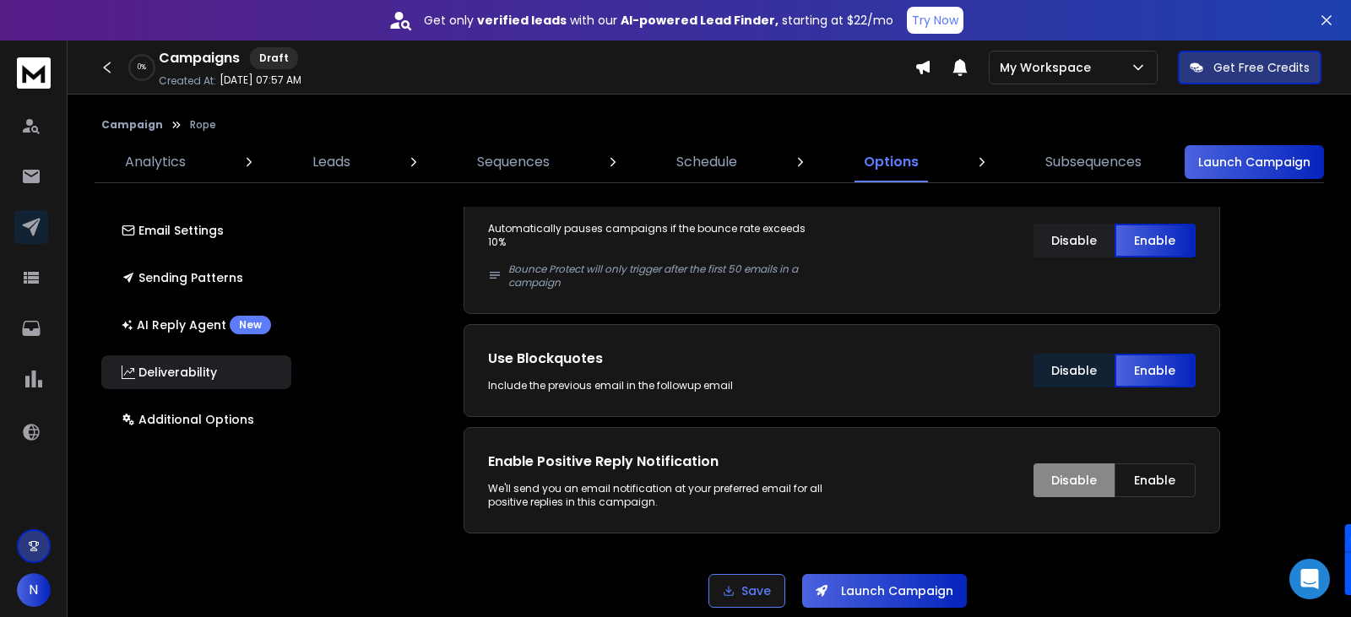
click at [1060, 359] on button "Disable" at bounding box center [1073, 371] width 81 height 34
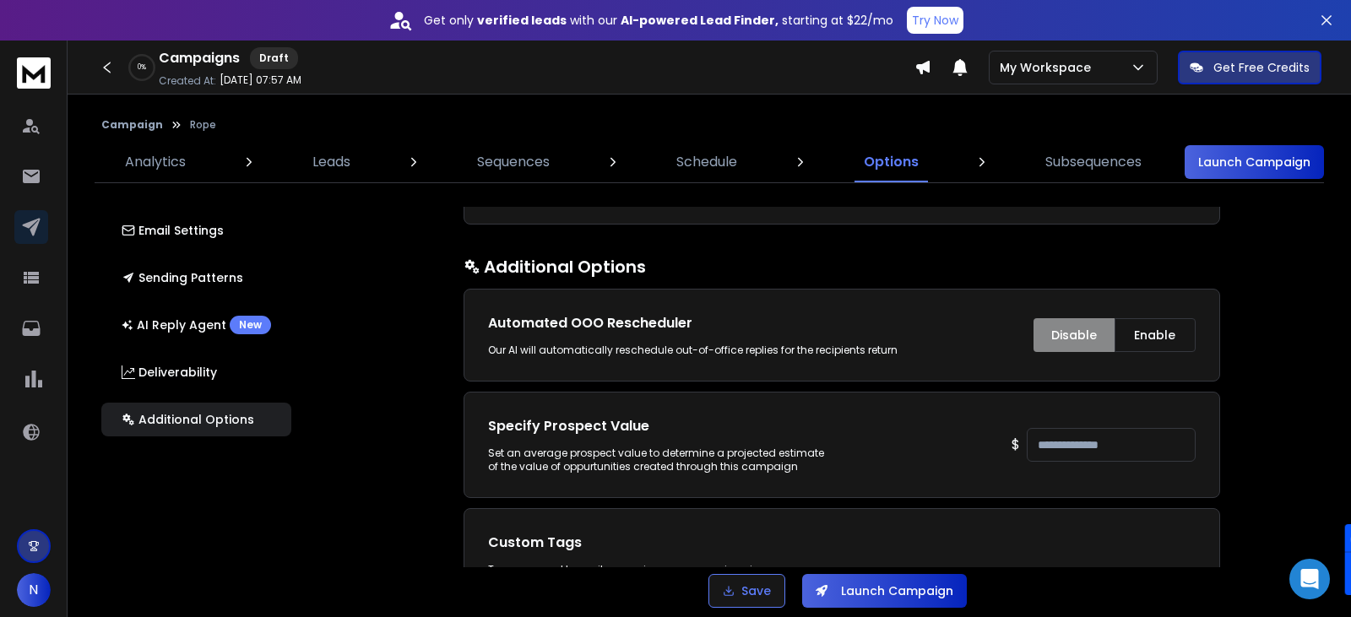
scroll to position [3040, 0]
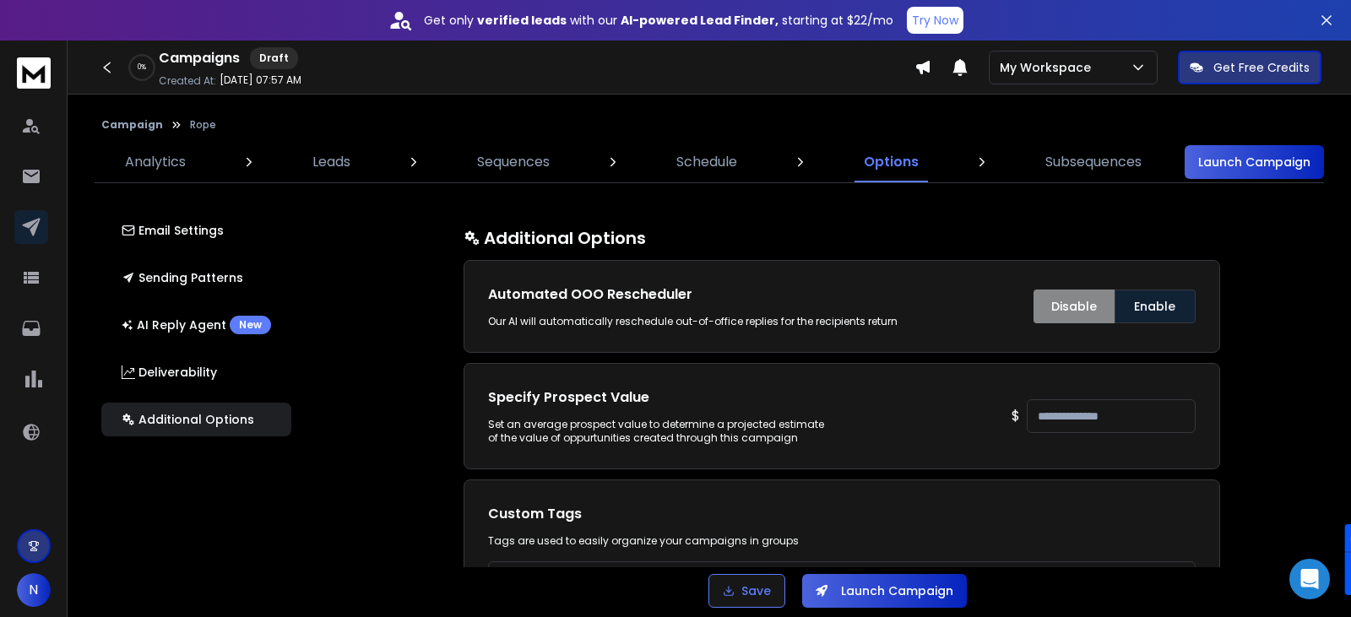
click at [1166, 292] on button "Enable" at bounding box center [1154, 307] width 81 height 34
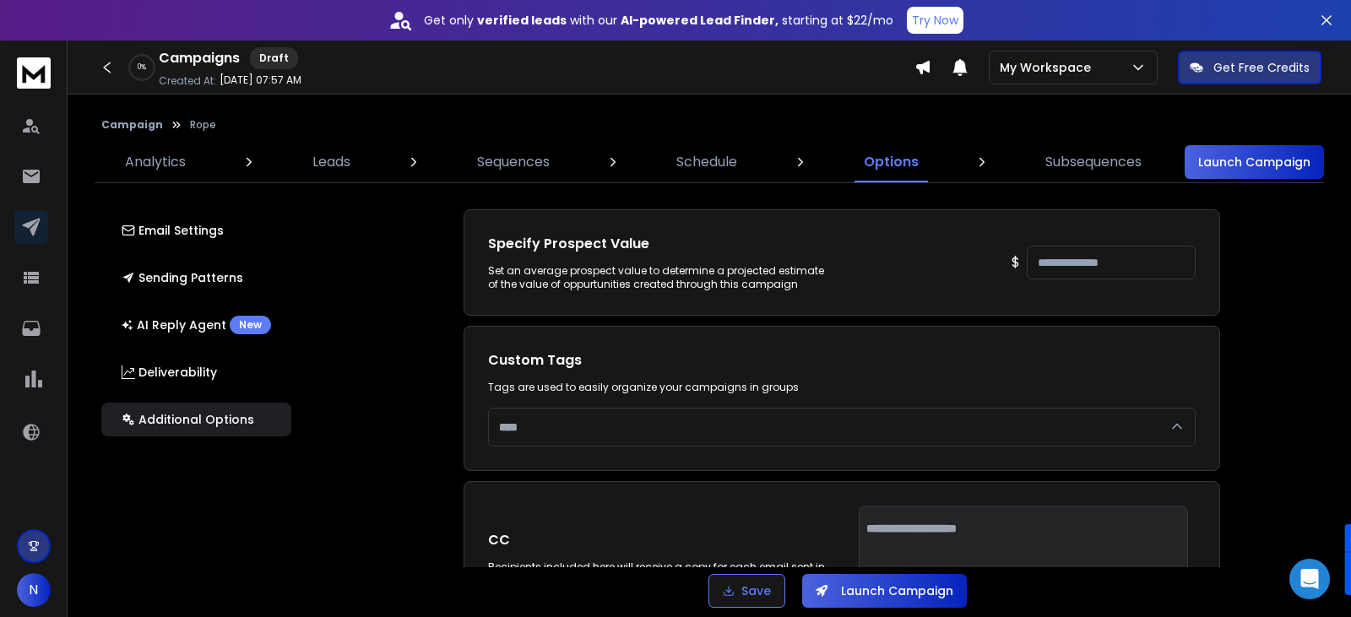
scroll to position [3377, 0]
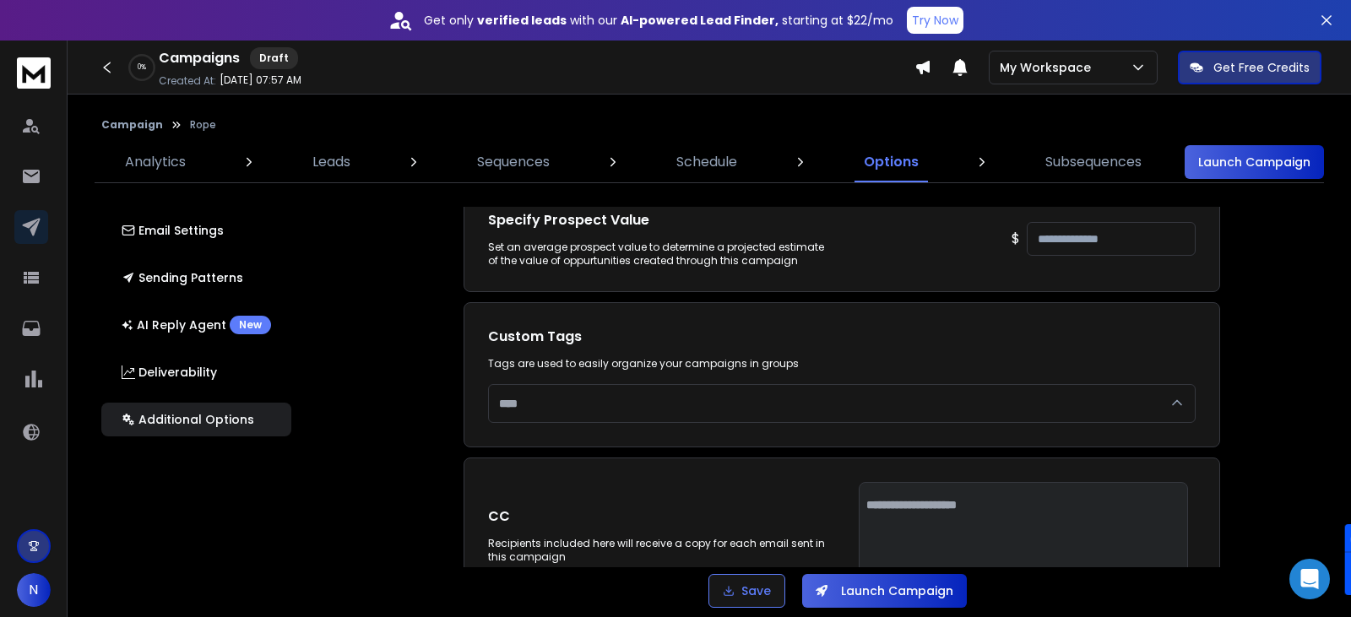
click at [946, 405] on div at bounding box center [842, 403] width 708 height 39
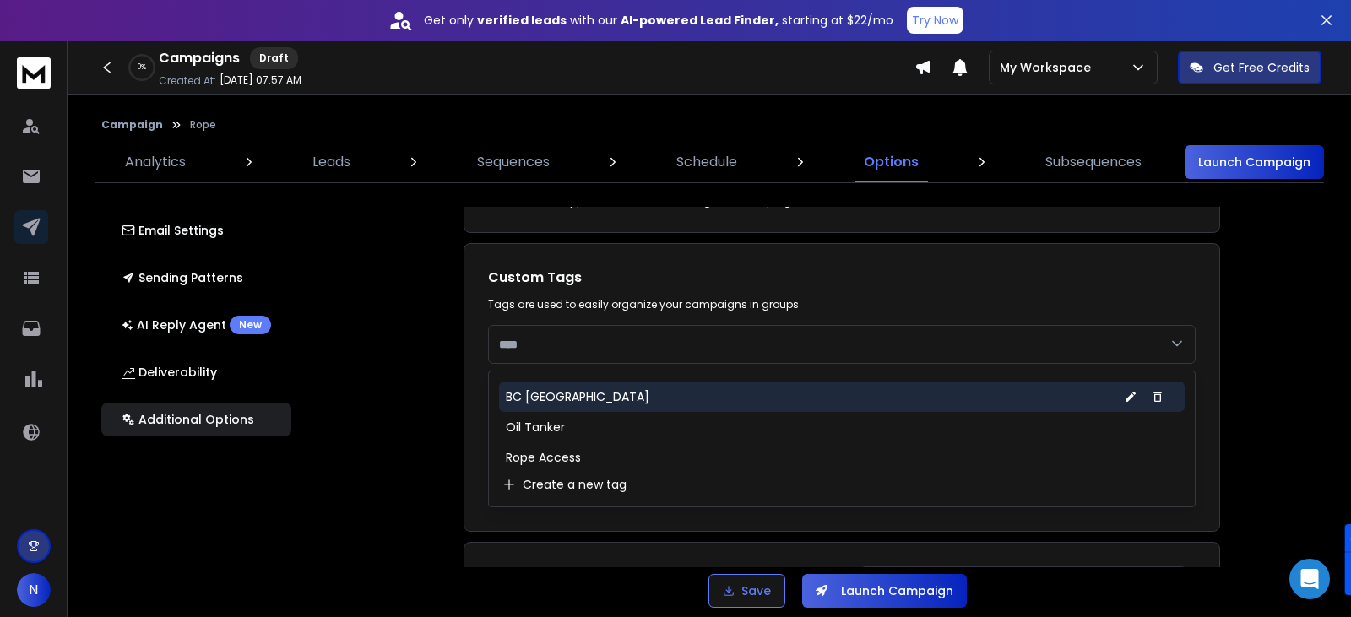
scroll to position [3462, 0]
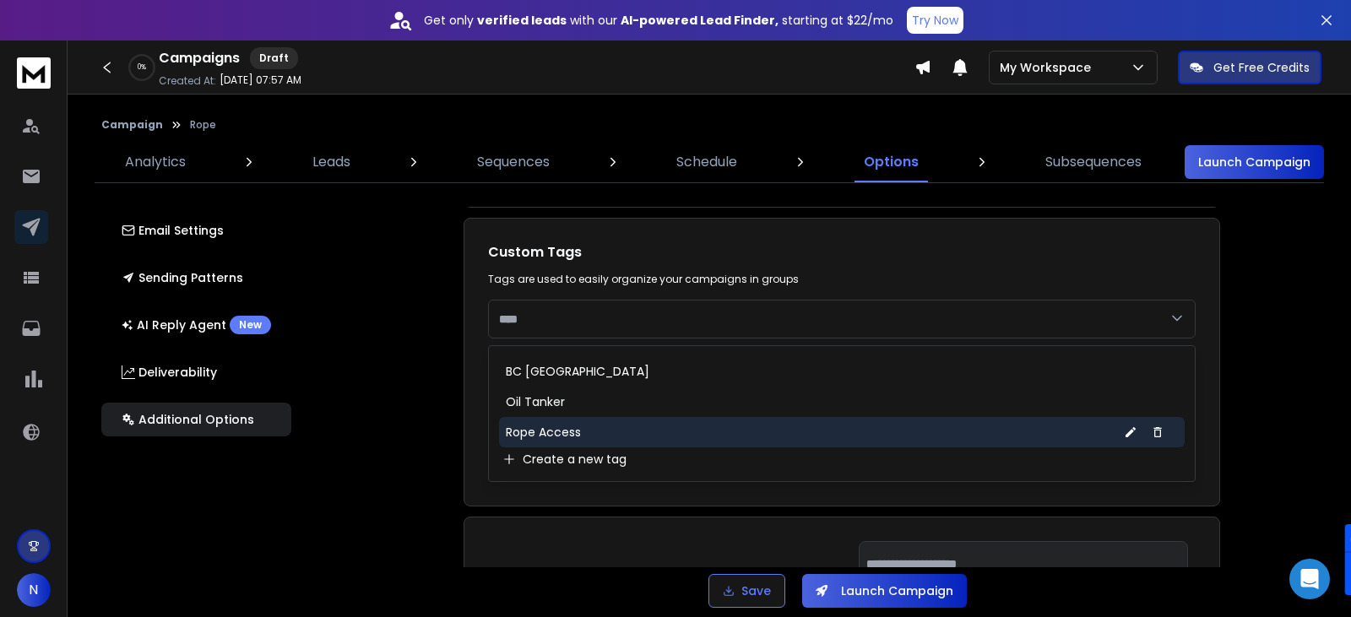
click at [556, 424] on p "Rope Access" at bounding box center [543, 432] width 75 height 17
click at [527, 424] on p "Rope Access" at bounding box center [543, 432] width 75 height 17
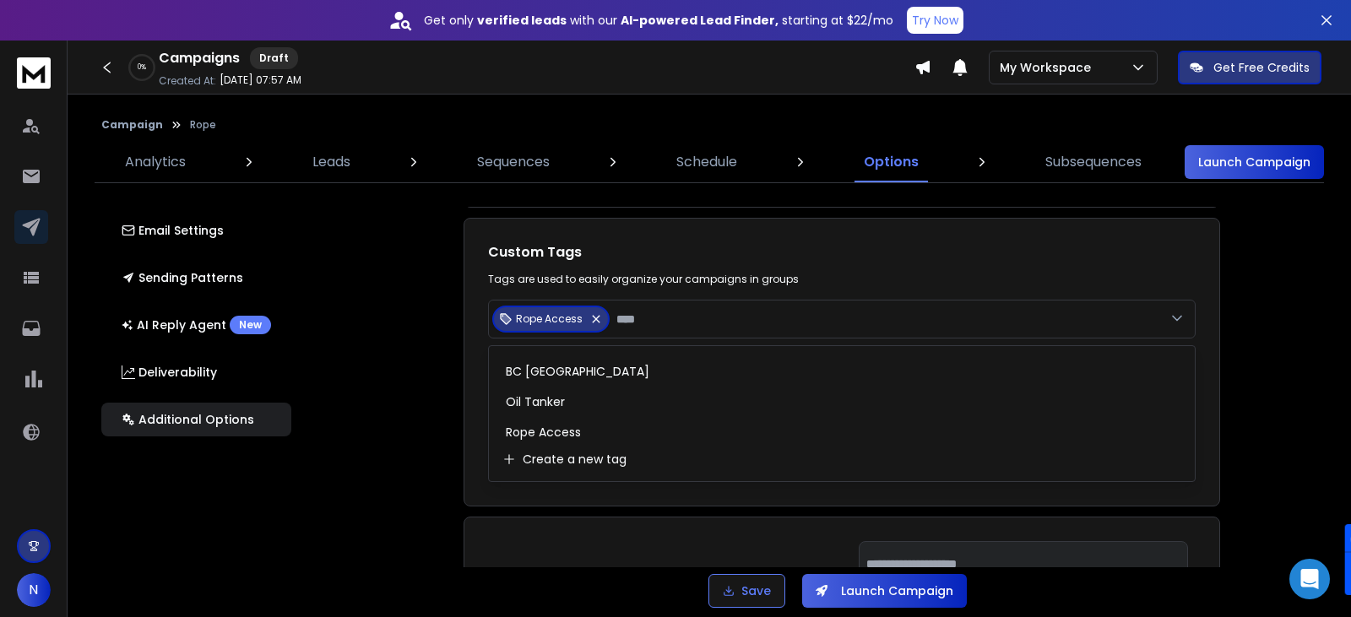
click at [907, 247] on h1 "Custom Tags" at bounding box center [842, 252] width 708 height 20
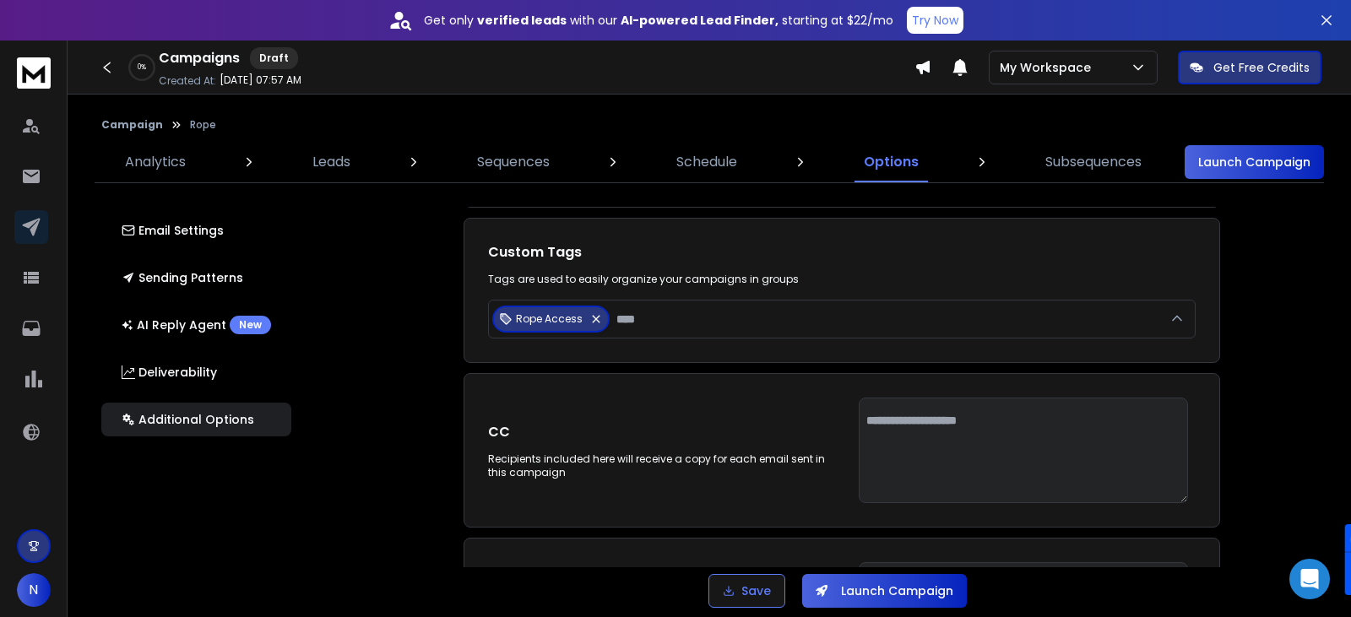
scroll to position [3583, 0]
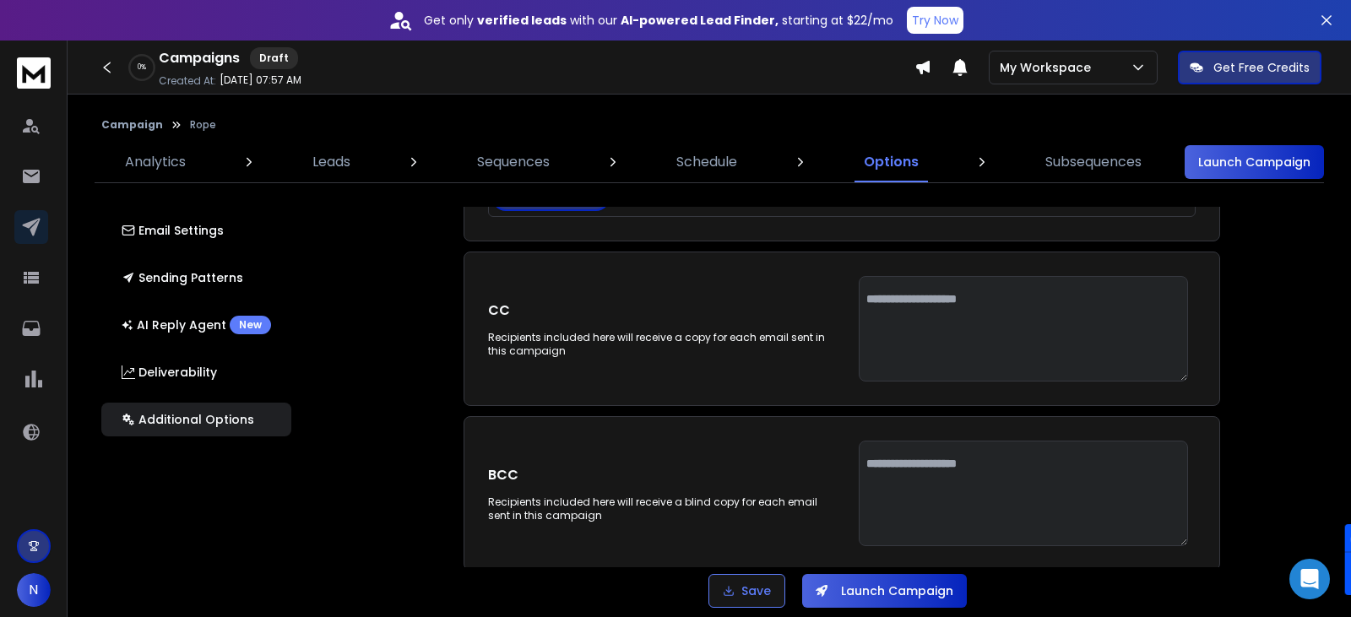
click at [873, 591] on button "Launch Campaign" at bounding box center [884, 591] width 165 height 34
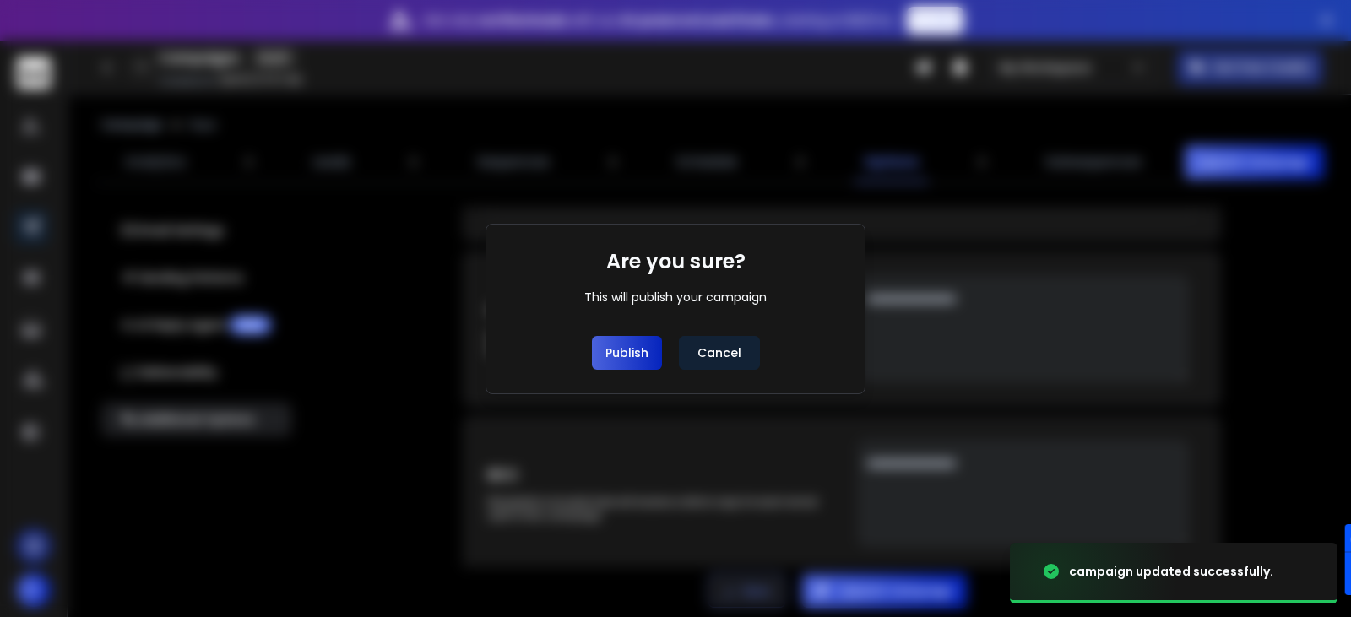
click at [636, 360] on button "Publish" at bounding box center [627, 353] width 70 height 34
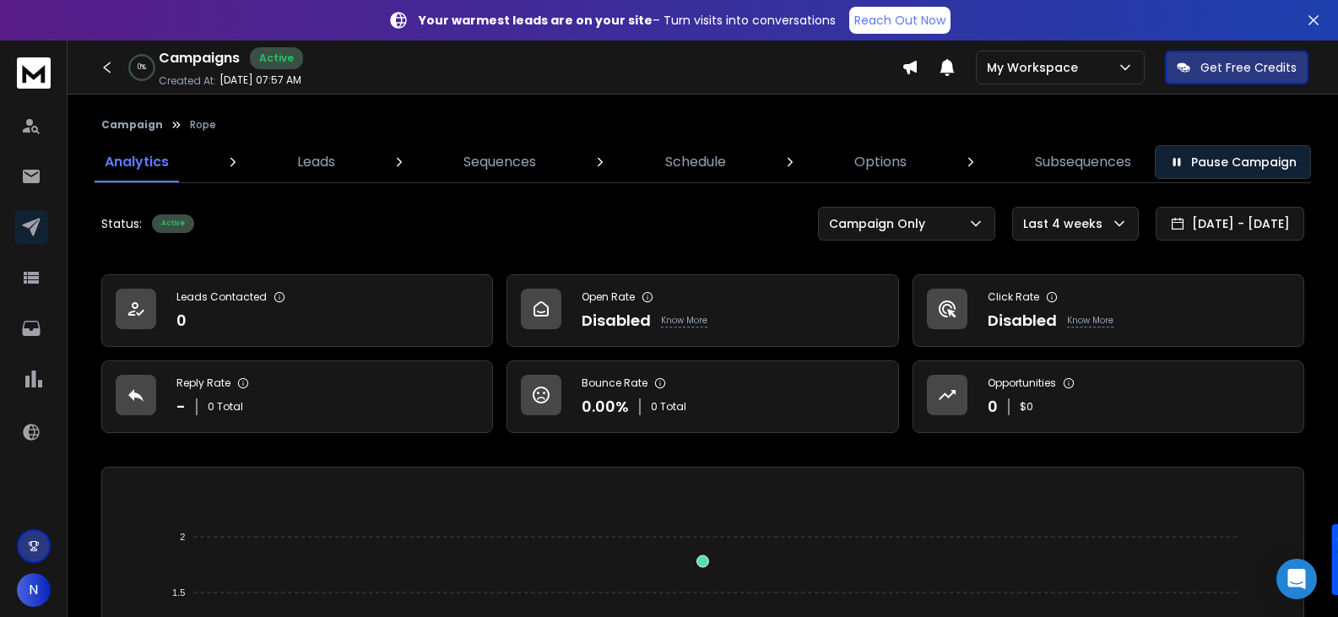
click at [1244, 155] on button "Pause Campaign" at bounding box center [1233, 162] width 156 height 34
click at [1223, 161] on button "Resume Campaign" at bounding box center [1227, 162] width 168 height 34
click at [32, 583] on span "N" at bounding box center [34, 590] width 34 height 34
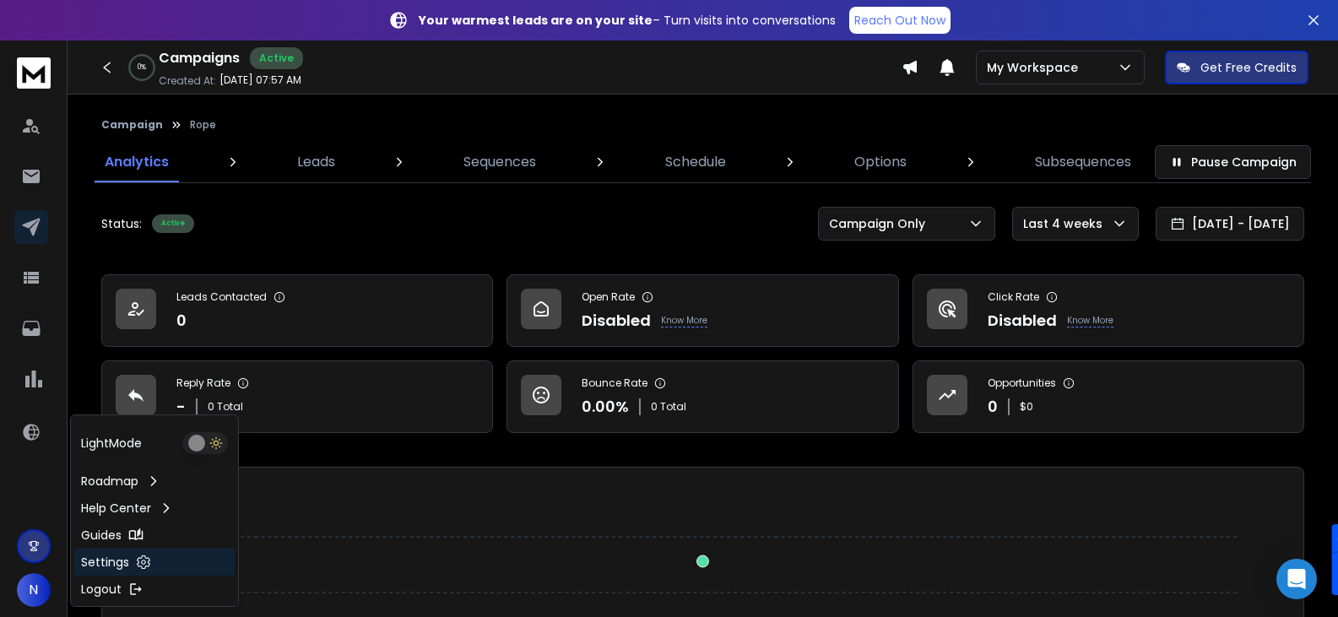
click at [111, 553] on div "Settings" at bounding box center [154, 562] width 160 height 27
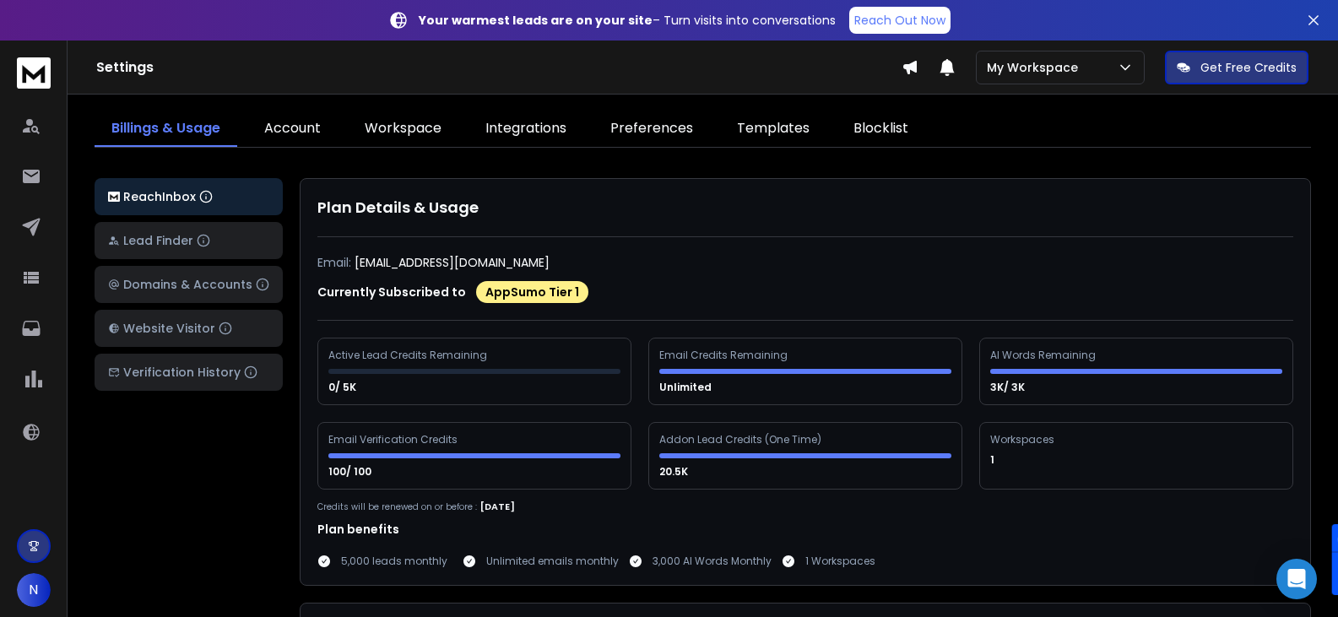
click at [872, 127] on link "Blocklist" at bounding box center [881, 128] width 89 height 35
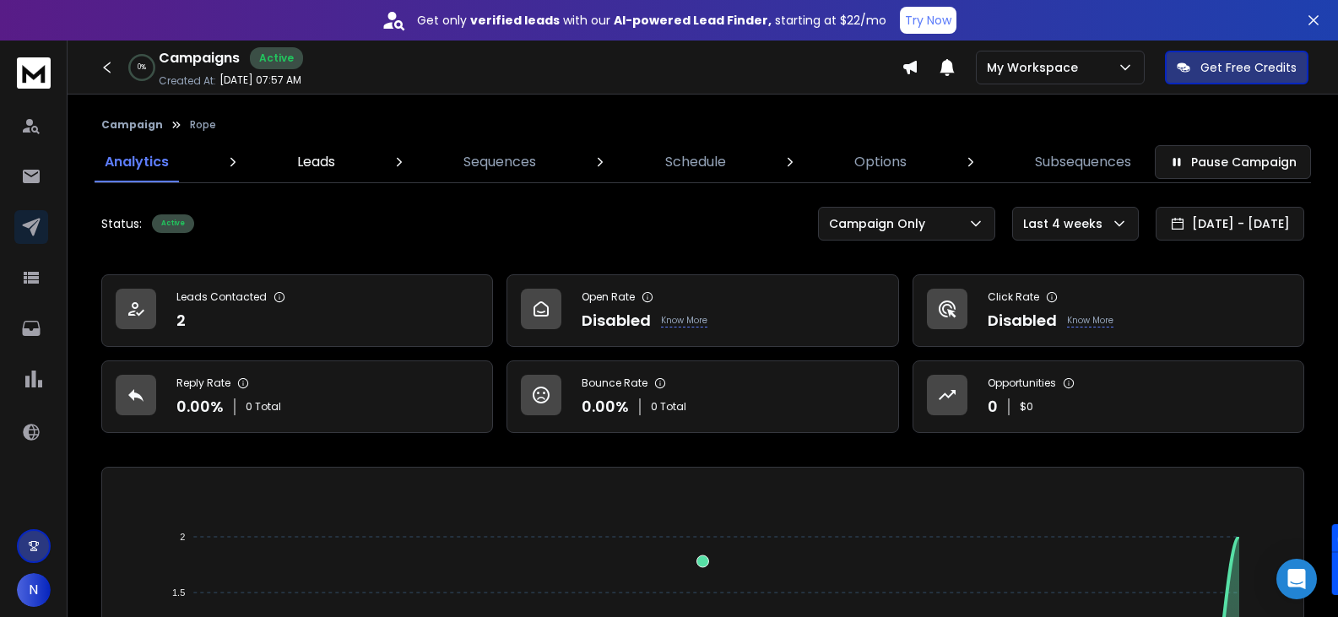
click at [317, 165] on p "Leads" at bounding box center [316, 162] width 38 height 20
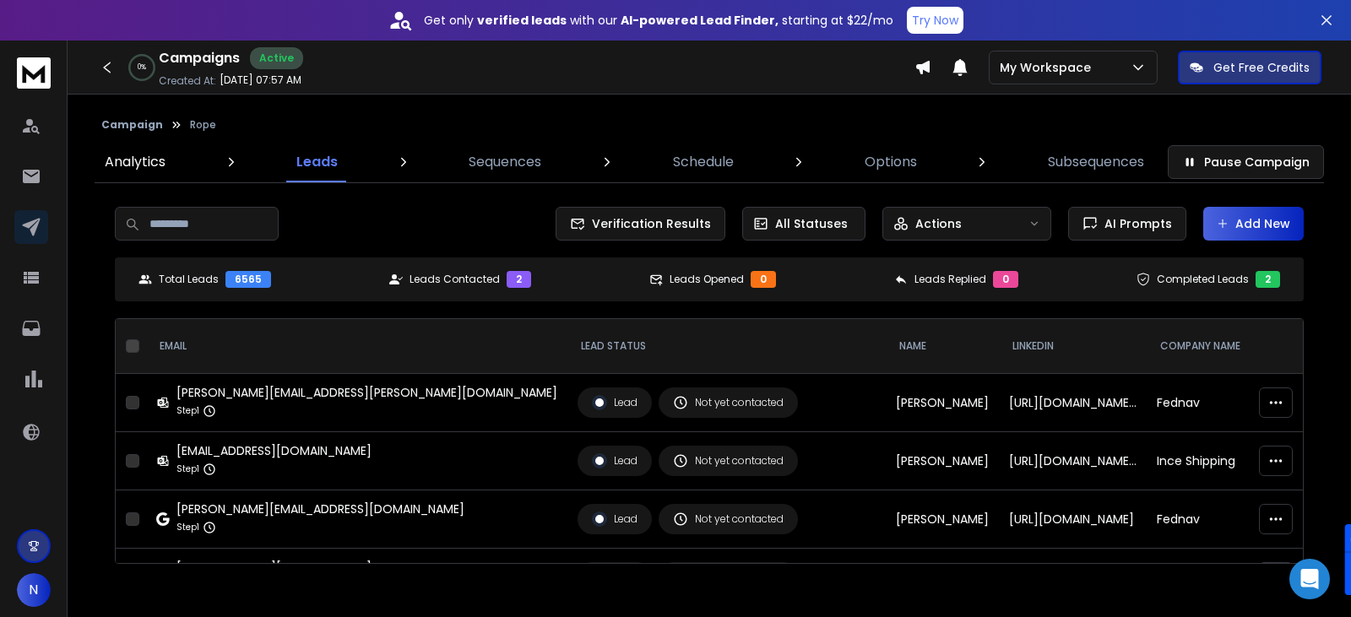
click at [156, 154] on p "Analytics" at bounding box center [135, 162] width 61 height 20
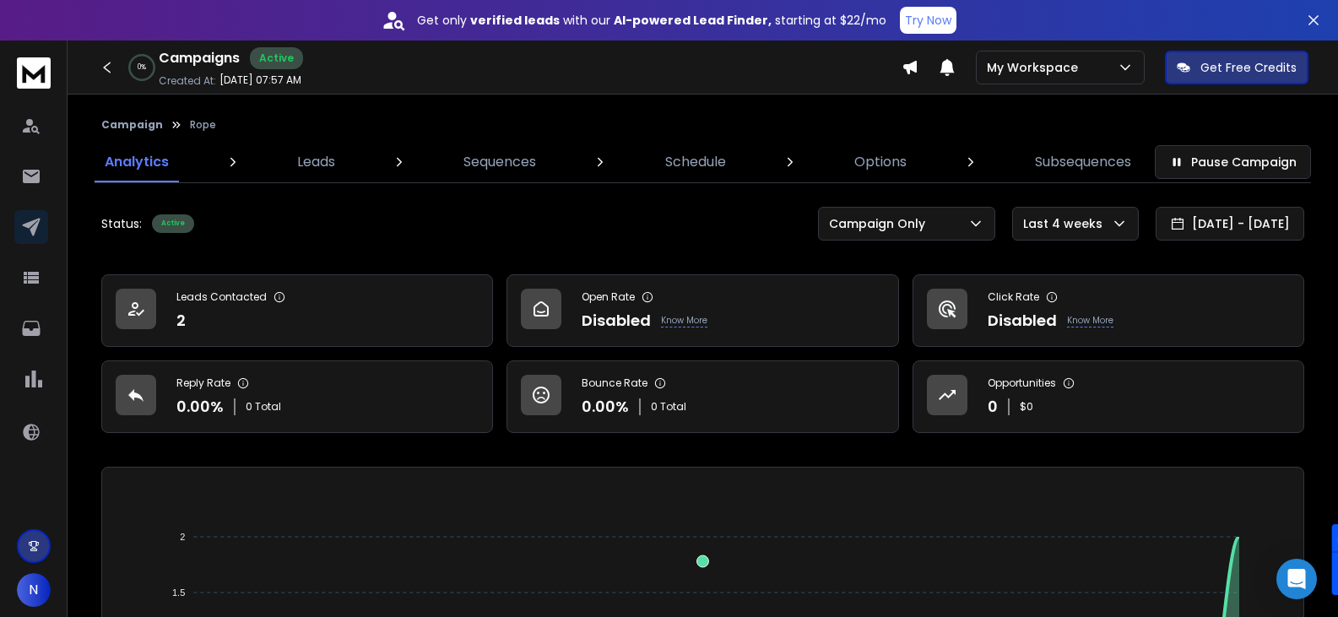
click at [122, 133] on div "Campaign Rope" at bounding box center [703, 124] width 1217 height 27
click at [123, 128] on button "Campaign" at bounding box center [132, 125] width 62 height 14
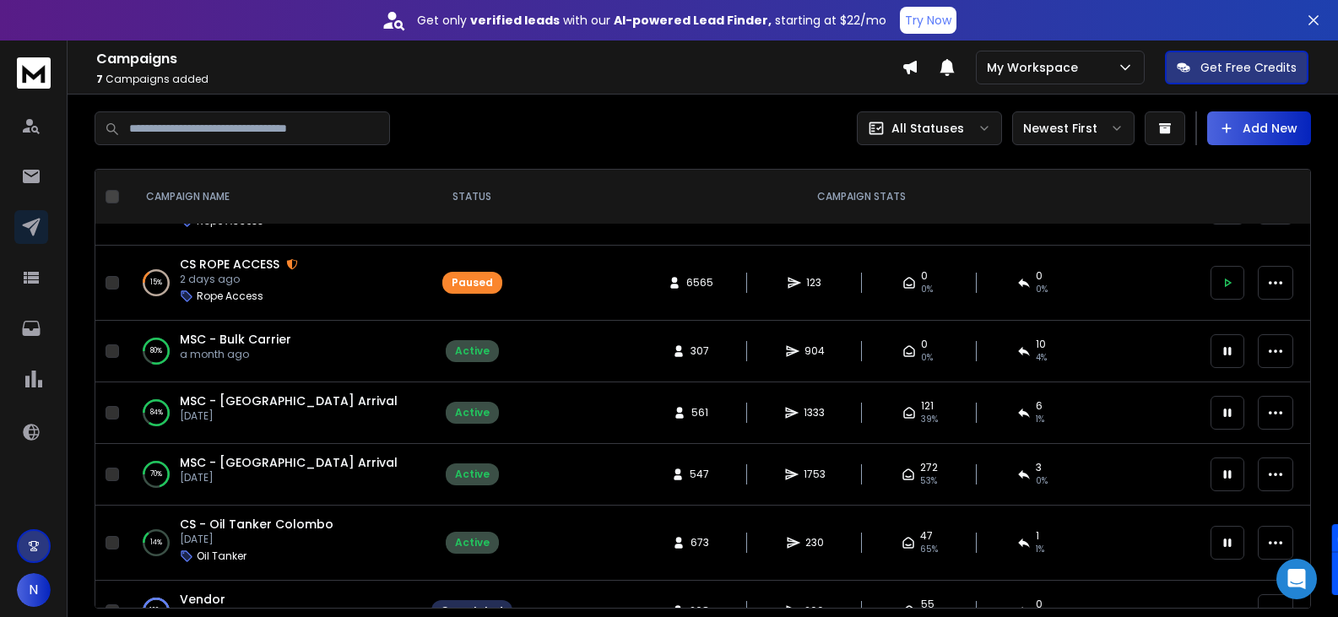
scroll to position [84, 0]
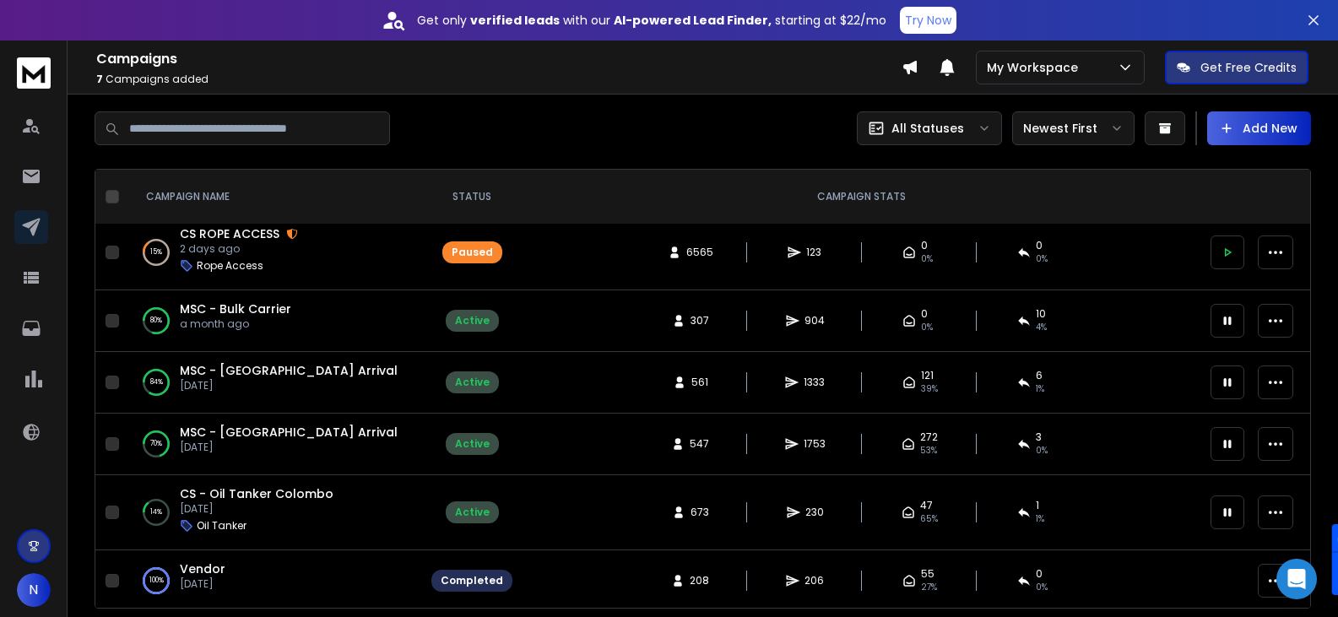
click at [247, 505] on p "[DATE]" at bounding box center [257, 509] width 154 height 14
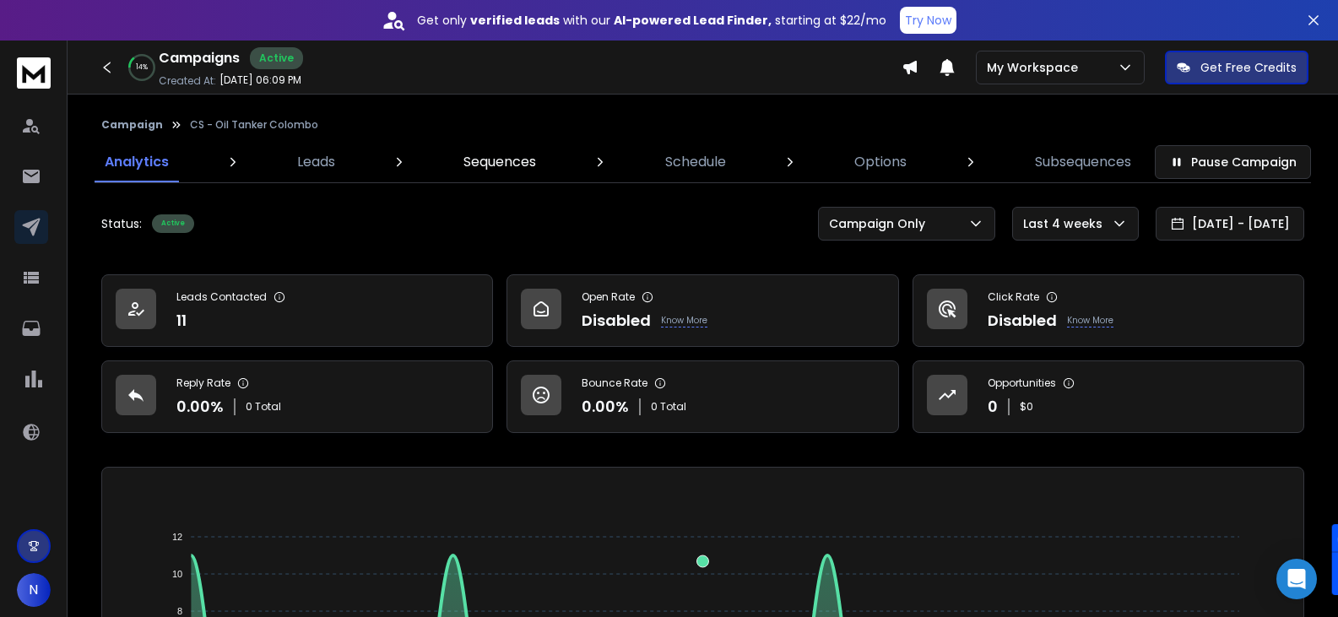
click at [535, 163] on p "Sequences" at bounding box center [500, 162] width 73 height 20
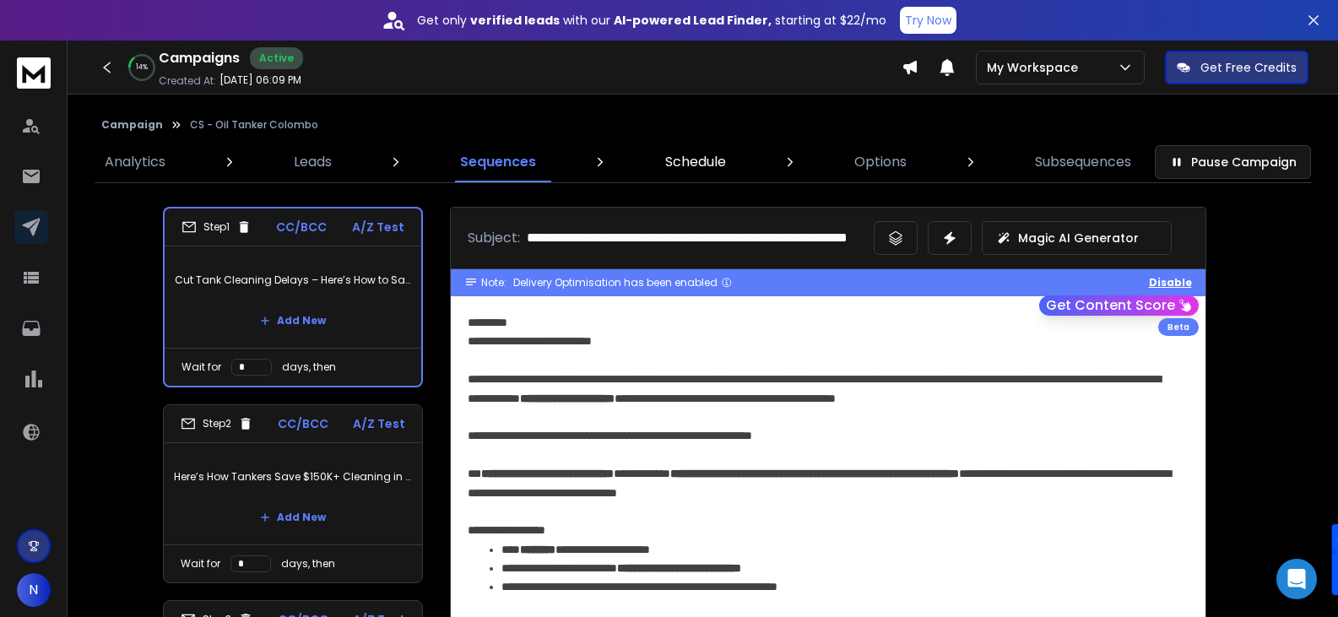
click at [722, 152] on p "Schedule" at bounding box center [695, 162] width 61 height 20
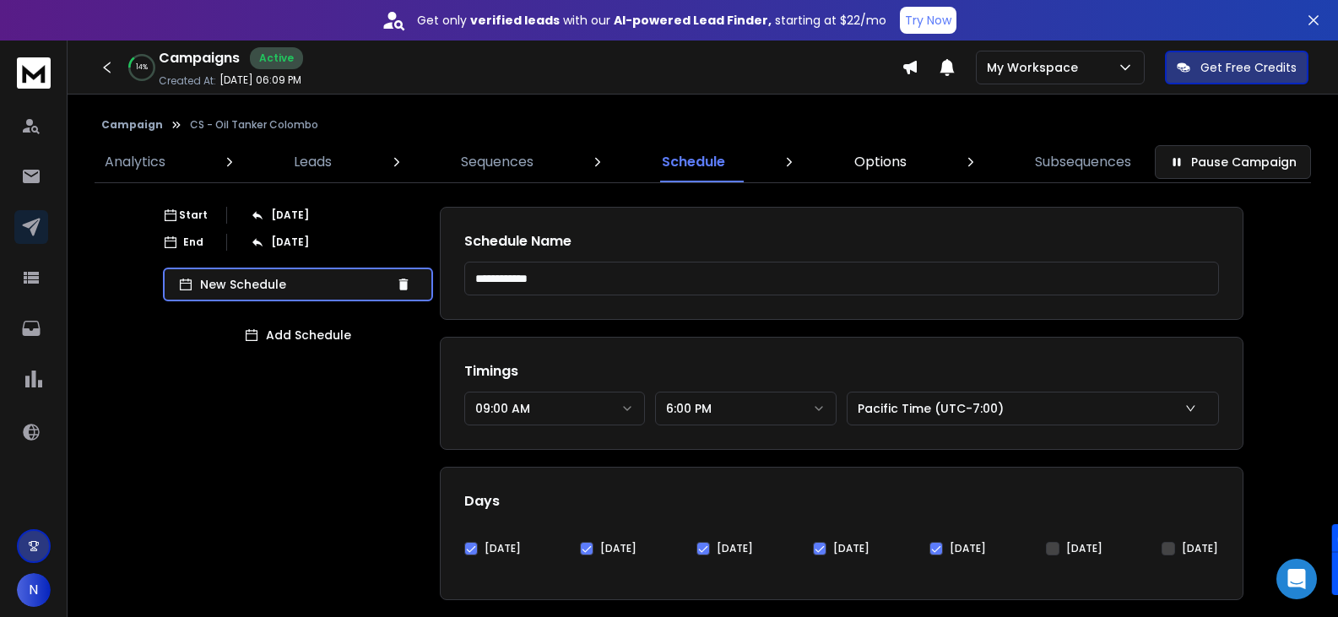
click at [886, 166] on p "Options" at bounding box center [880, 162] width 52 height 20
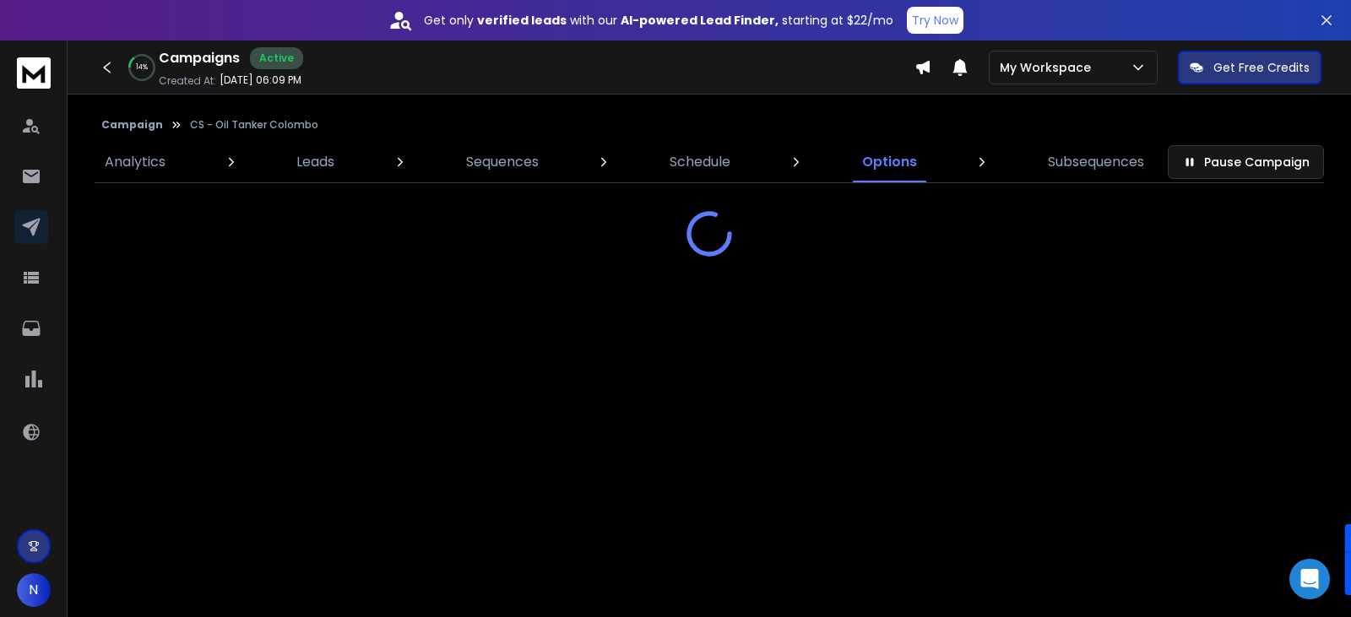
select select "*"
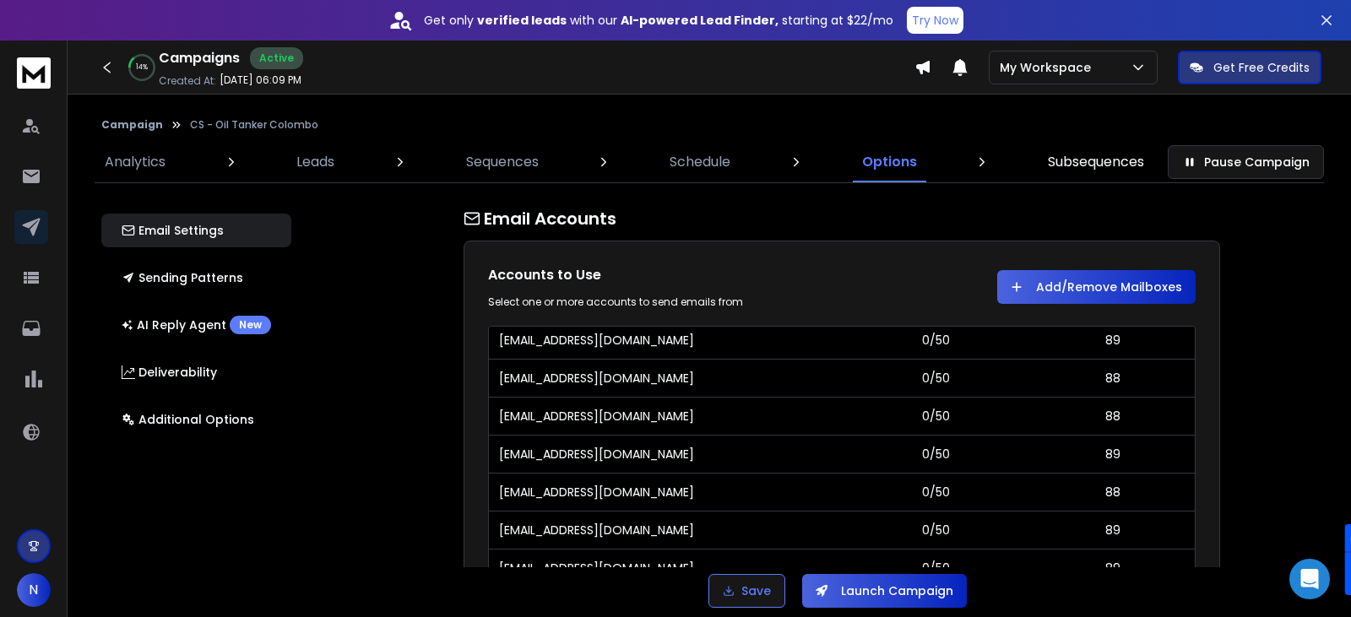
click at [1091, 168] on p "Subsequences" at bounding box center [1096, 162] width 96 height 20
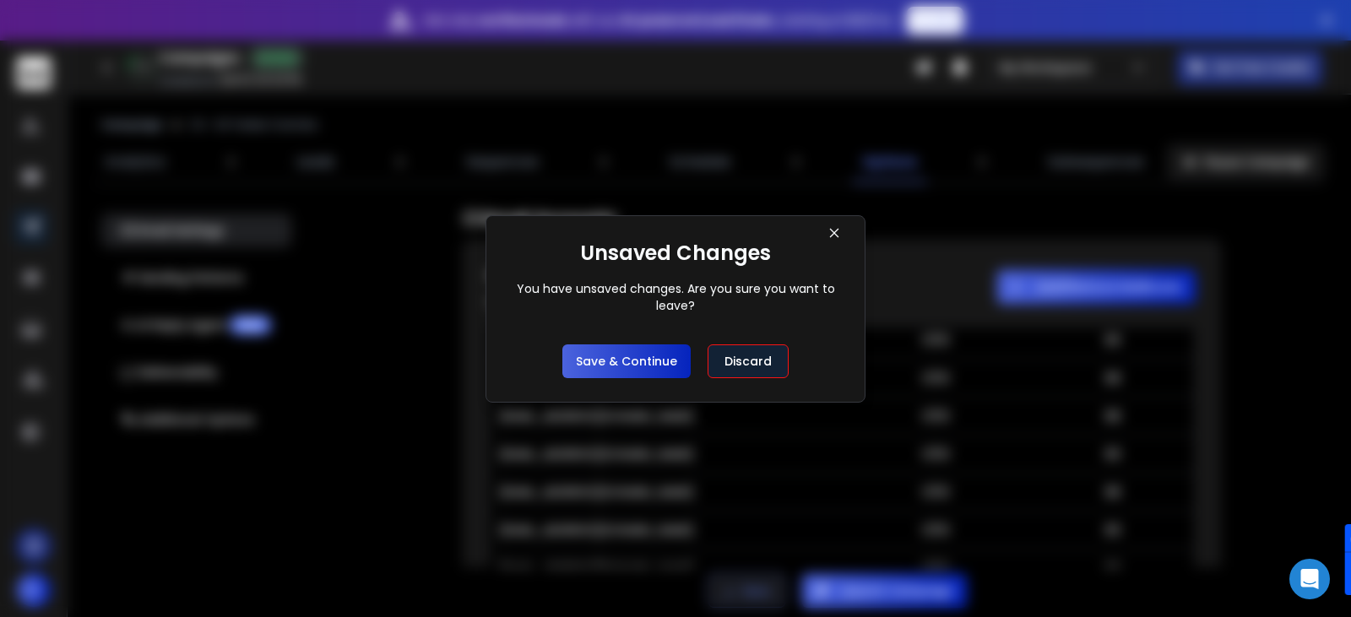
click at [767, 367] on button "Discard" at bounding box center [748, 361] width 81 height 34
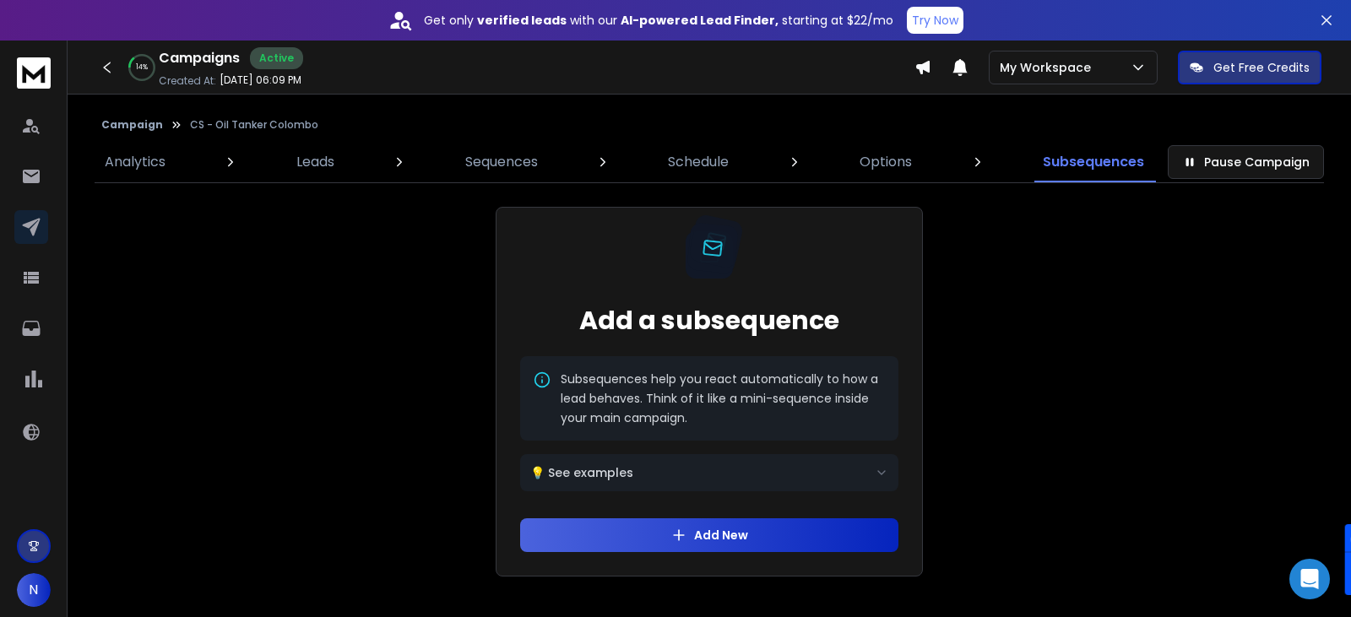
click at [626, 475] on span "💡 See examples" at bounding box center [581, 472] width 103 height 17
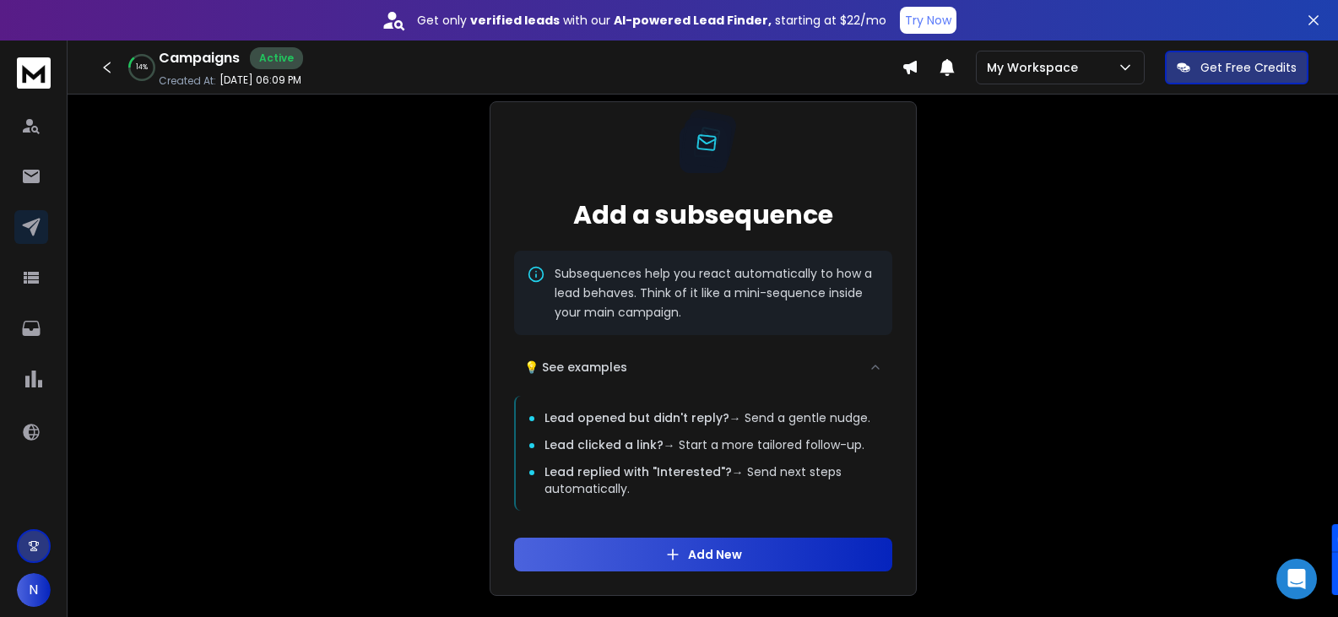
scroll to position [108, 0]
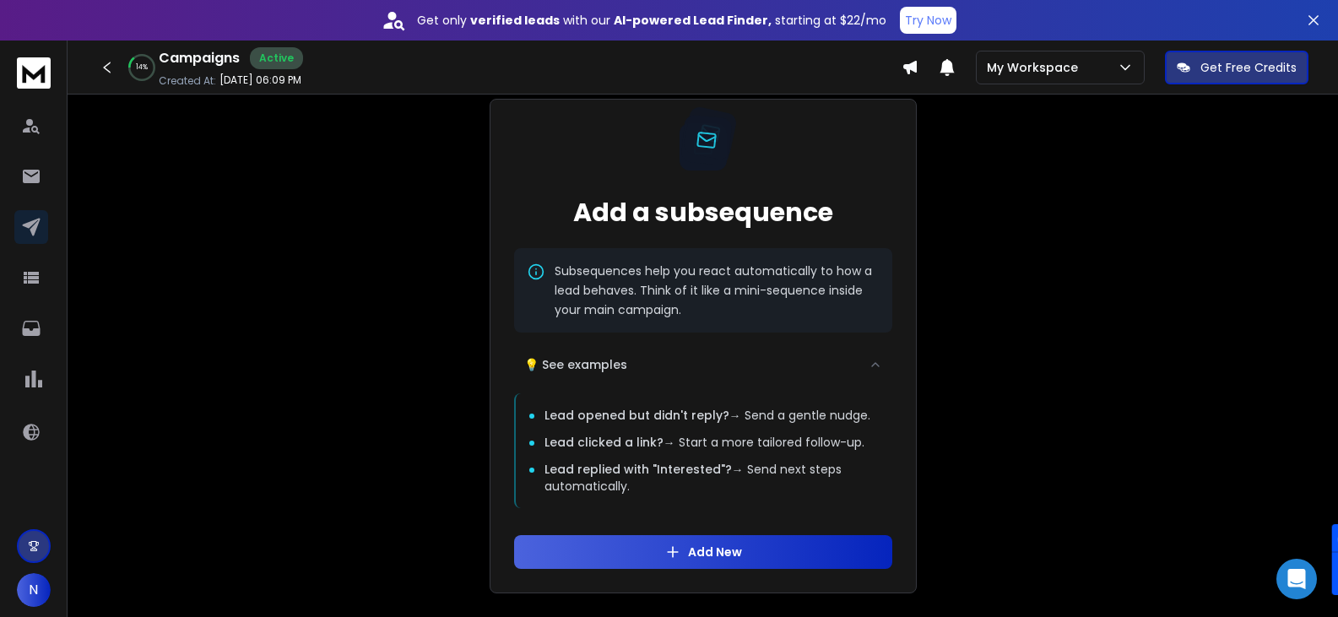
click at [997, 416] on div "Add a subsequence Subsequences help you react automatically to how a lead behav…" at bounding box center [702, 346] width 1203 height 495
click at [27, 274] on icon at bounding box center [31, 278] width 20 height 20
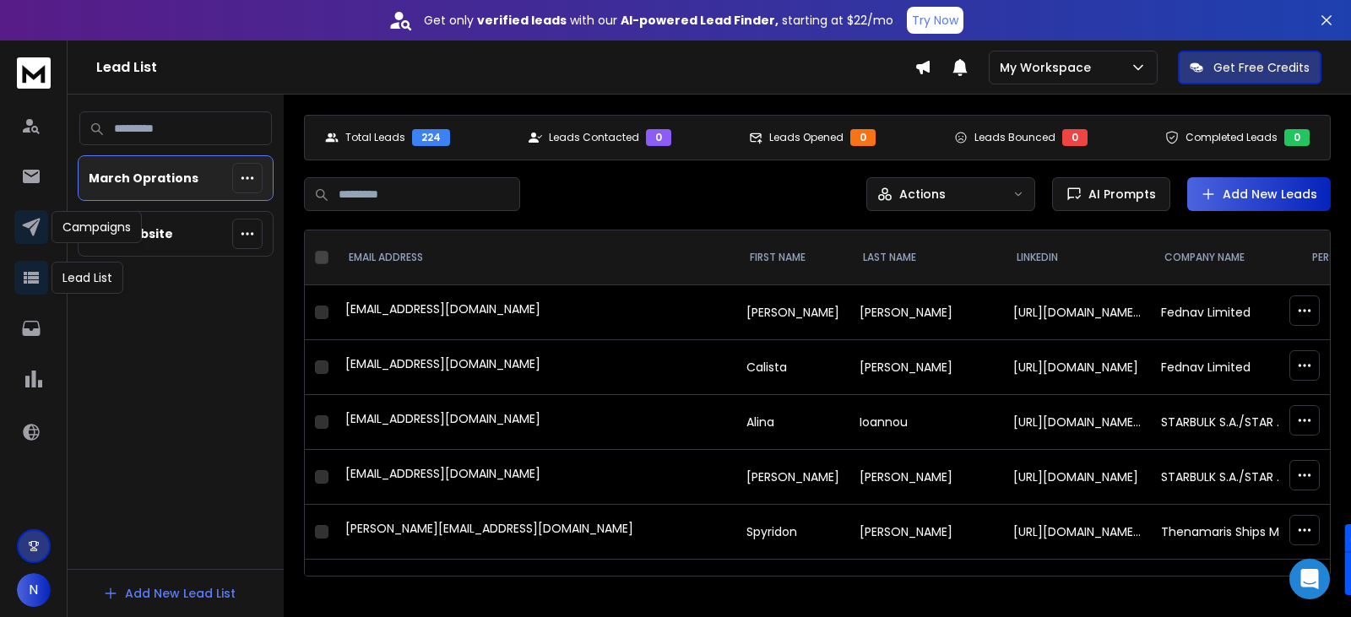
click at [30, 233] on icon at bounding box center [31, 227] width 20 height 20
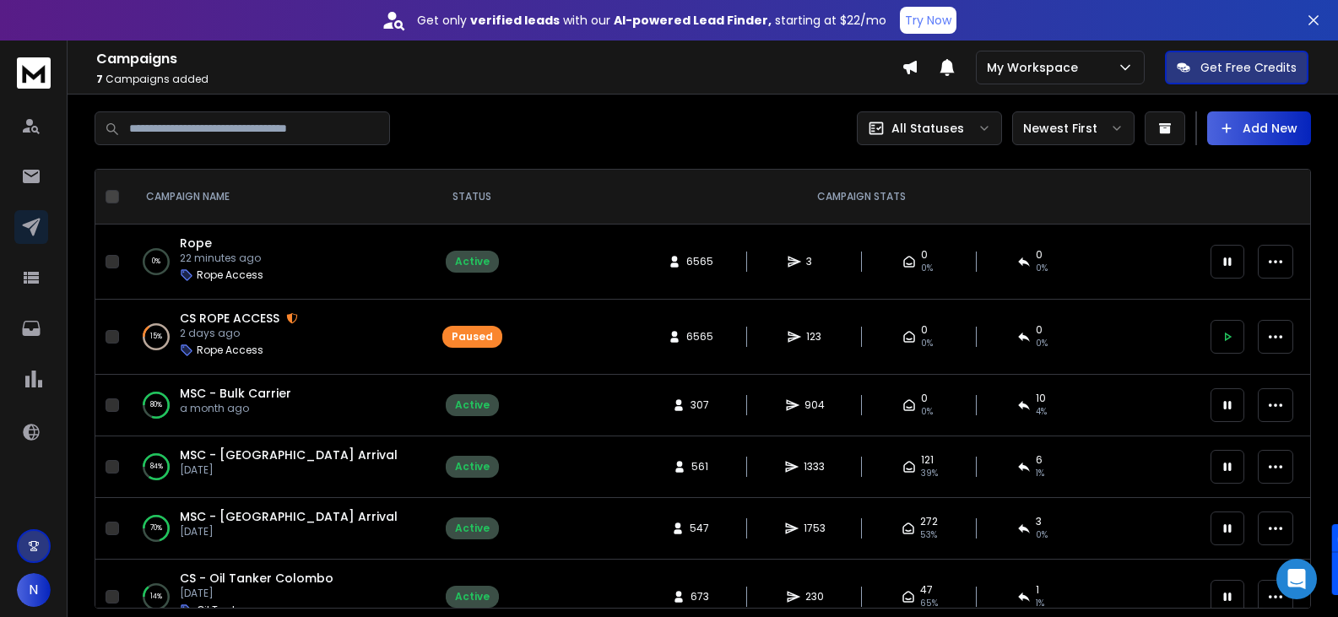
click at [318, 265] on div "0 % Rope 22 minutes ago Rope Access" at bounding box center [274, 262] width 262 height 54
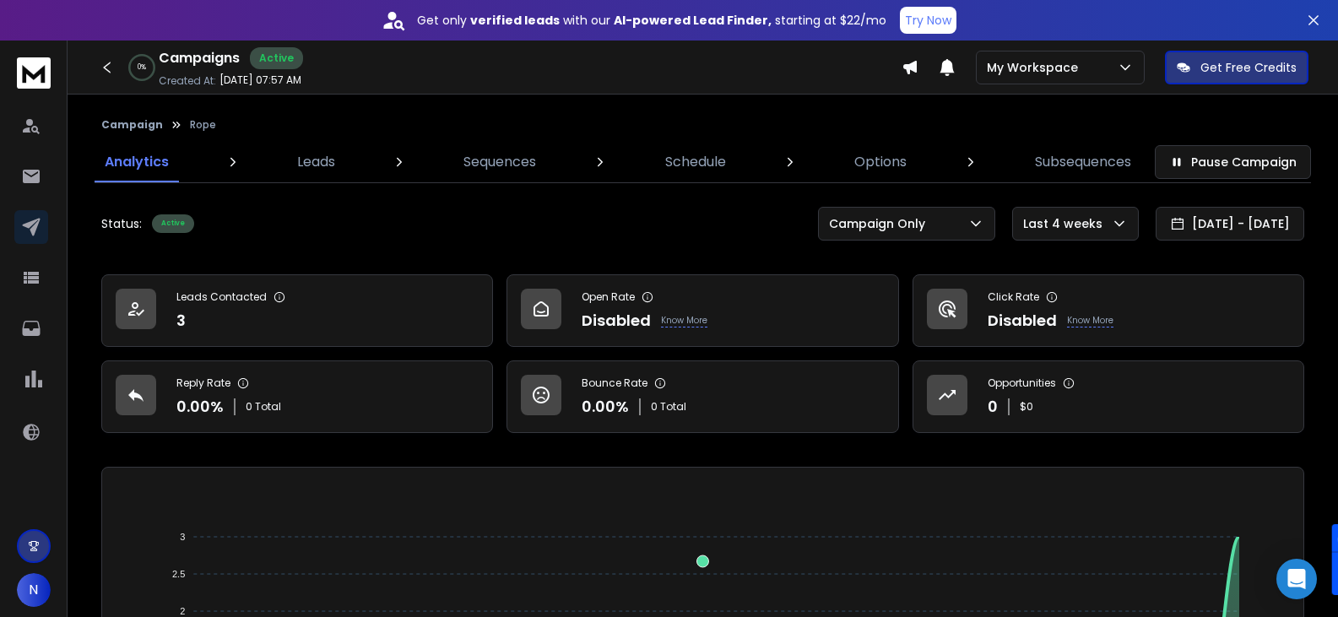
click at [228, 298] on p "Leads Contacted" at bounding box center [221, 297] width 90 height 14
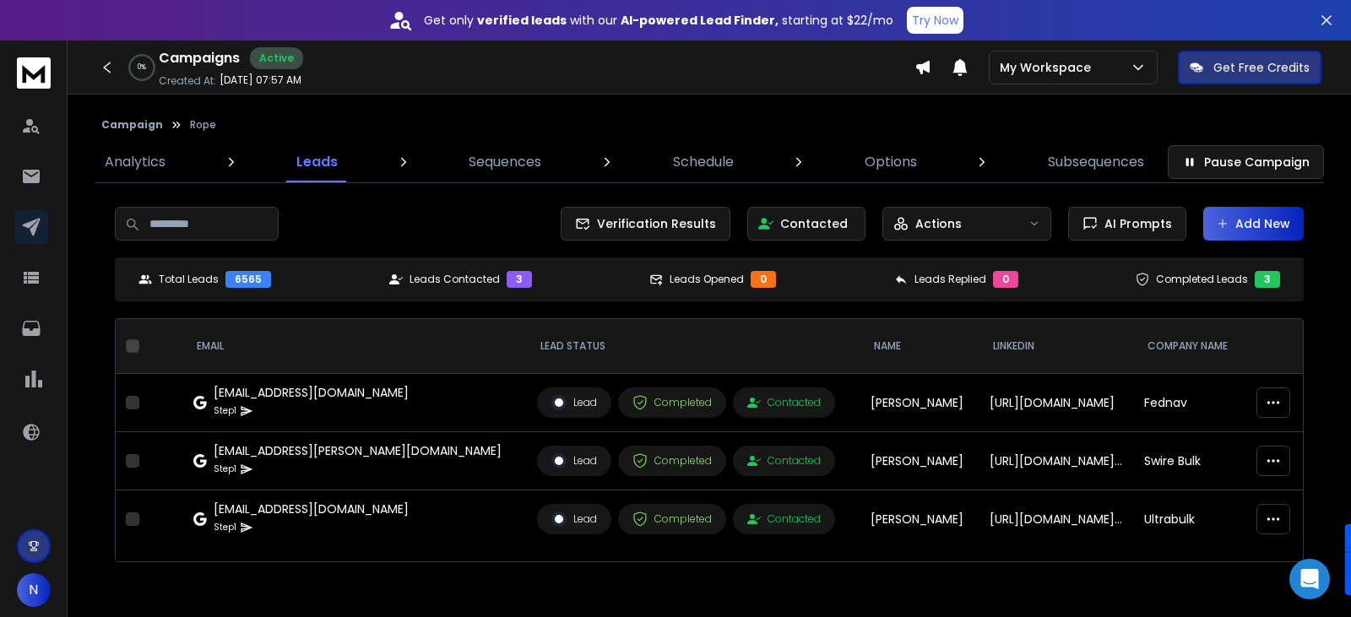
click at [1046, 462] on td "http://www.linkedin.com/in/kuan-yee-leong-86159b26" at bounding box center [1056, 461] width 155 height 58
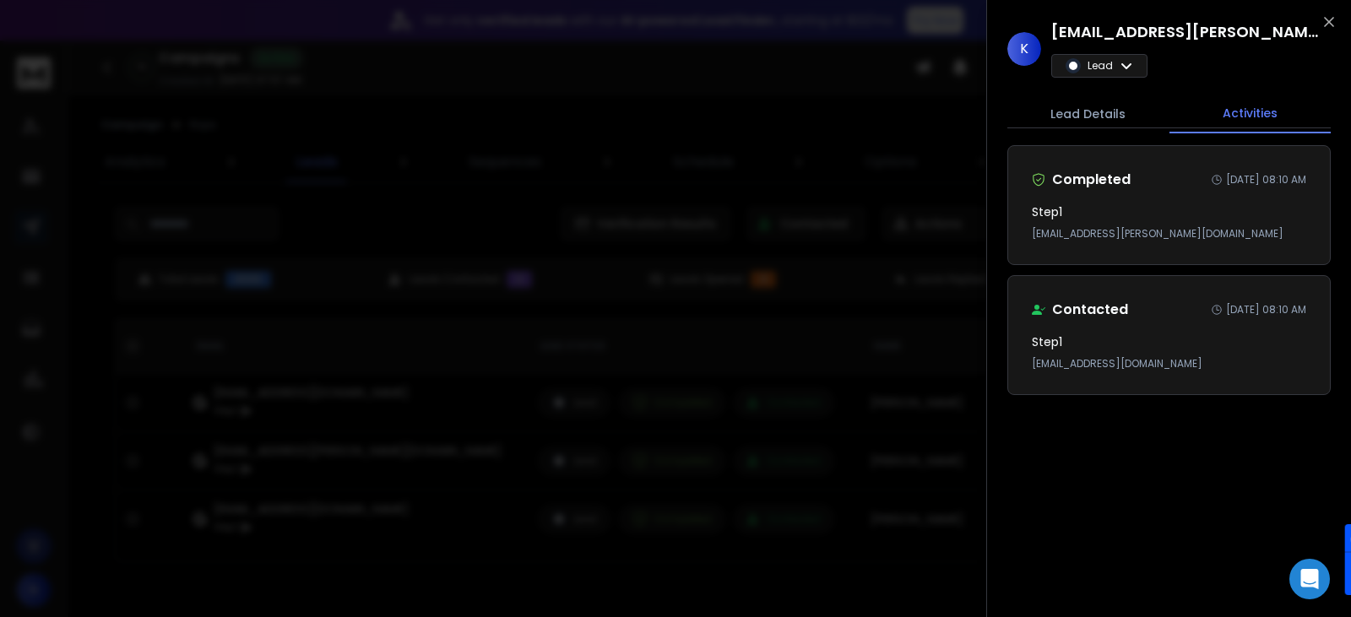
click at [1256, 115] on button "Activities" at bounding box center [1250, 114] width 162 height 39
click at [1326, 24] on icon "button" at bounding box center [1329, 22] width 8 height 8
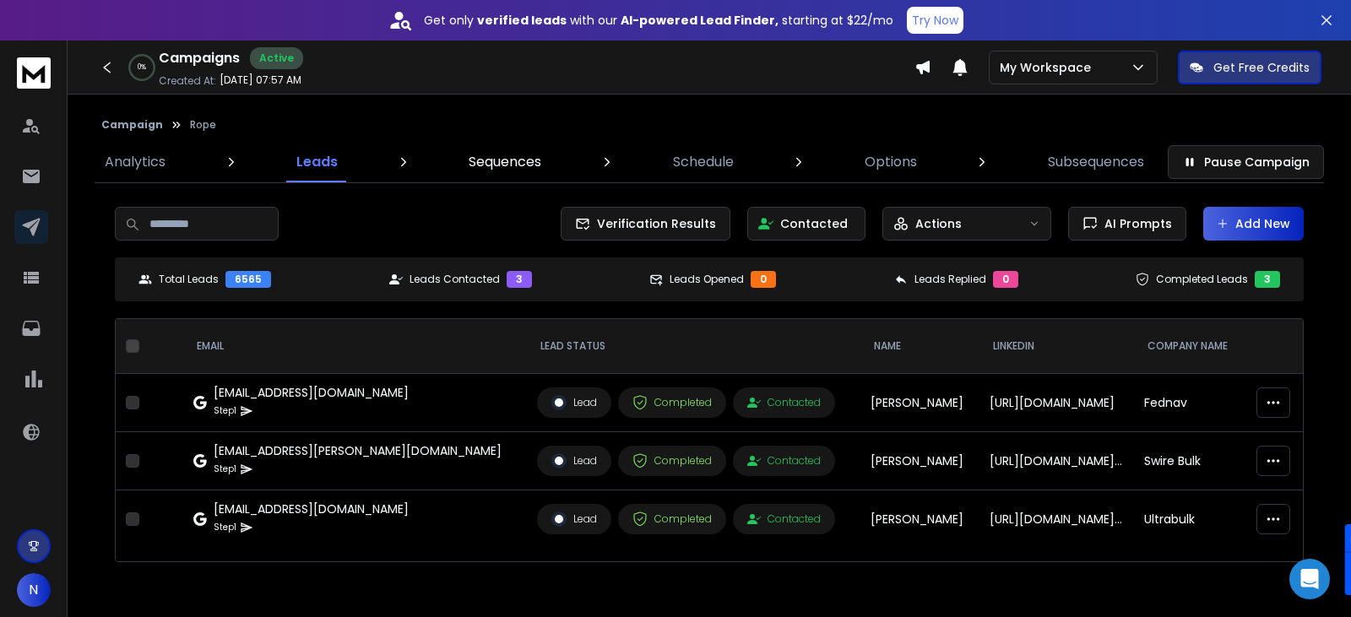
click at [513, 166] on p "Sequences" at bounding box center [505, 162] width 73 height 20
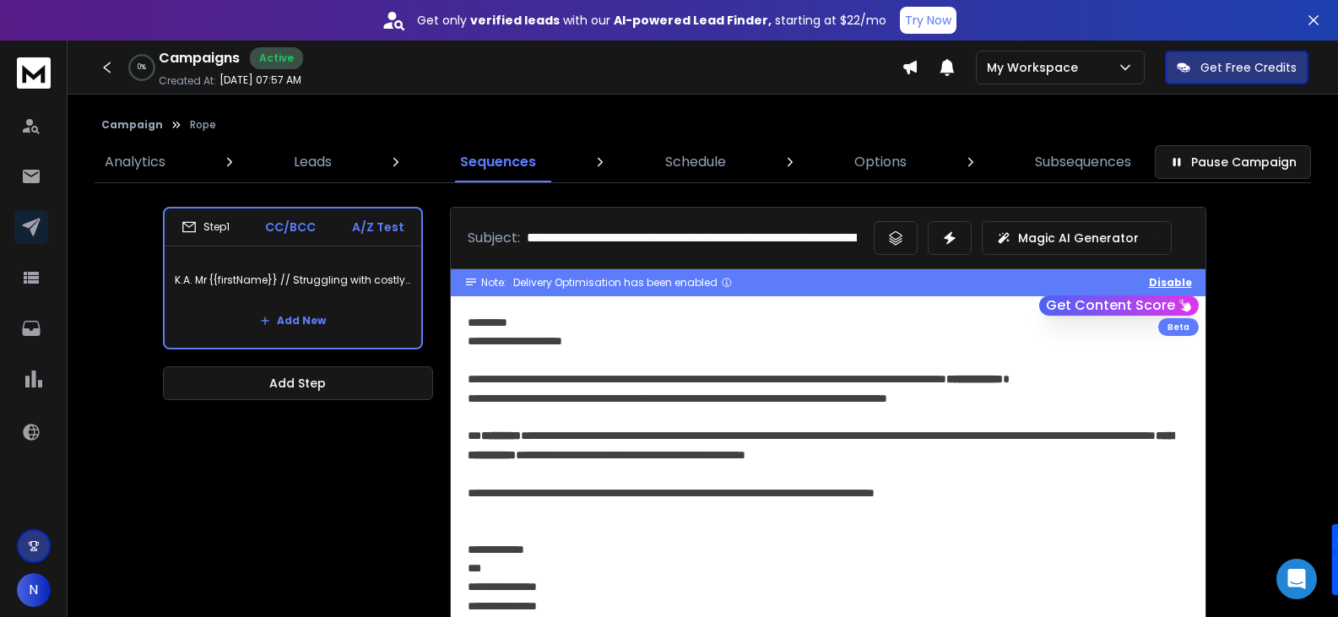
click at [1154, 301] on button "Get Content Score" at bounding box center [1119, 306] width 160 height 20
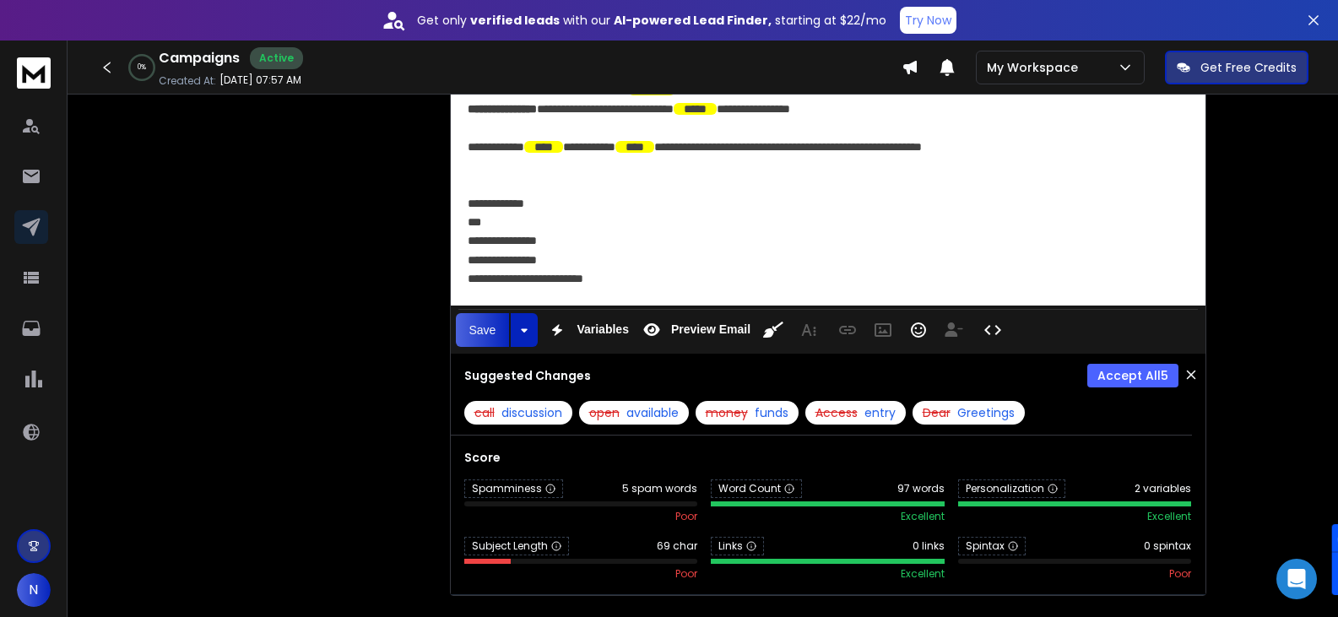
scroll to position [349, 0]
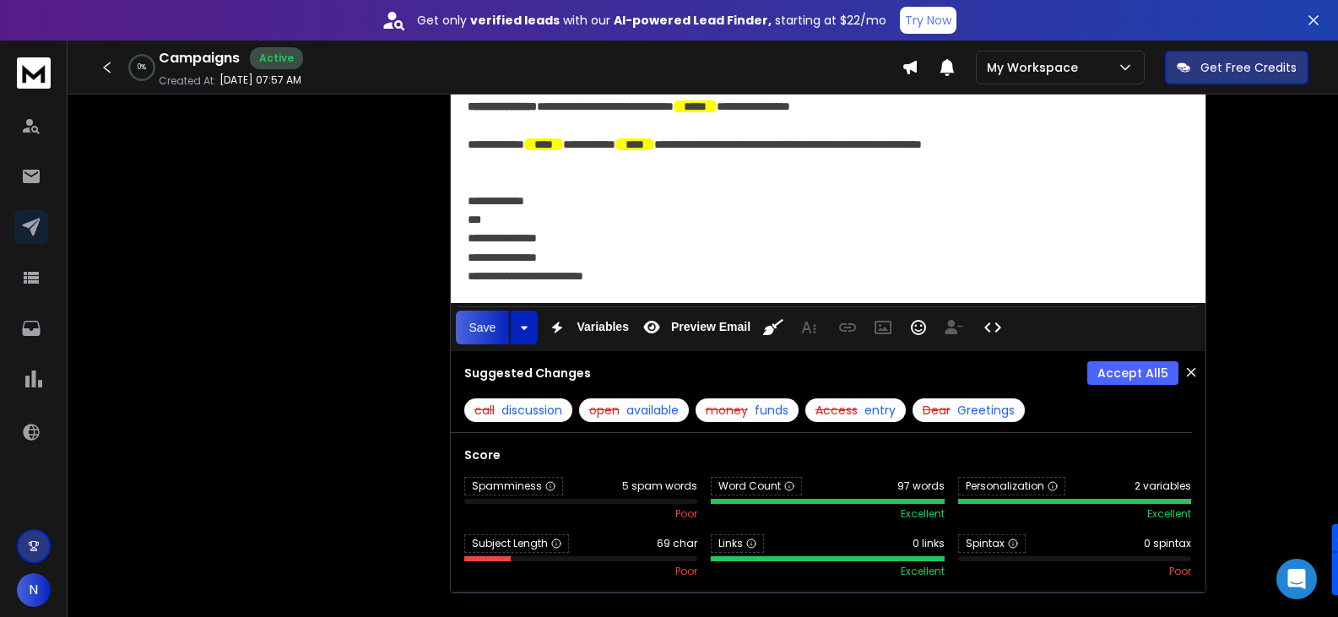
click at [536, 408] on span "discussion" at bounding box center [532, 410] width 61 height 17
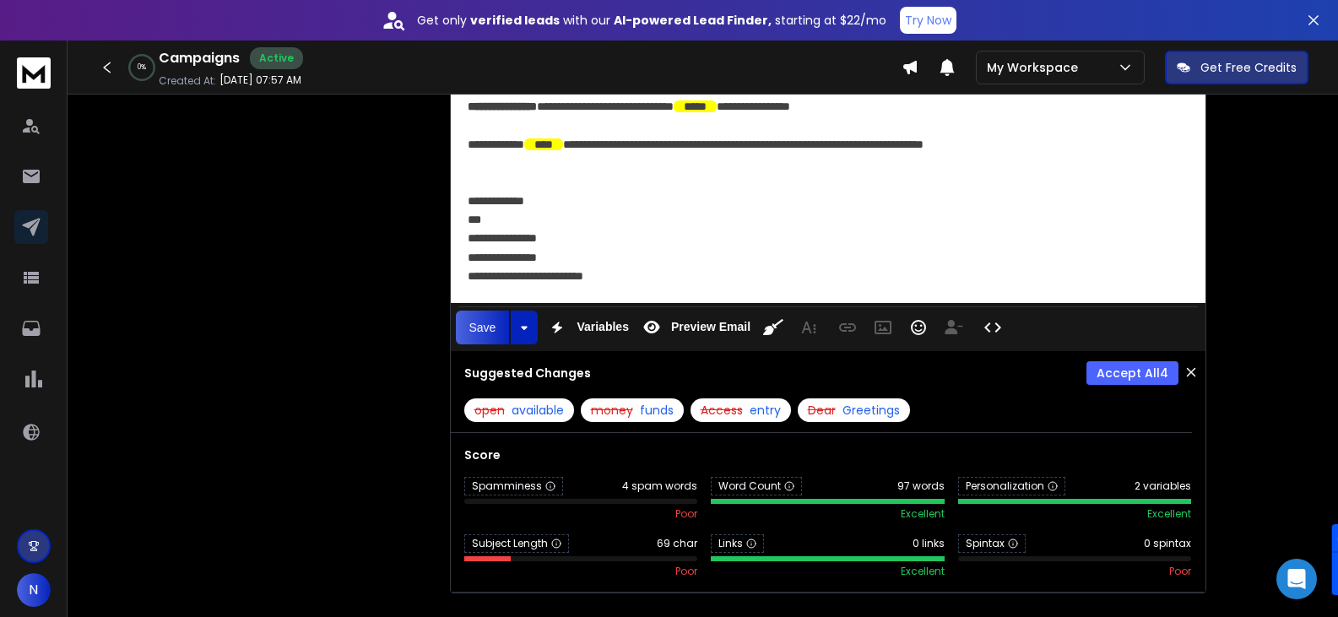
click at [534, 414] on span "available" at bounding box center [538, 410] width 52 height 17
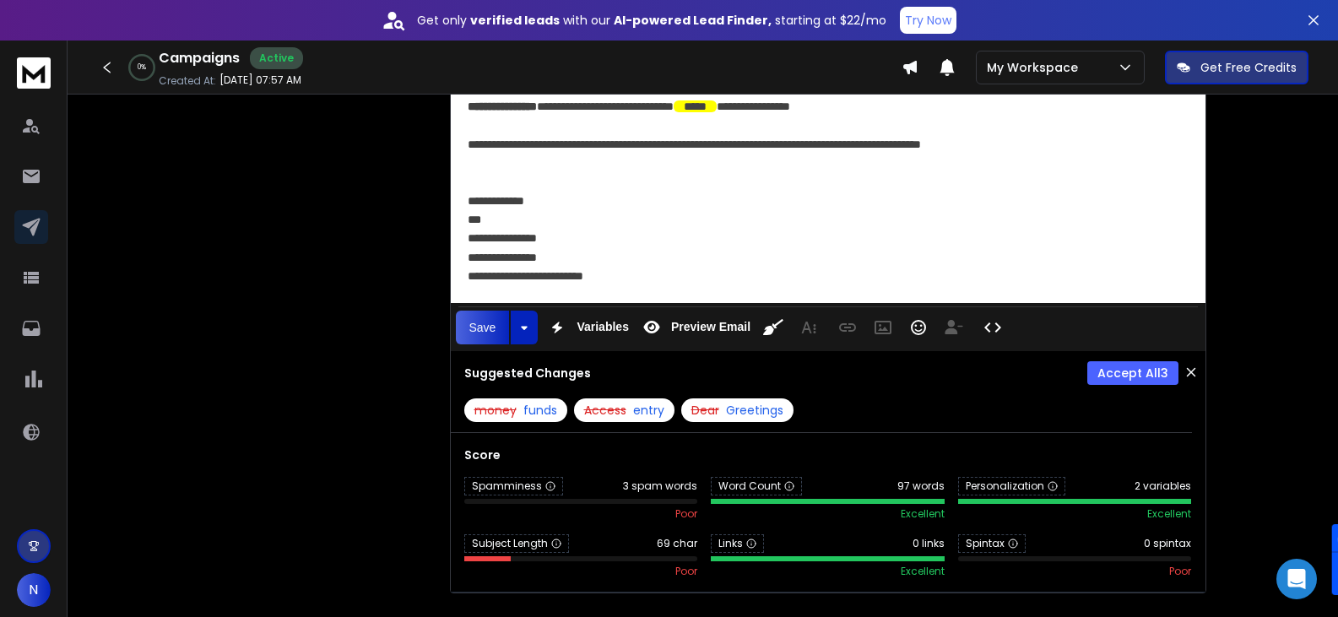
click at [949, 99] on div "**********" at bounding box center [828, 97] width 721 height 38
click at [545, 407] on span "funds" at bounding box center [540, 410] width 34 height 17
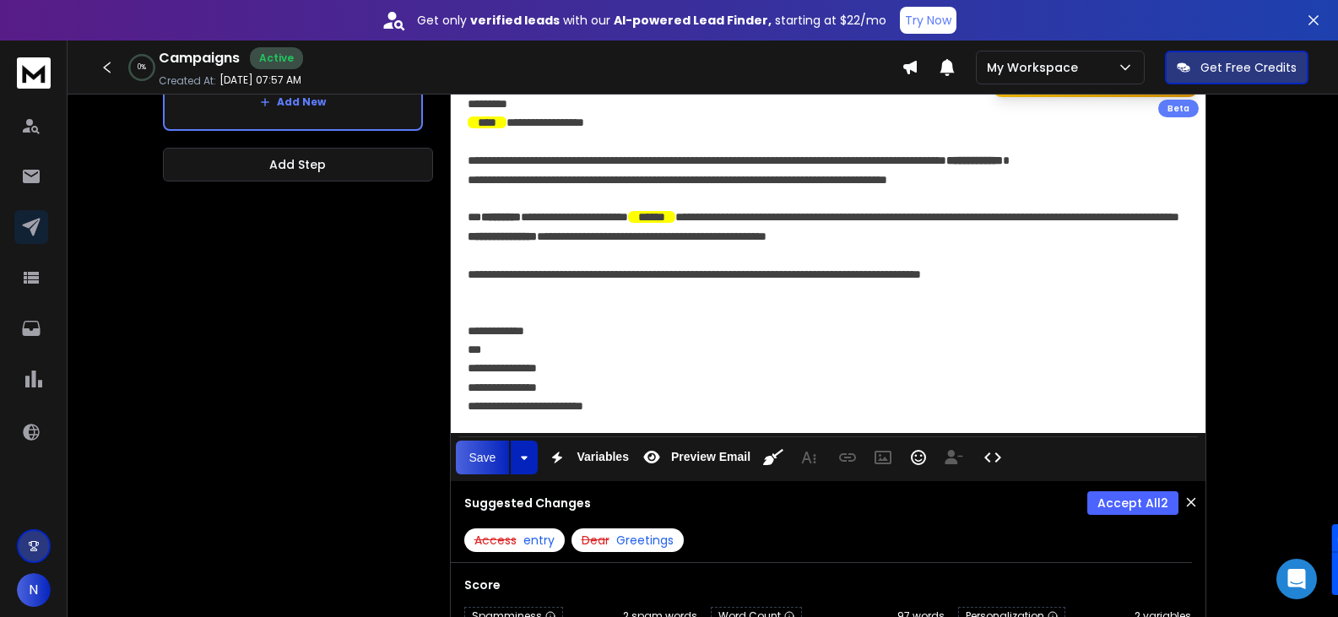
scroll to position [264, 0]
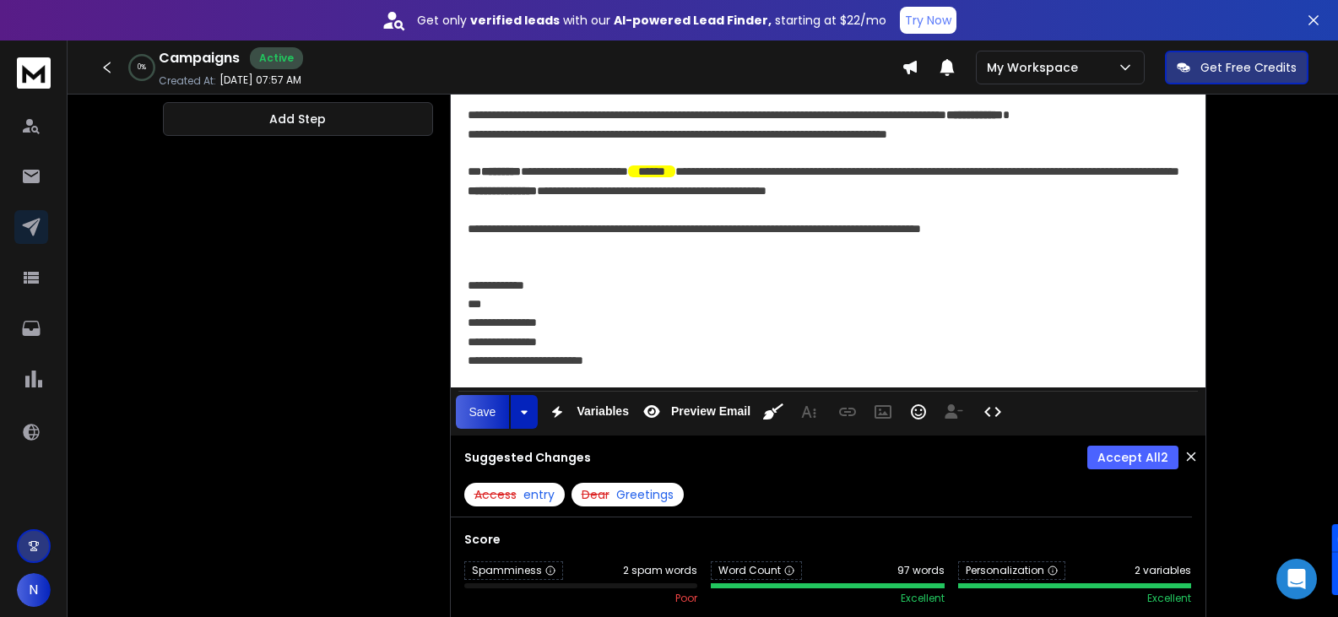
click at [661, 496] on span "Greetings" at bounding box center [644, 494] width 57 height 17
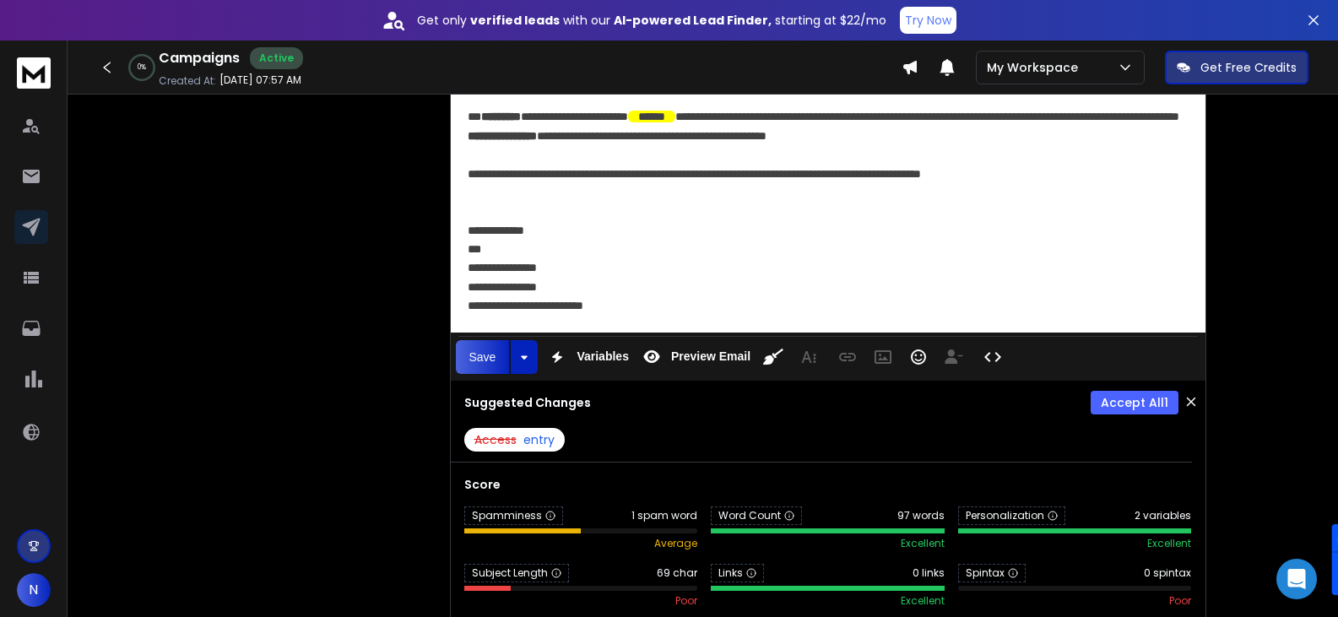
scroll to position [349, 0]
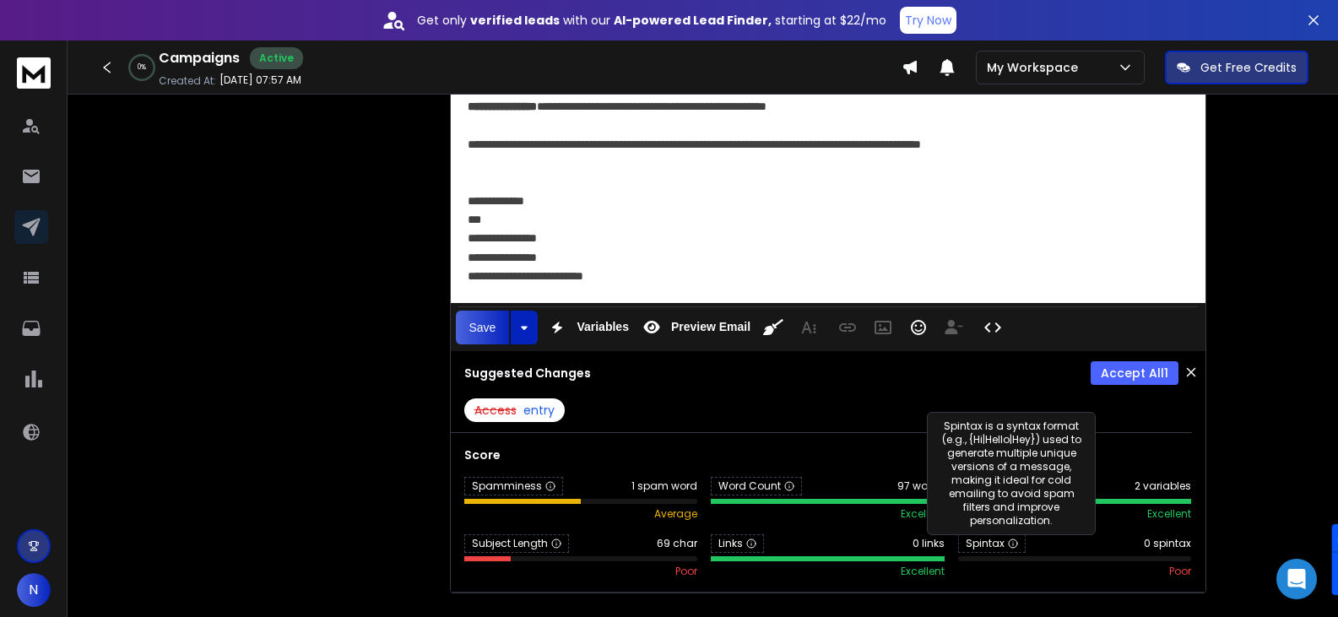
click at [1013, 546] on icon at bounding box center [1013, 544] width 10 height 10
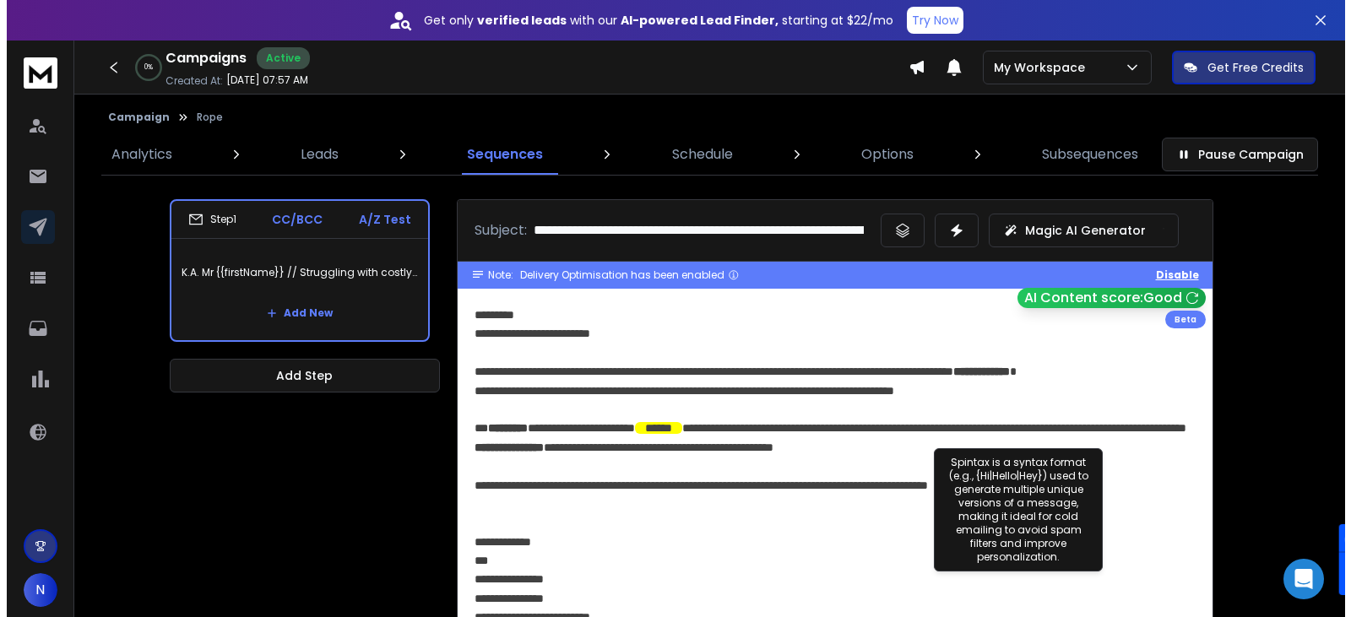
scroll to position [0, 0]
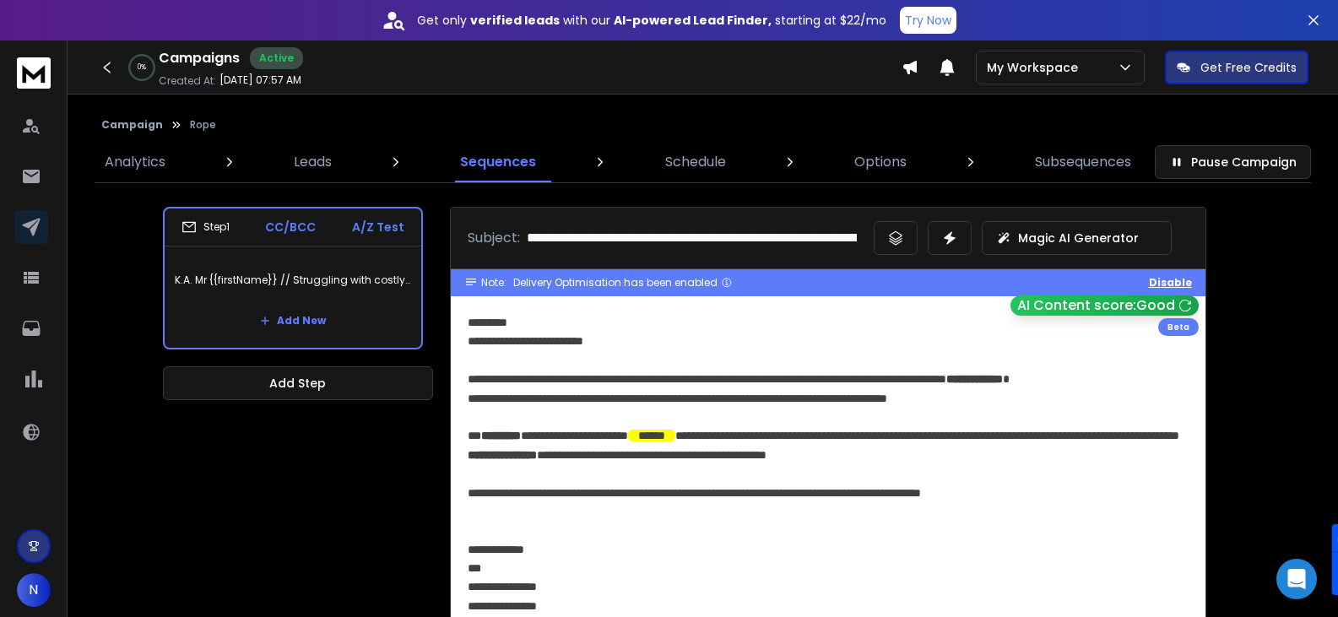
click at [1114, 478] on div at bounding box center [828, 473] width 721 height 19
click at [1156, 235] on icon "button" at bounding box center [1157, 237] width 2 height 14
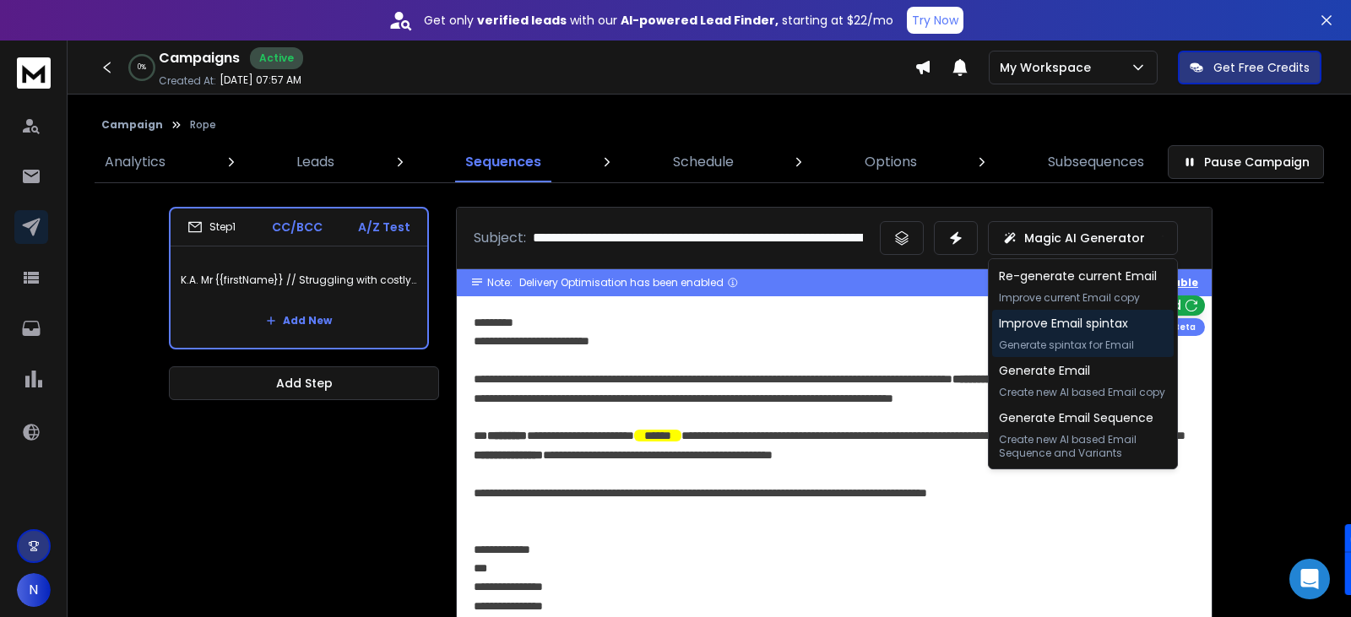
click at [1108, 343] on p "Generate spintax for Email" at bounding box center [1066, 346] width 135 height 14
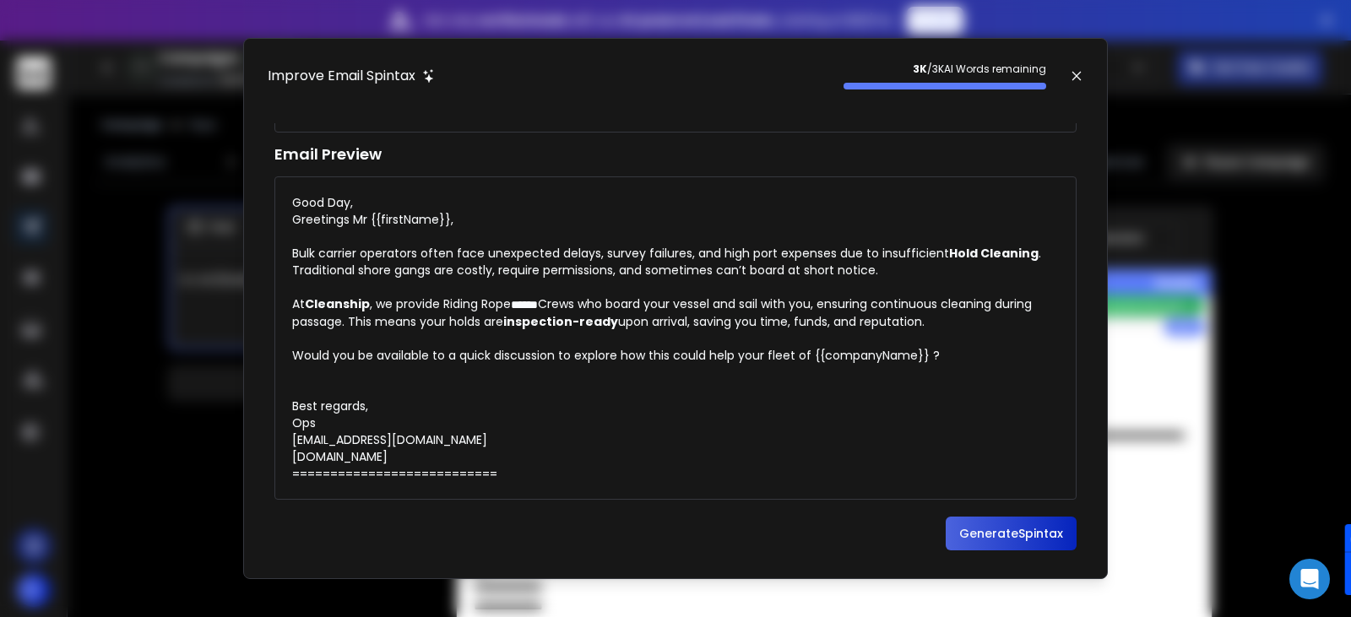
scroll to position [84, 0]
click at [1034, 525] on button "Generate Spintax" at bounding box center [1011, 533] width 131 height 34
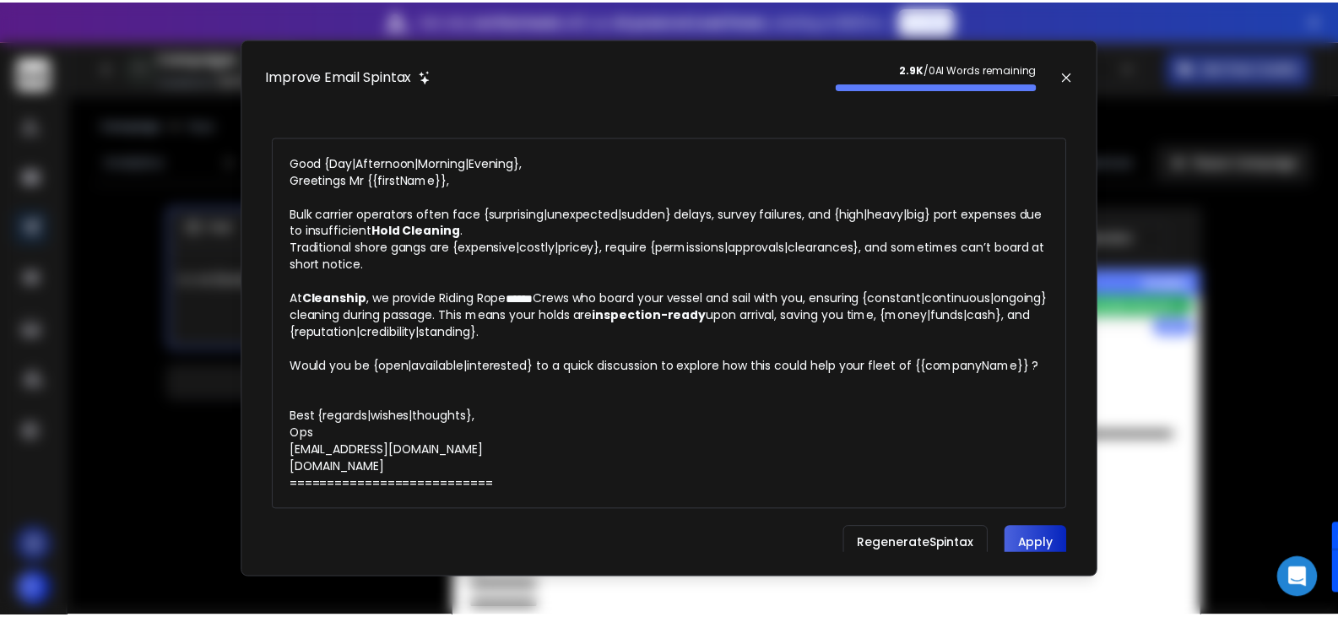
scroll to position [135, 0]
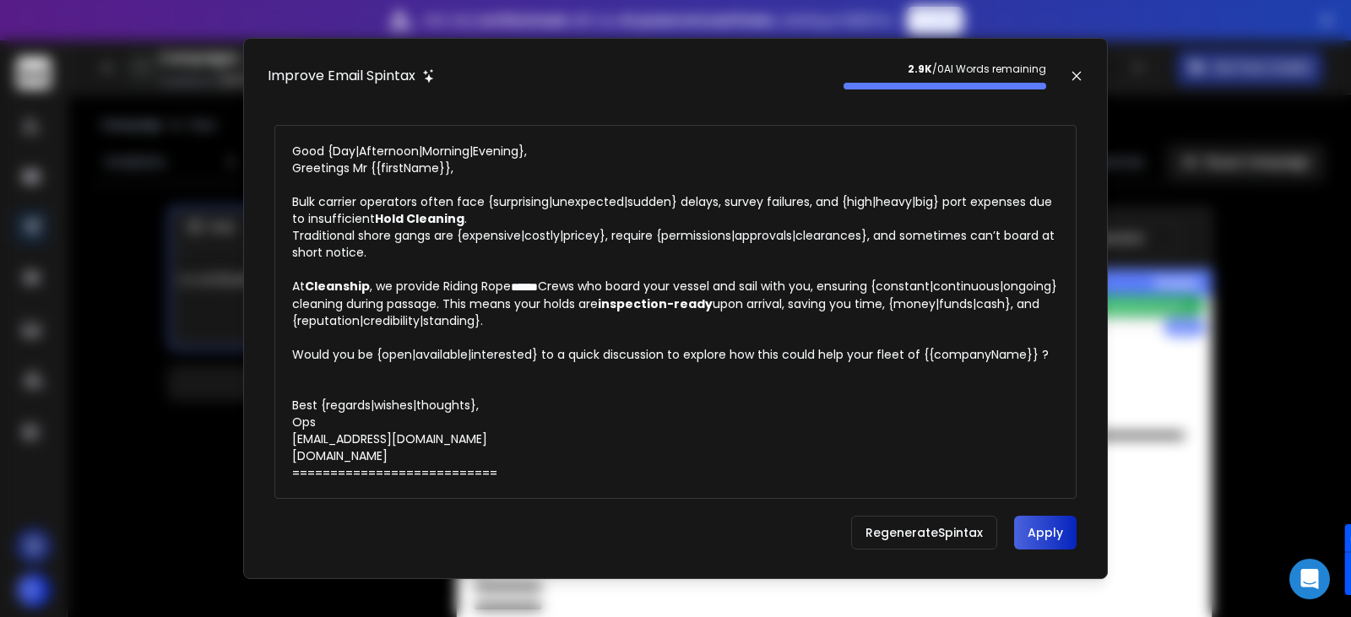
click at [1049, 527] on button "Apply" at bounding box center [1045, 533] width 62 height 34
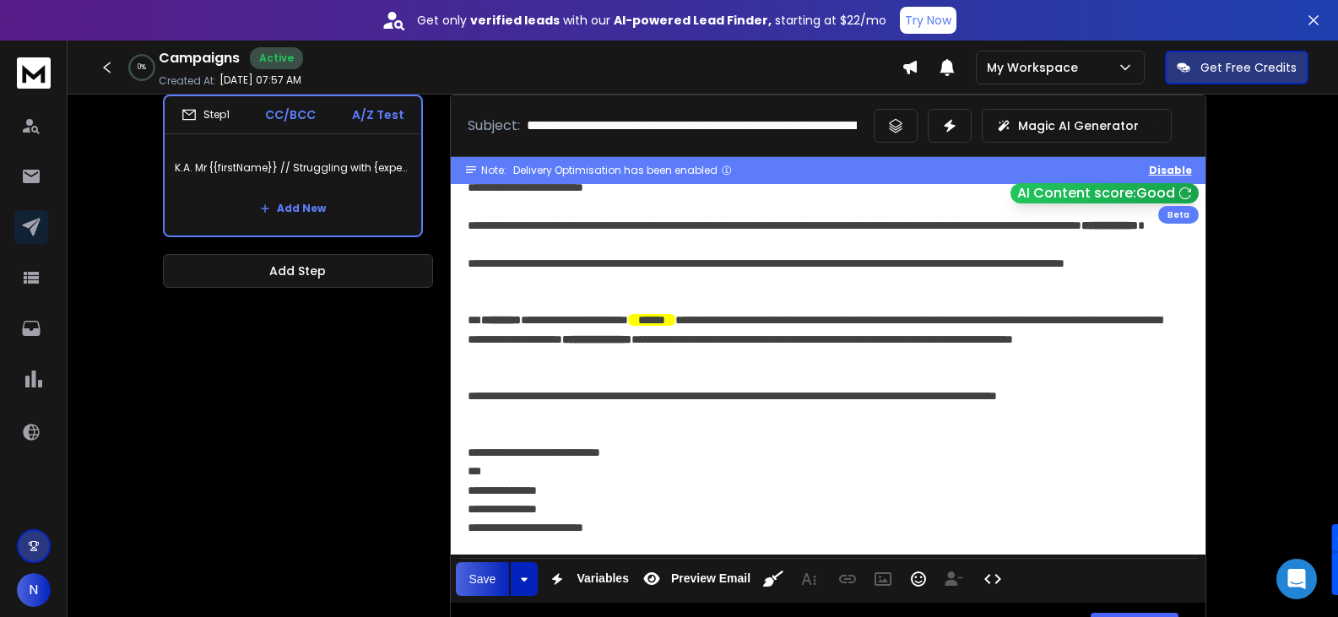
scroll to position [0, 0]
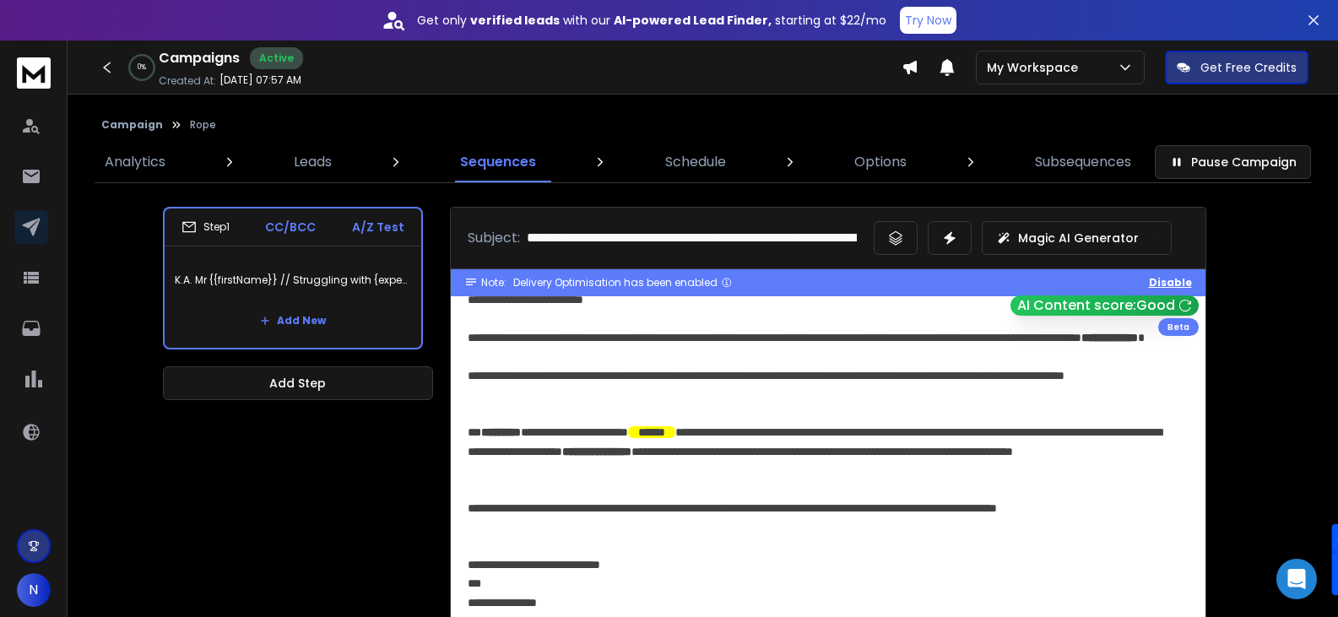
click at [1147, 302] on button "AI Content score: Good" at bounding box center [1105, 306] width 188 height 20
click at [691, 236] on input "**********" at bounding box center [692, 238] width 330 height 20
click at [1137, 312] on button "AI Content score: Good" at bounding box center [1105, 306] width 188 height 20
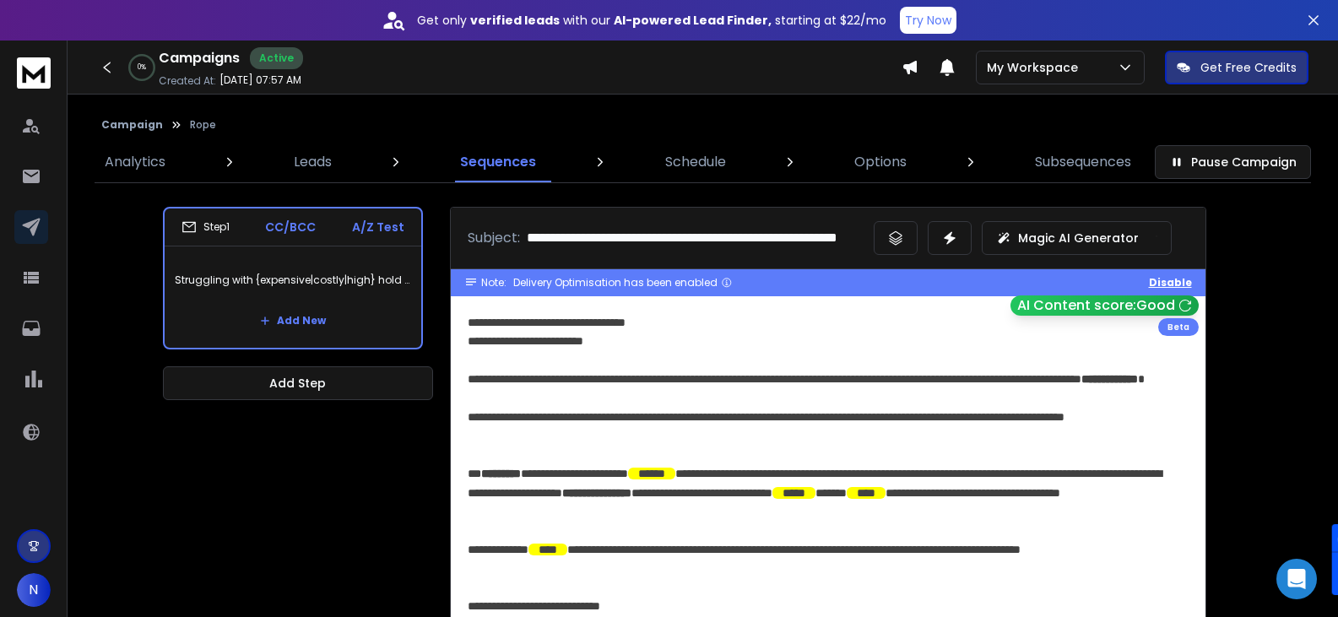
click at [526, 236] on div "**********" at bounding box center [662, 238] width 389 height 20
click at [528, 238] on input "**********" at bounding box center [691, 238] width 329 height 20
click at [957, 243] on button "button" at bounding box center [950, 238] width 44 height 34
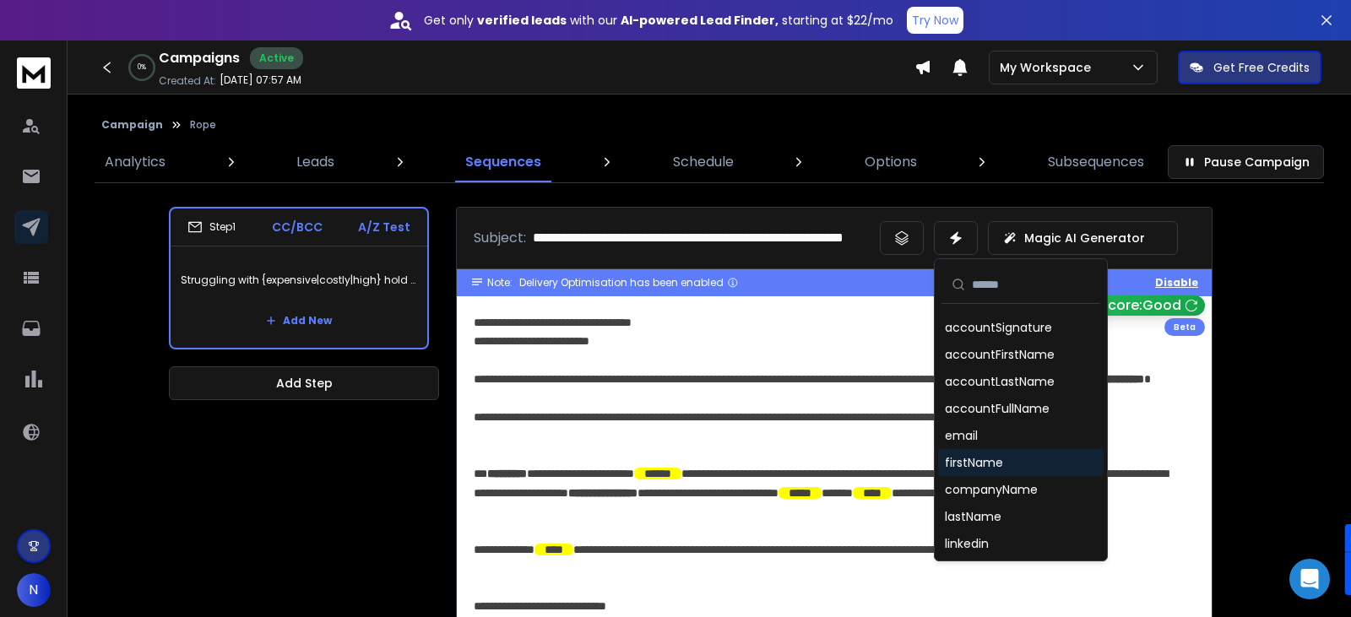
click at [982, 450] on div "firstName" at bounding box center [1020, 462] width 165 height 27
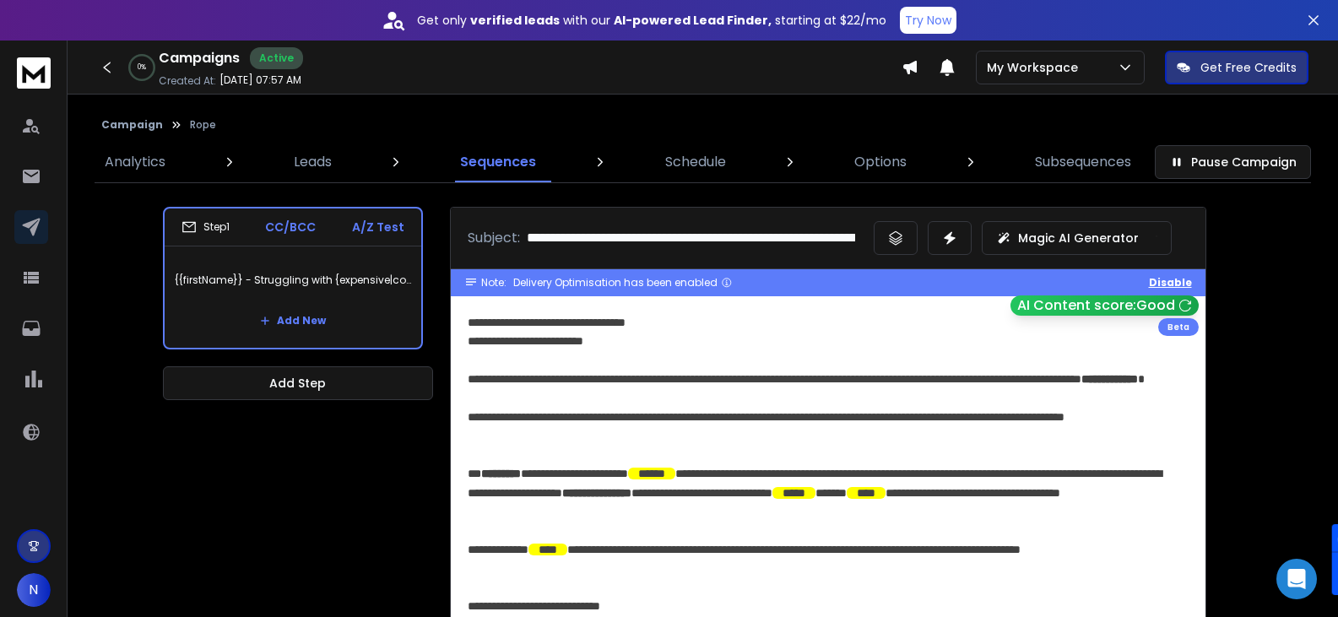
click at [522, 237] on div "**********" at bounding box center [662, 238] width 389 height 20
click at [530, 238] on input "**********" at bounding box center [691, 238] width 329 height 20
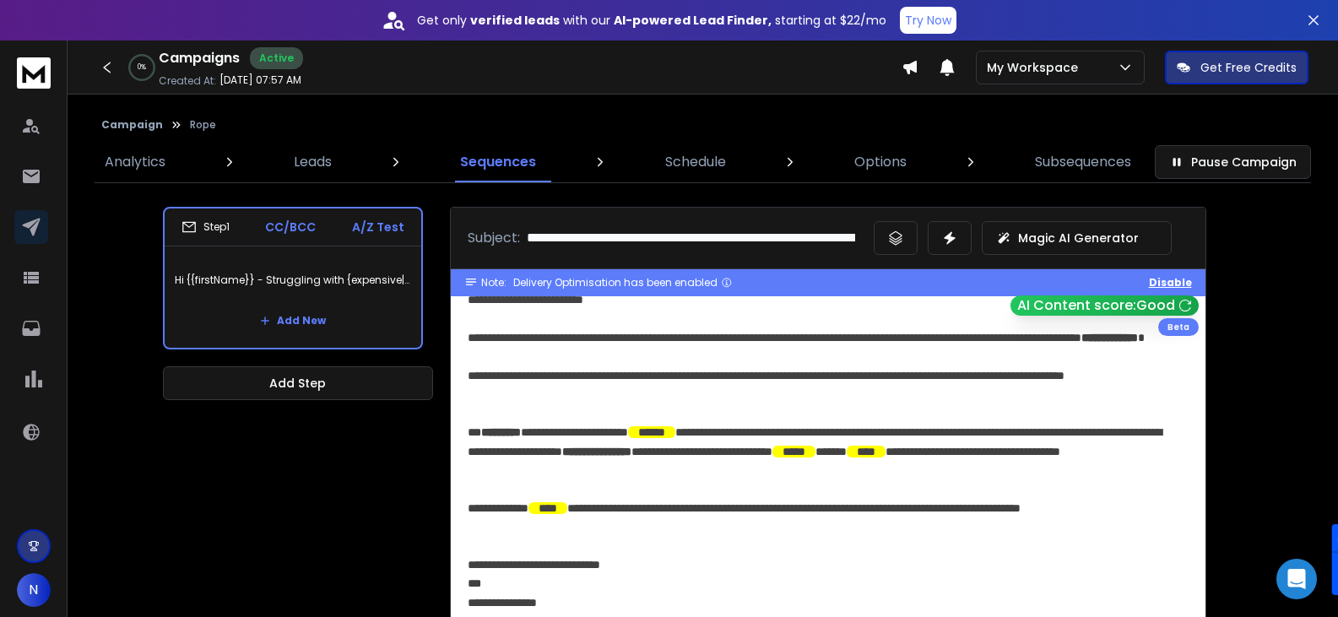
click at [1093, 303] on button "AI Content score: Good" at bounding box center [1105, 306] width 188 height 20
drag, startPoint x: 652, startPoint y: 241, endPoint x: 325, endPoint y: 241, distance: 326.8
click at [326, 241] on div "**********" at bounding box center [703, 582] width 1081 height 751
click at [1138, 305] on button "AI Content score: Good" at bounding box center [1105, 306] width 188 height 20
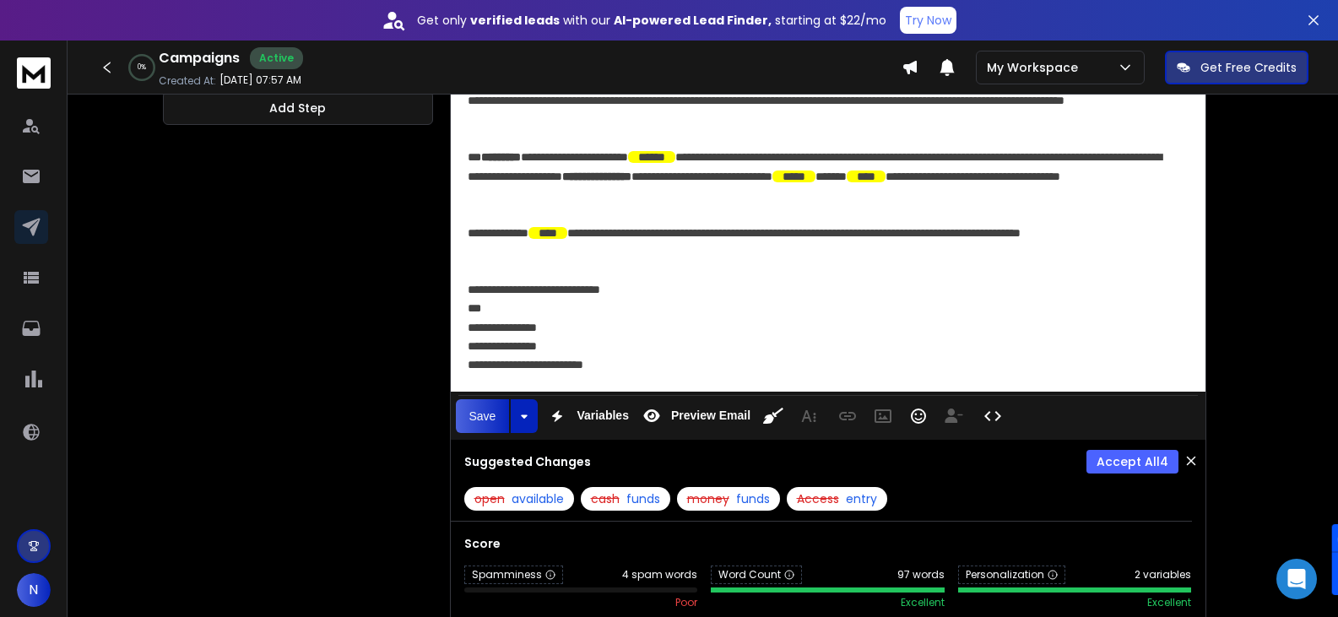
scroll to position [364, 0]
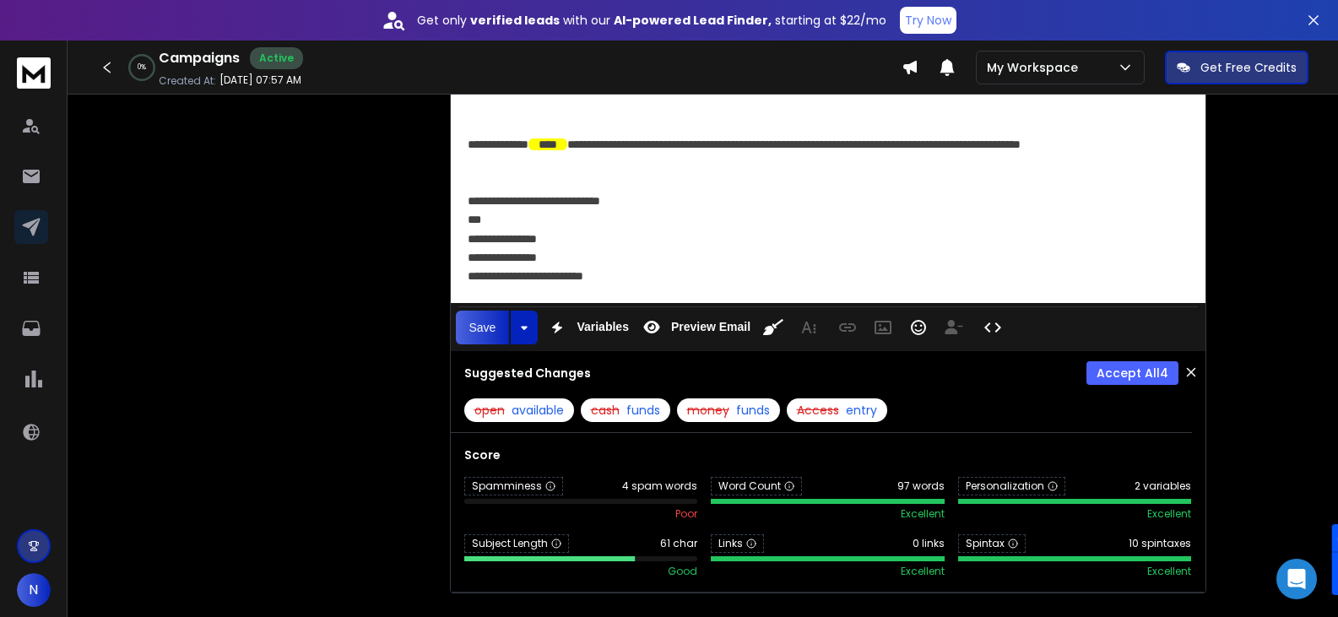
click at [544, 407] on span "available" at bounding box center [538, 410] width 52 height 17
click at [637, 412] on span "funds" at bounding box center [637, 410] width 34 height 17
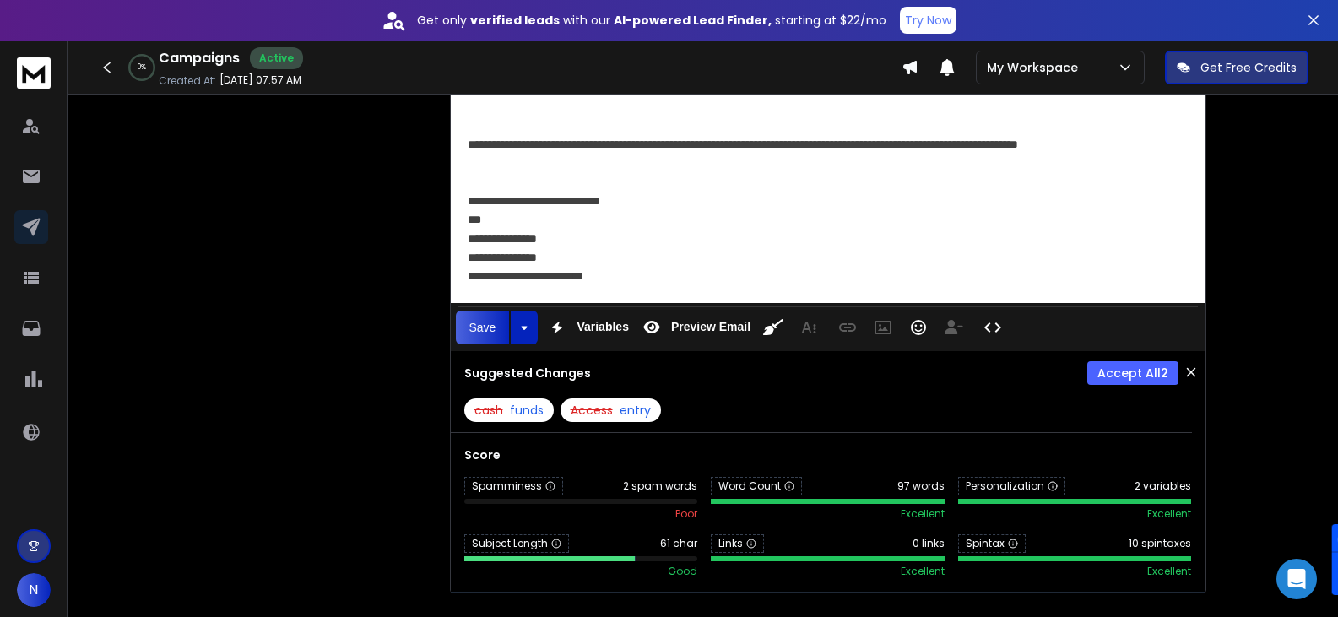
click at [533, 411] on span "funds" at bounding box center [527, 410] width 34 height 17
click at [1195, 366] on icon at bounding box center [1191, 372] width 15 height 15
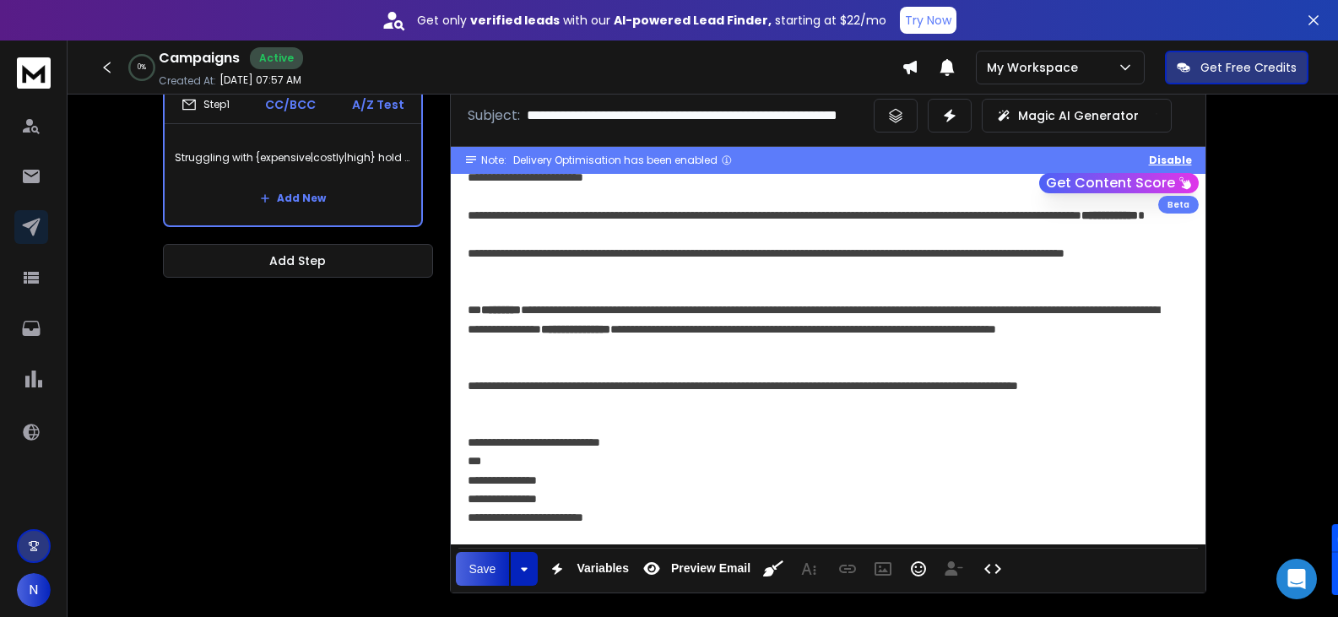
click at [1135, 180] on button "Get Content Score" at bounding box center [1119, 183] width 160 height 20
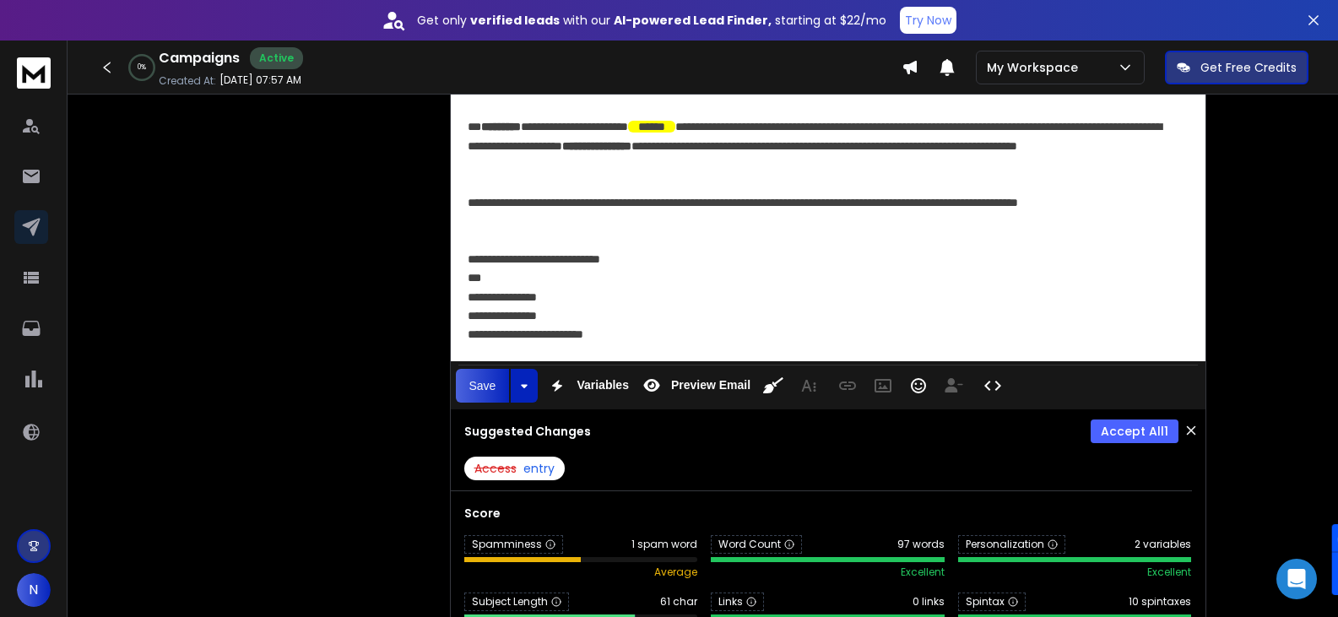
scroll to position [279, 0]
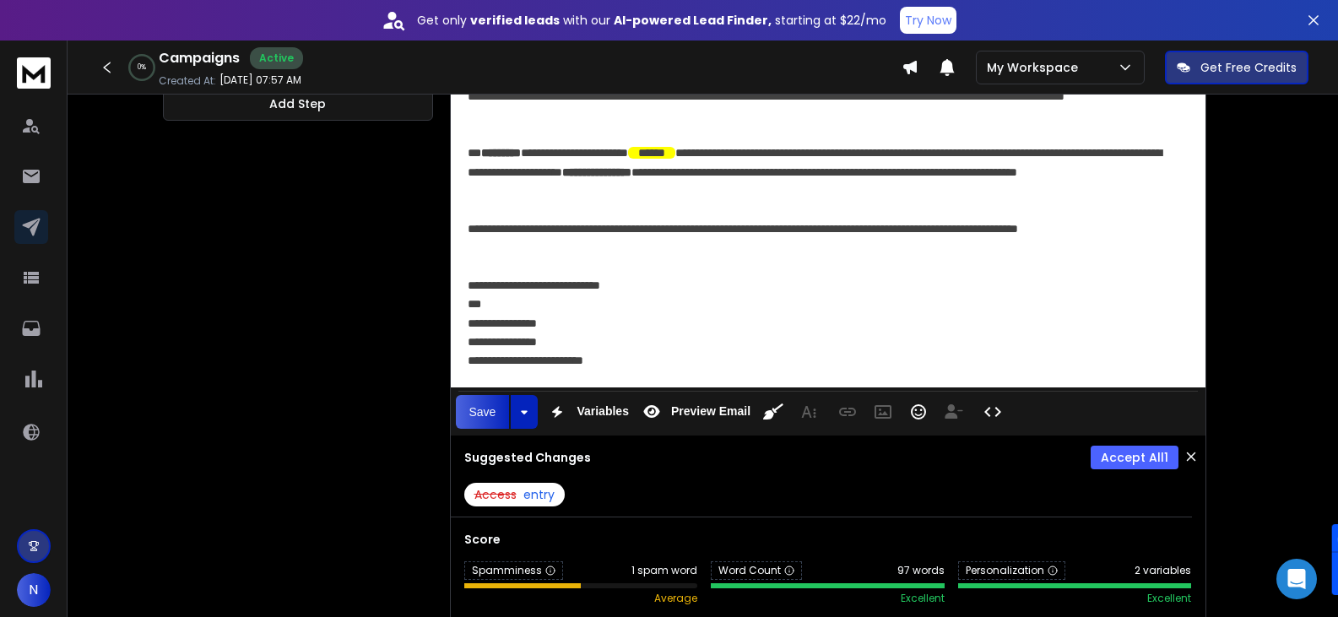
click at [675, 153] on span "******" at bounding box center [651, 153] width 47 height 12
click at [805, 260] on div at bounding box center [828, 266] width 721 height 19
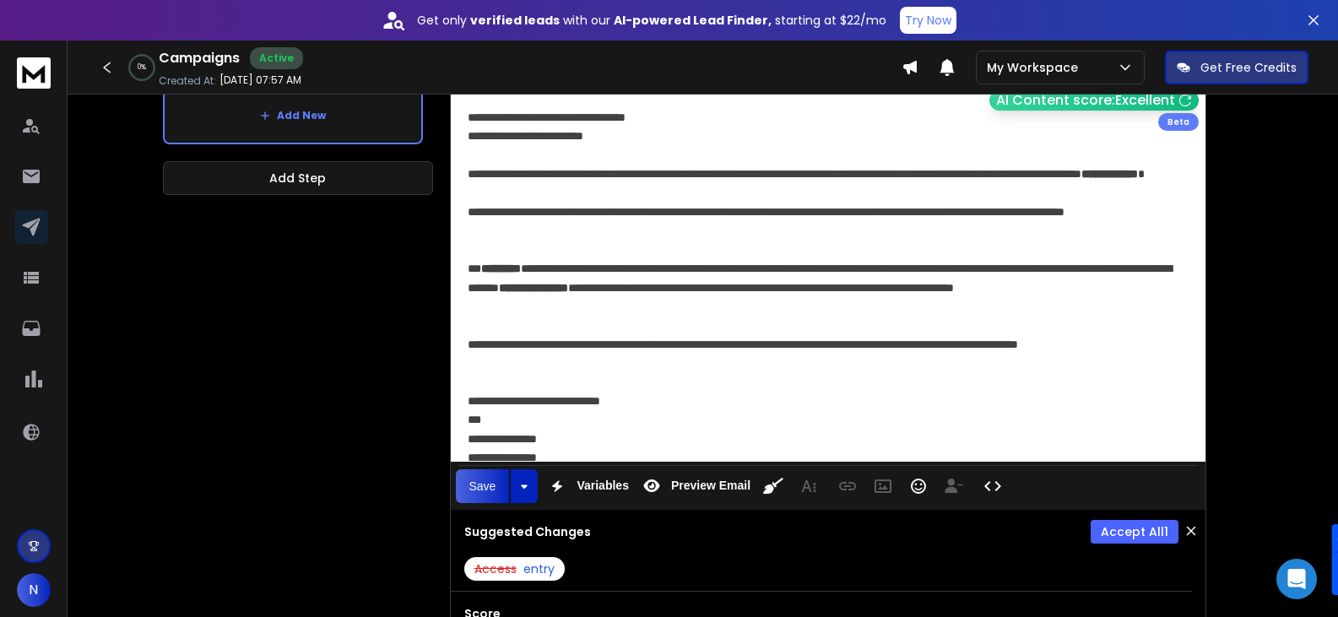
scroll to position [26, 0]
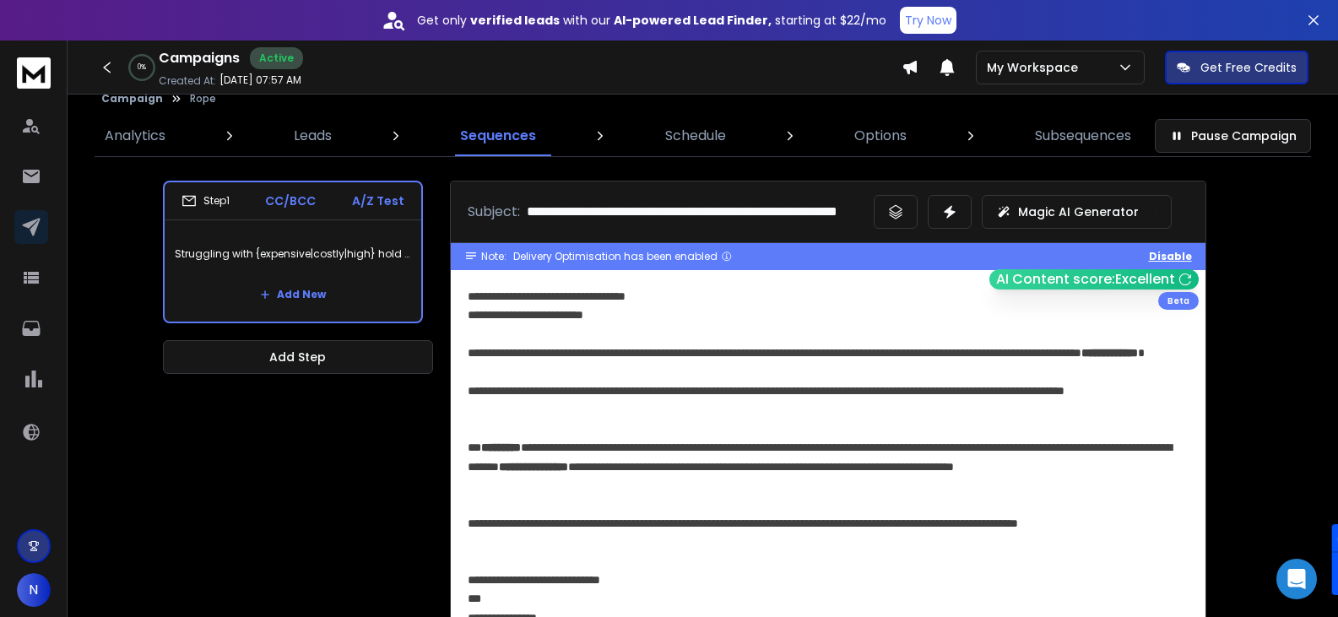
click at [1098, 277] on button "AI Content score: Excellent" at bounding box center [1094, 279] width 209 height 20
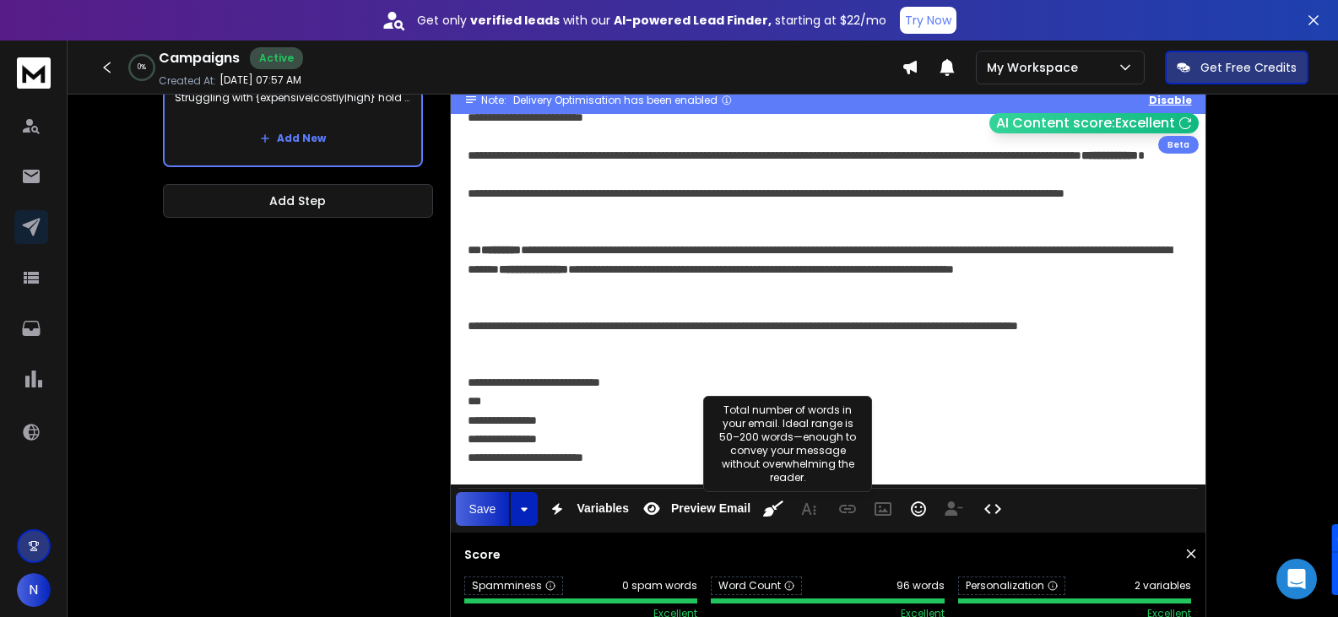
scroll to position [0, 0]
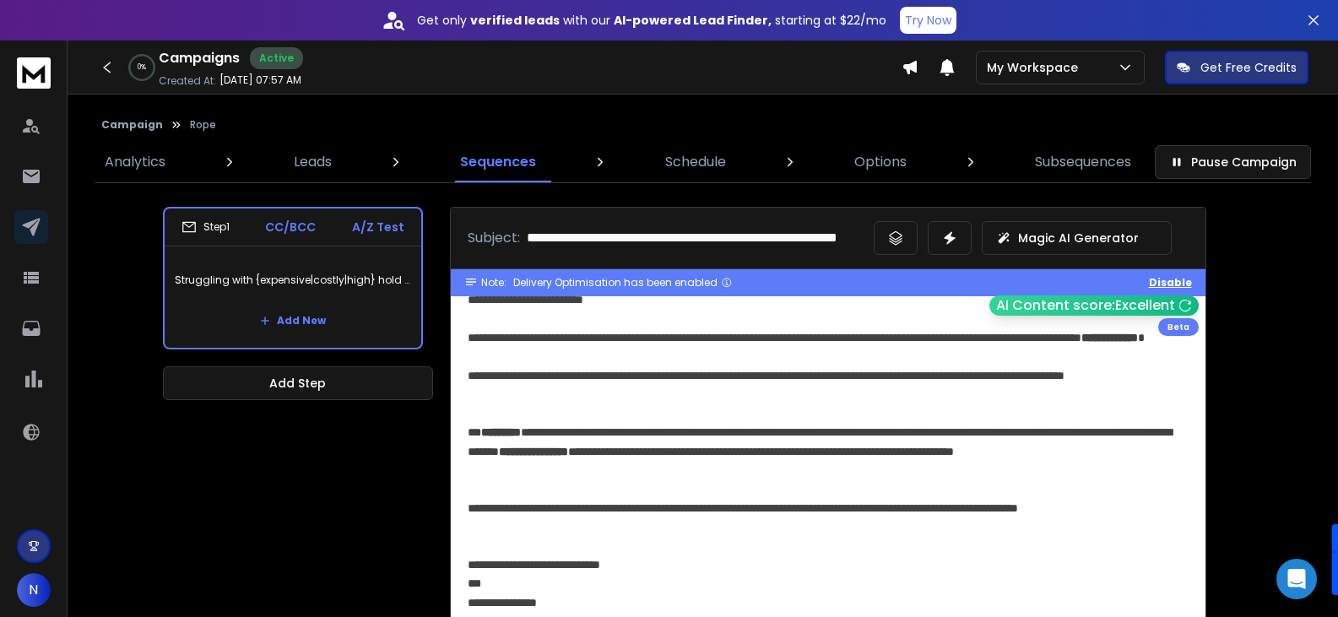
click at [575, 238] on input "**********" at bounding box center [691, 238] width 329 height 20
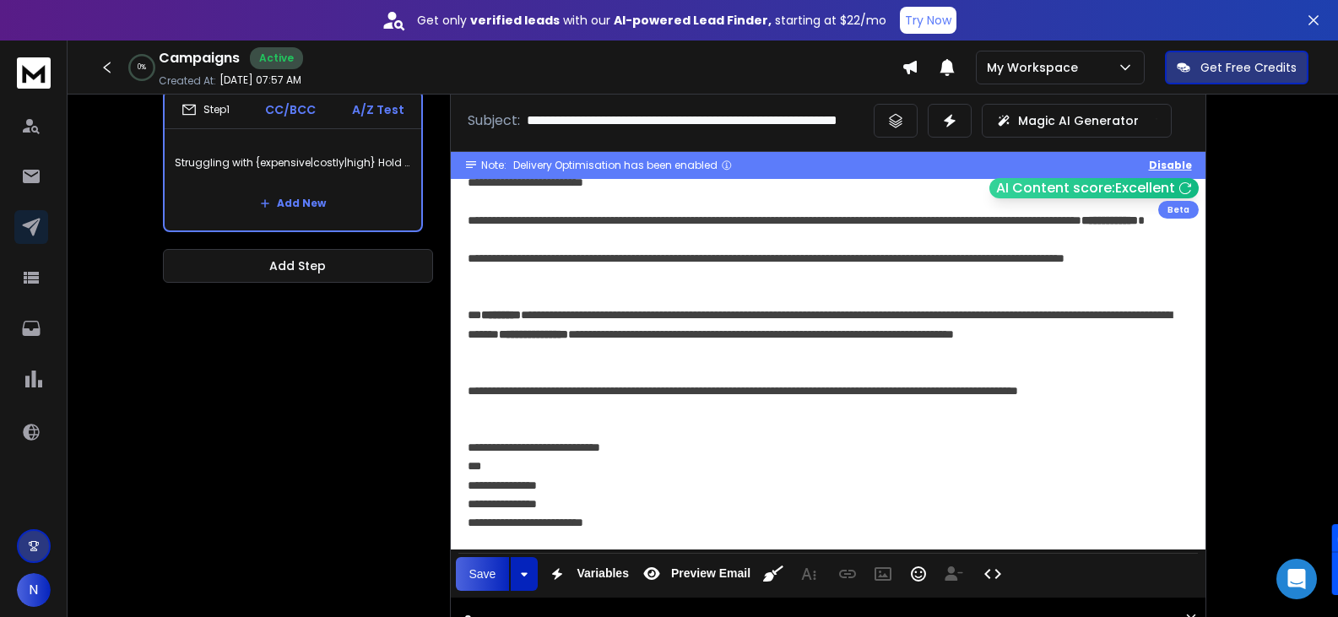
scroll to position [282, 0]
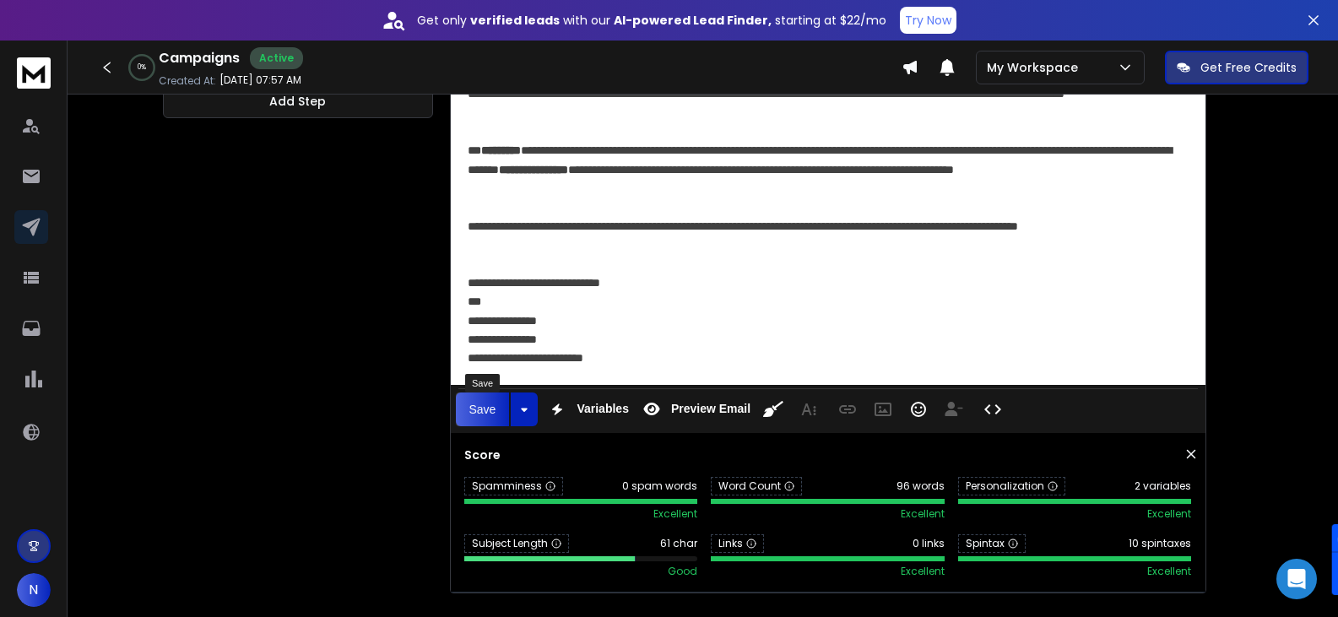
type input "**********"
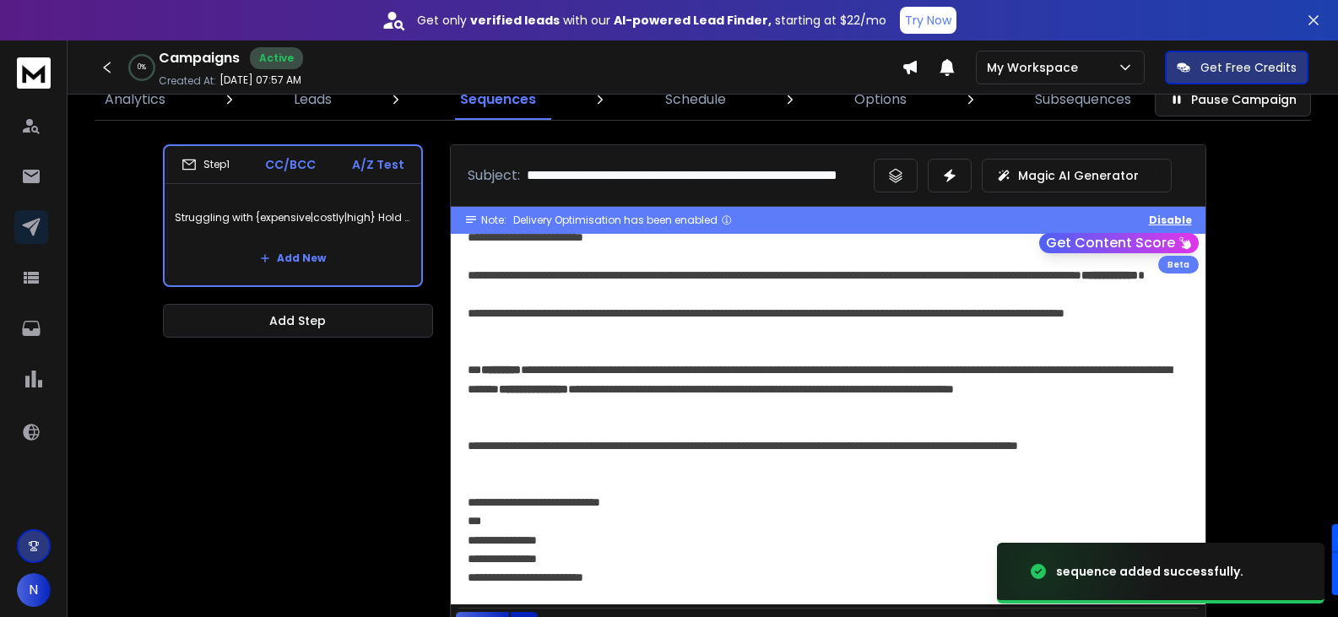
scroll to position [0, 0]
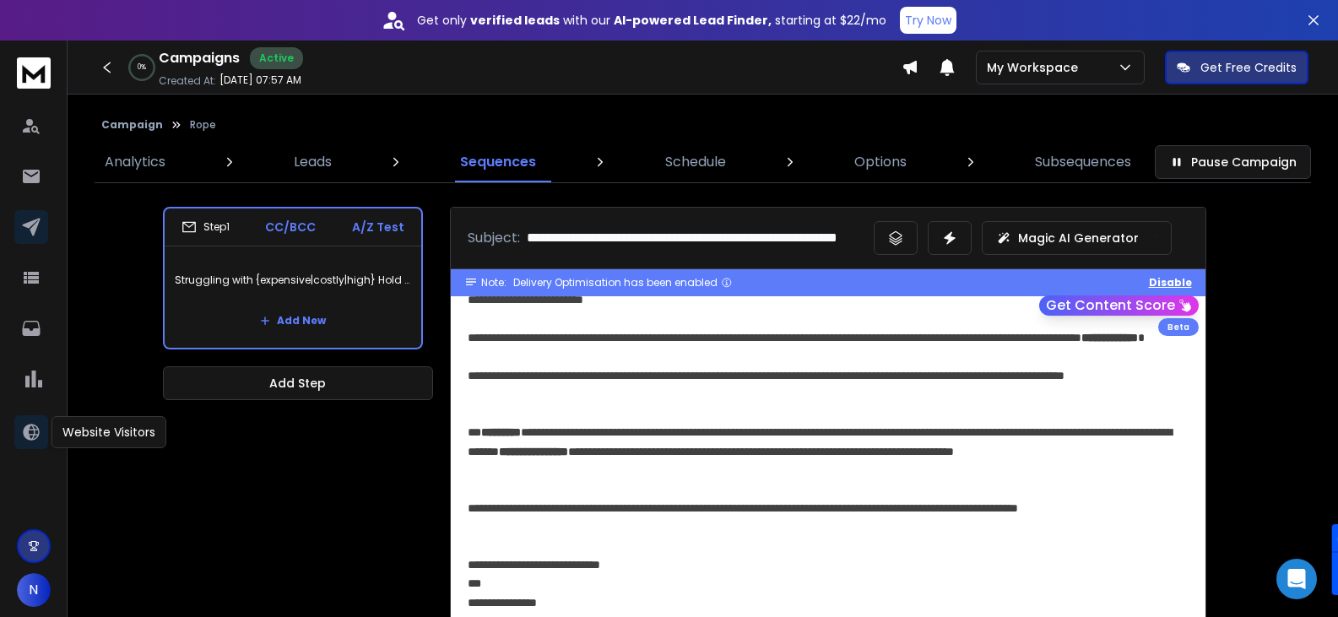
click at [21, 437] on icon at bounding box center [31, 432] width 20 height 20
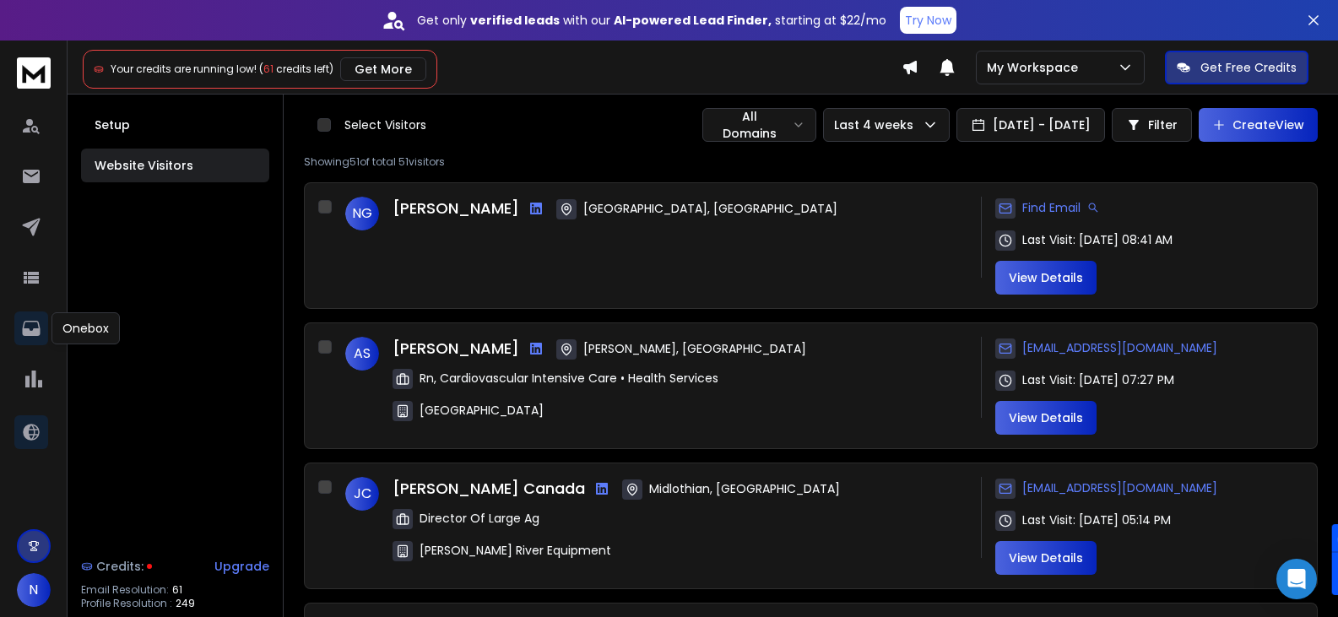
click at [30, 328] on icon at bounding box center [31, 328] width 20 height 20
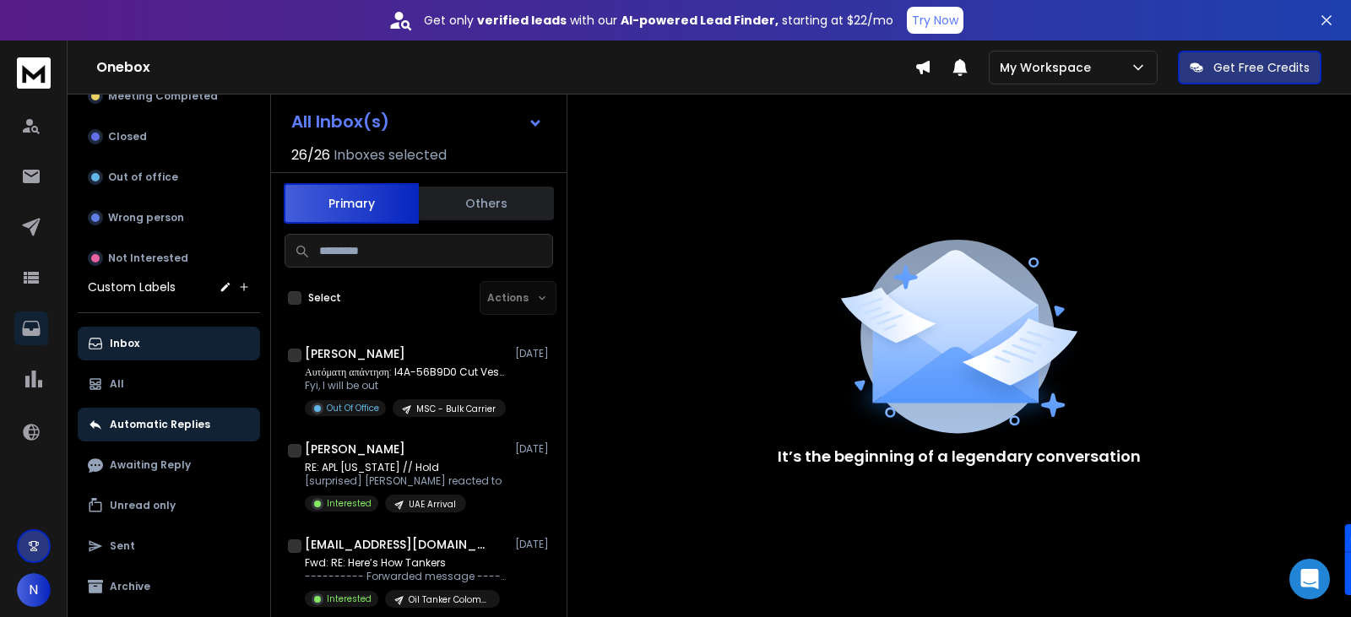
scroll to position [353, 0]
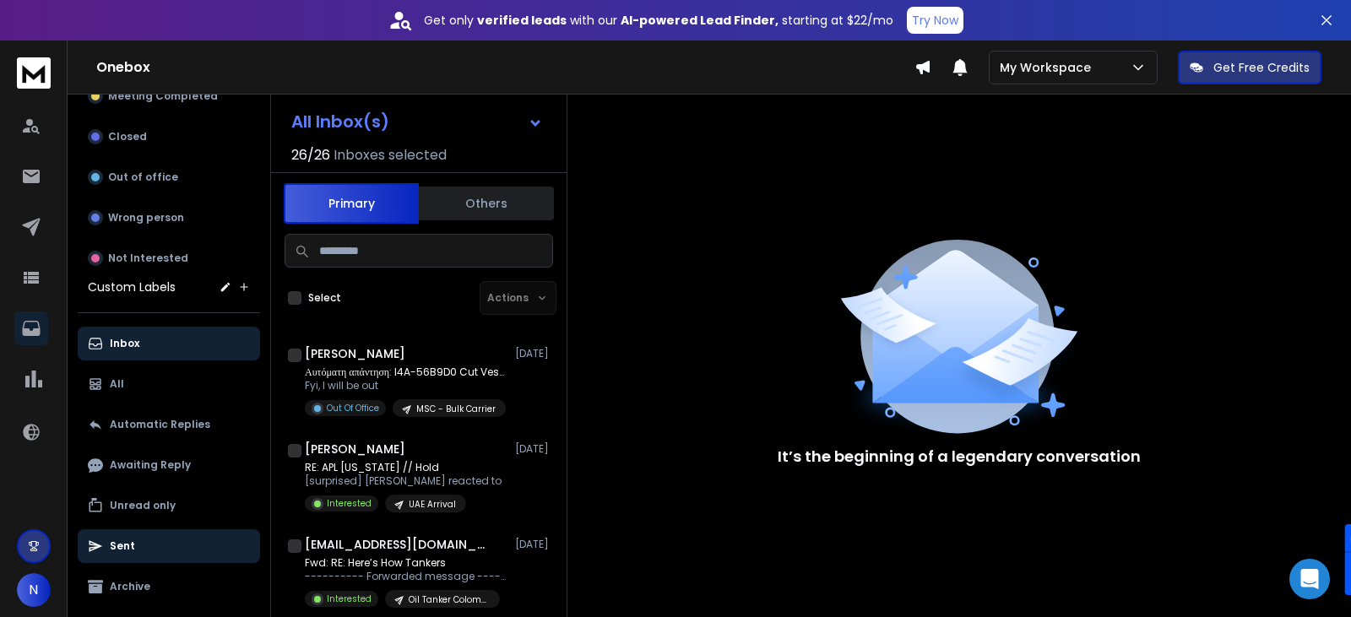
click at [132, 541] on div "Sent" at bounding box center [111, 546] width 47 height 20
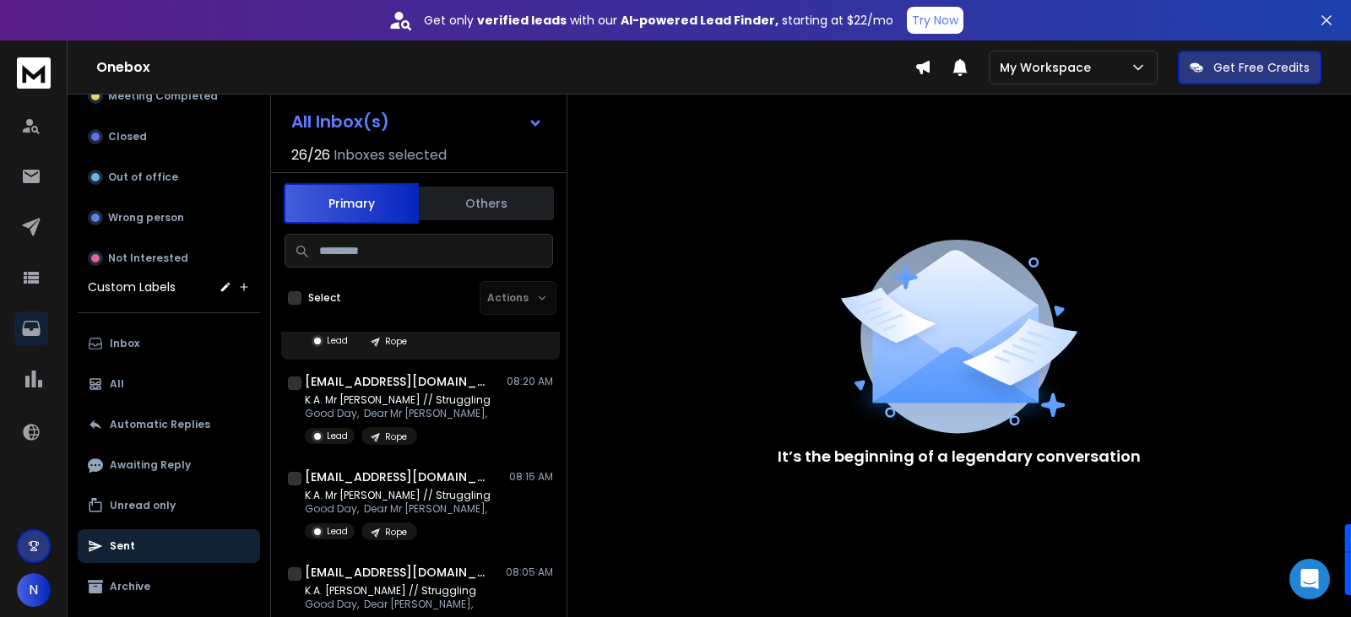
scroll to position [0, 0]
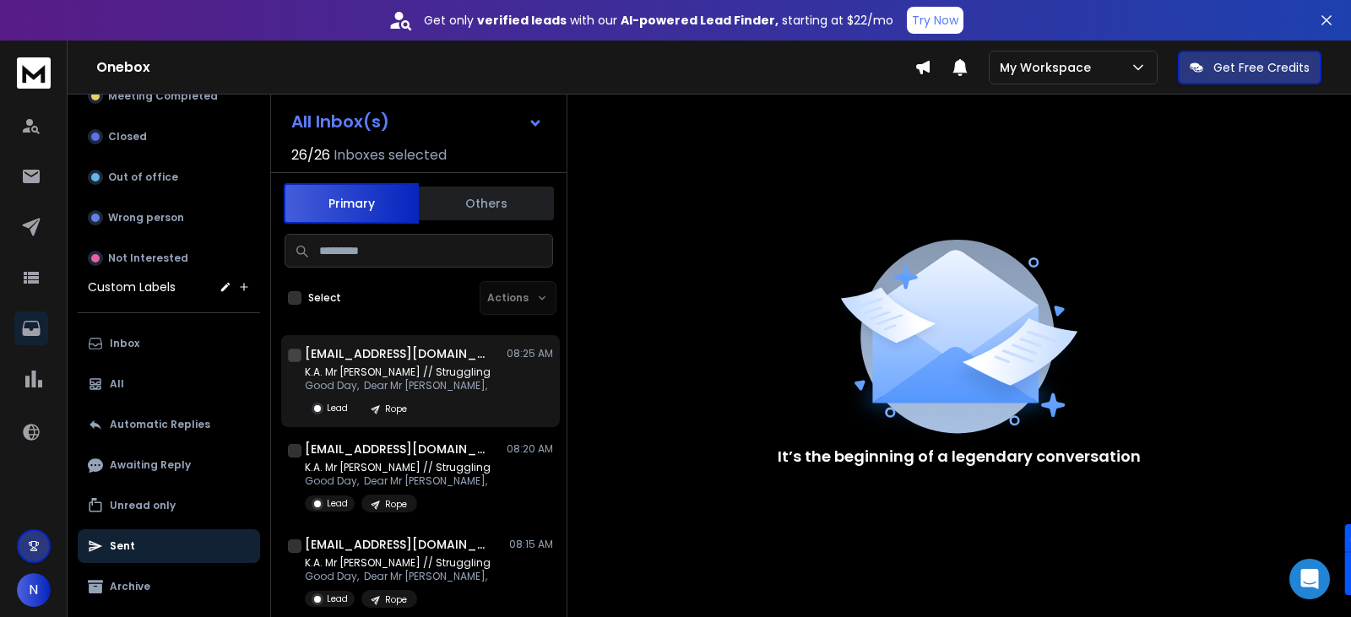
click at [390, 375] on p "K.A. Mr Pranjal // Struggling" at bounding box center [398, 373] width 186 height 14
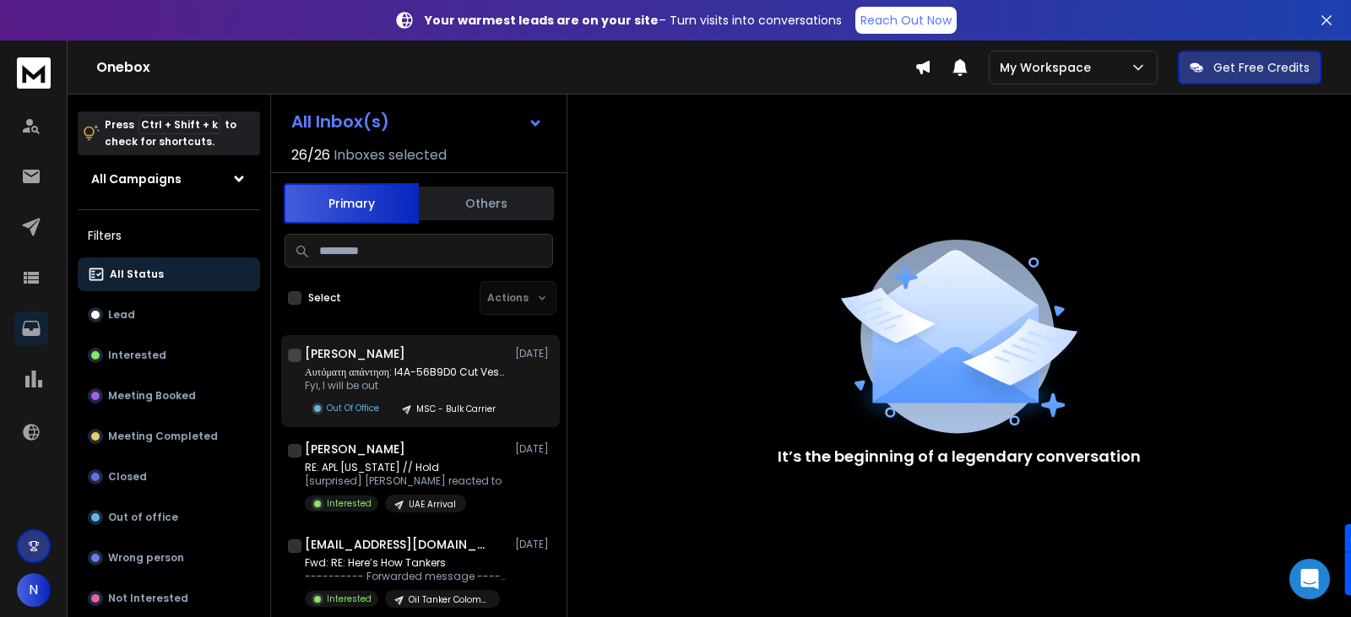
click at [375, 364] on div "[PERSON_NAME] [DATE] Αυτόματη απάντηση: I4A-56B9D0 Cut Vessel Fyi, I will be ou…" at bounding box center [429, 381] width 248 height 72
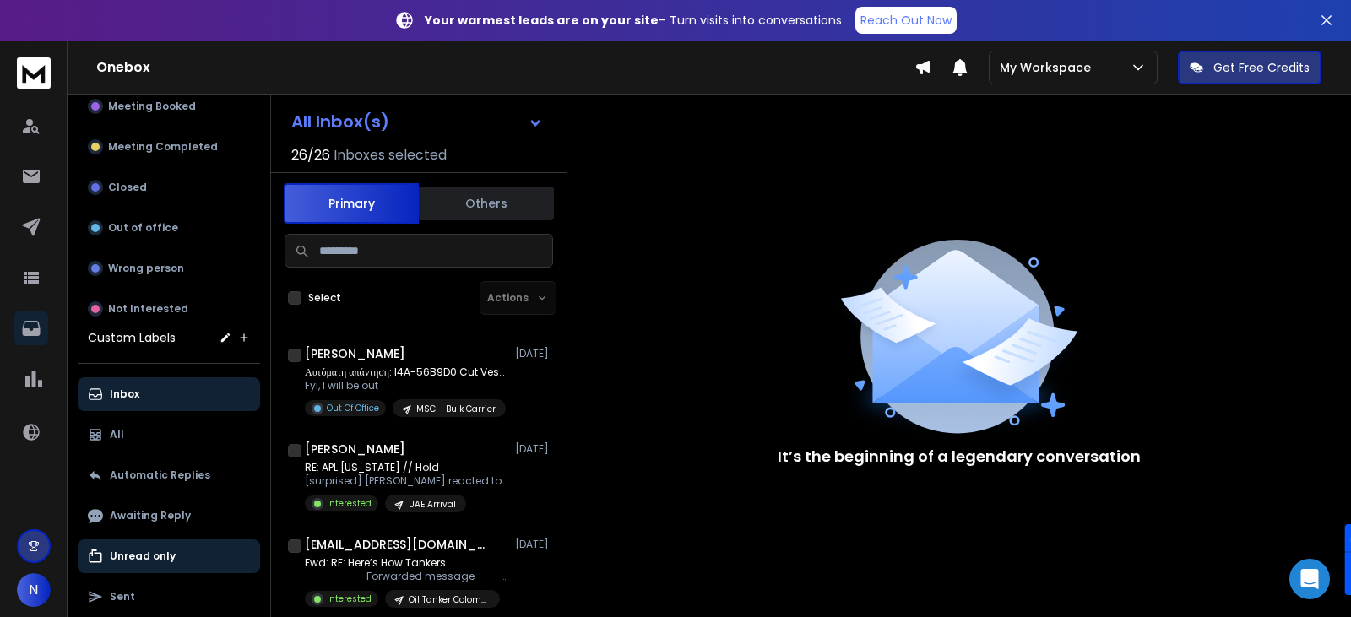
scroll to position [338, 0]
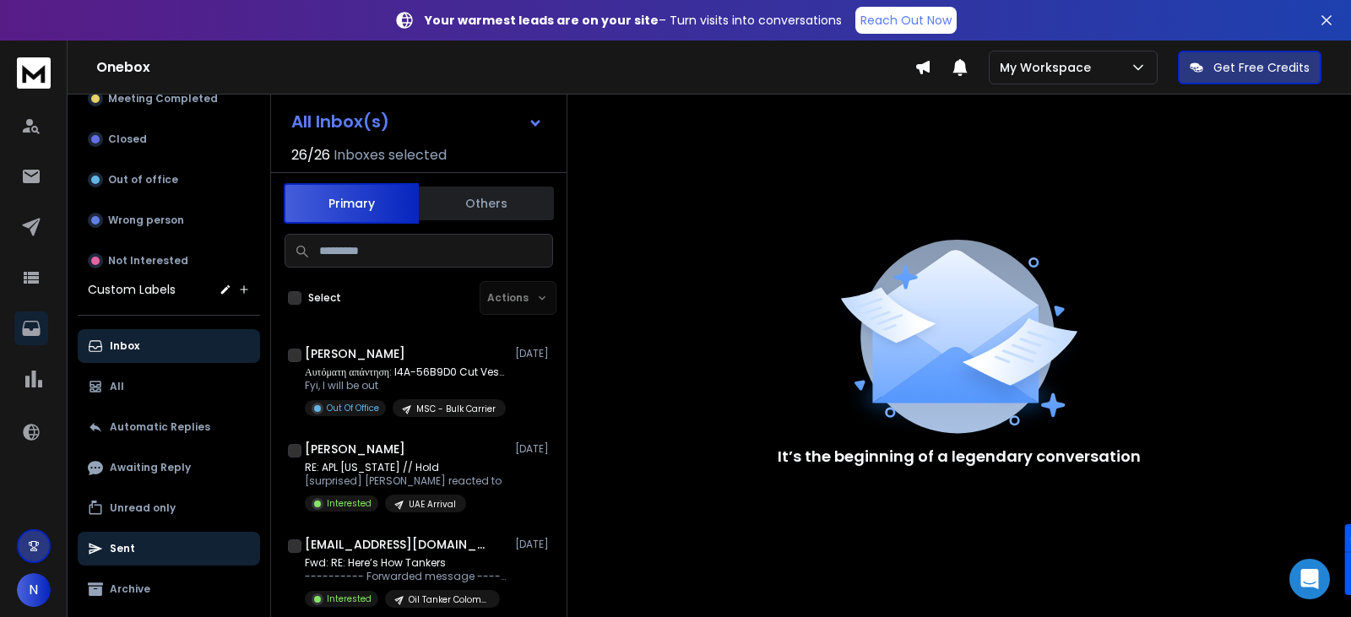
click at [133, 544] on button "Sent" at bounding box center [169, 549] width 182 height 34
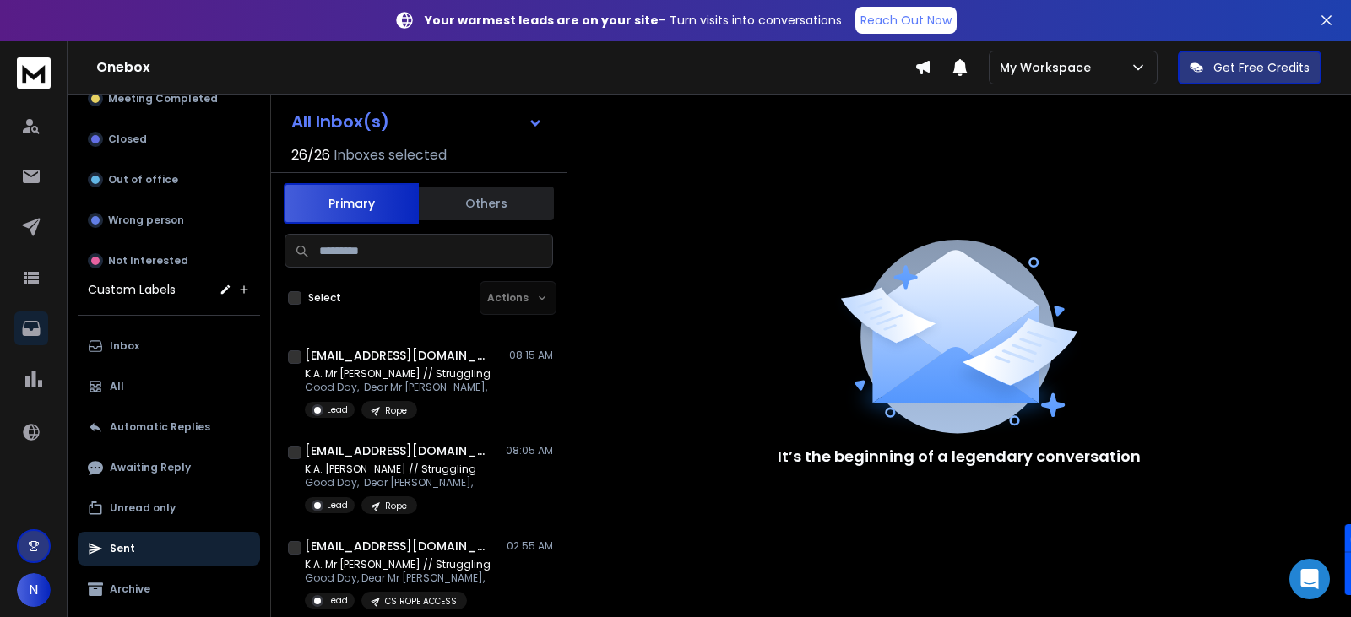
scroll to position [0, 0]
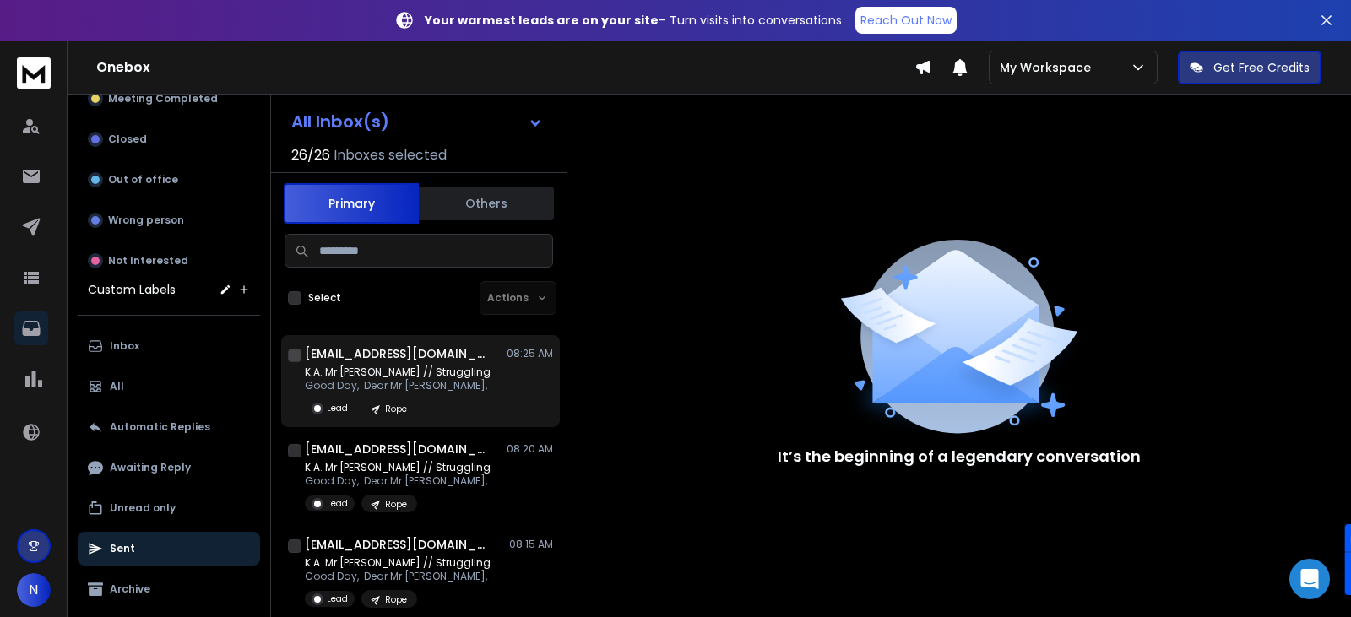
click at [432, 354] on h1 "[EMAIL_ADDRESS][DOMAIN_NAME]" at bounding box center [398, 353] width 186 height 17
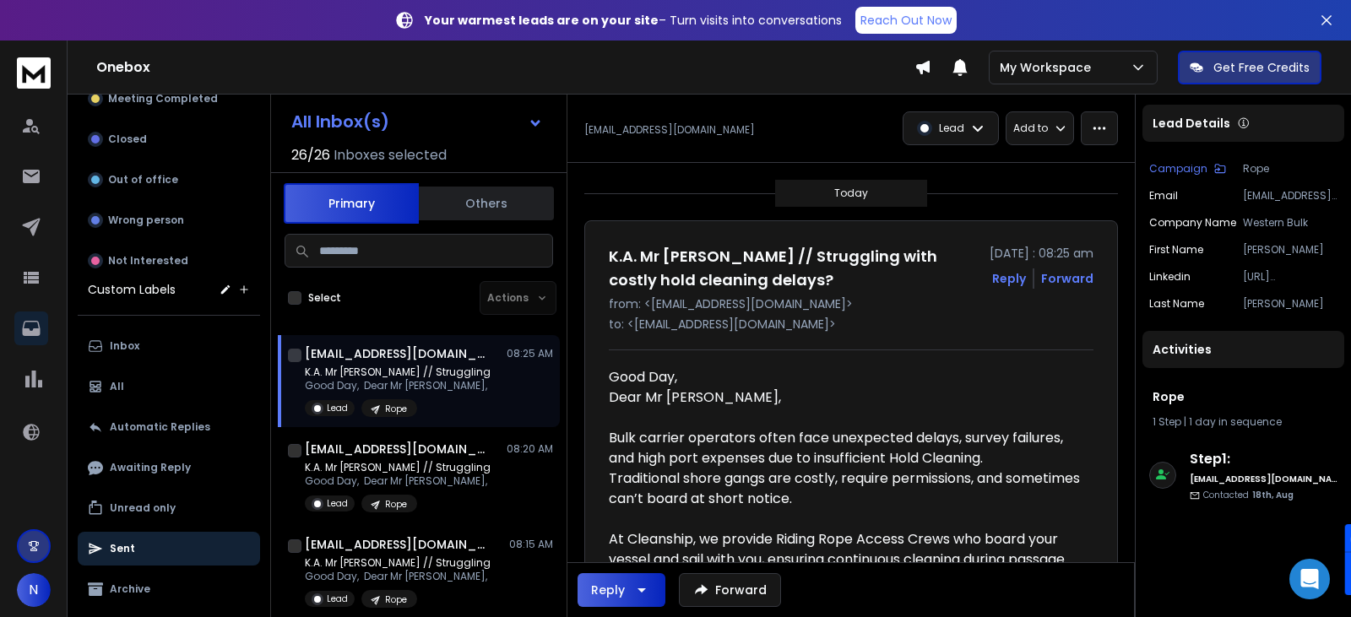
click at [1297, 277] on p "[URL][DOMAIN_NAME][PERSON_NAME]" at bounding box center [1290, 277] width 95 height 14
click at [1331, 13] on icon at bounding box center [1326, 20] width 15 height 15
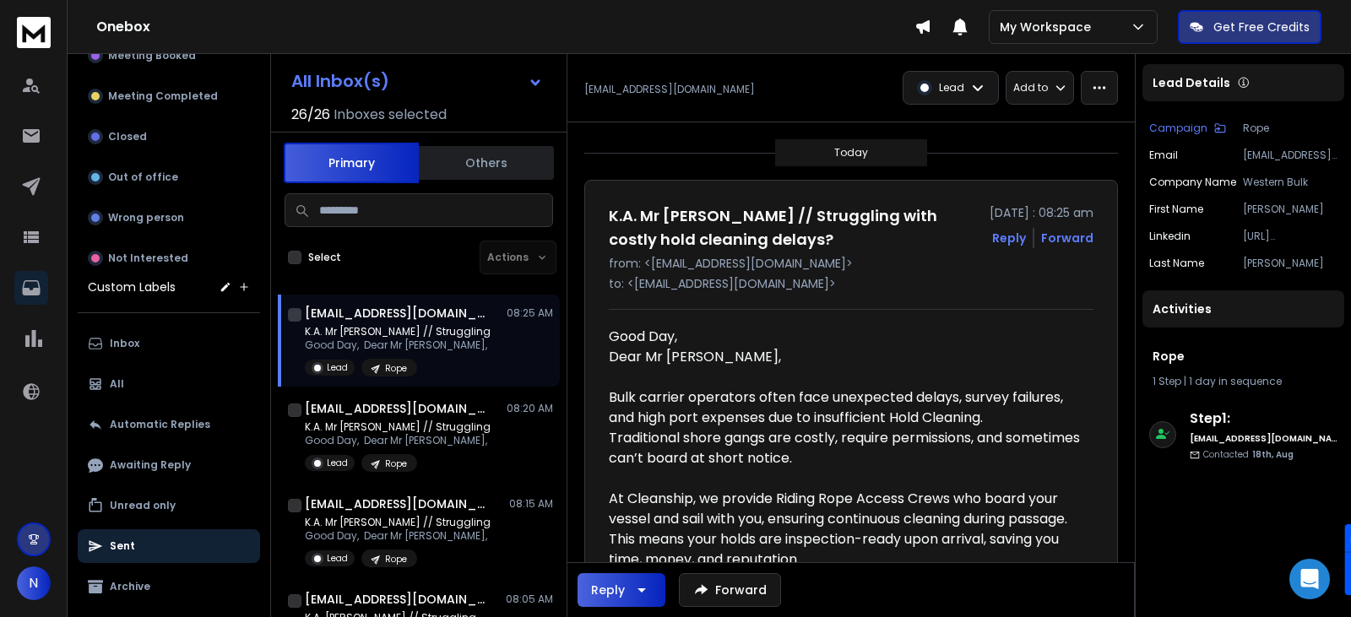
scroll to position [312, 0]
